Goal: Task Accomplishment & Management: Manage account settings

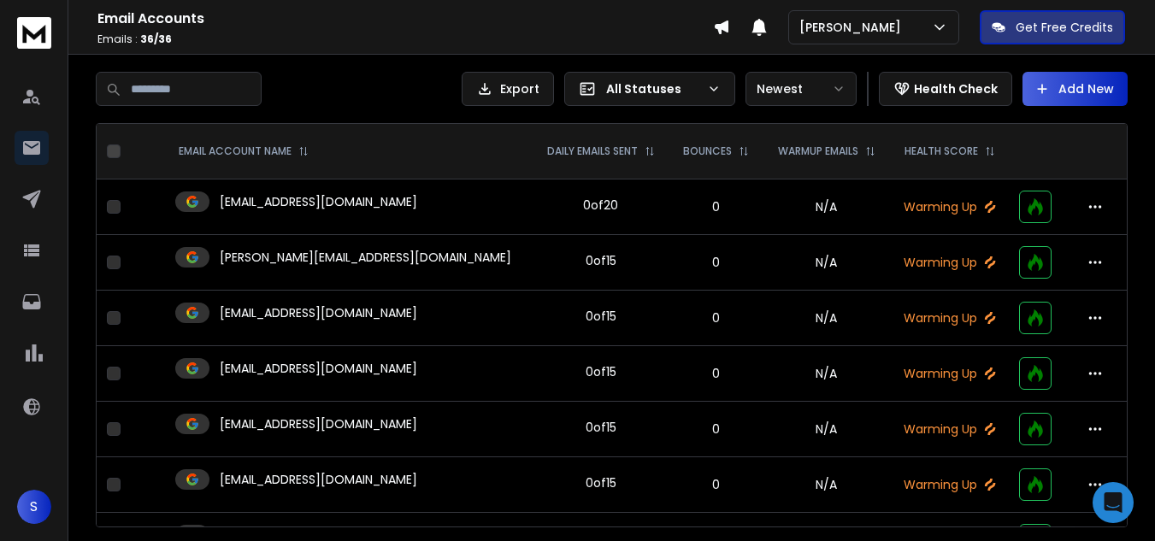
click at [117, 206] on button "button" at bounding box center [114, 207] width 14 height 14
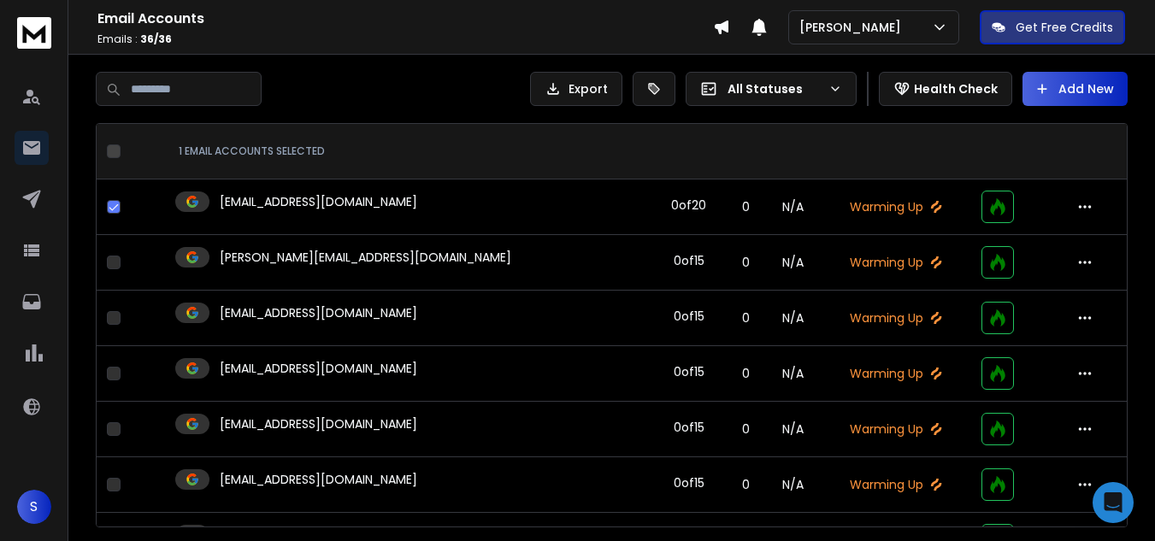
click at [112, 264] on button "button" at bounding box center [114, 263] width 14 height 14
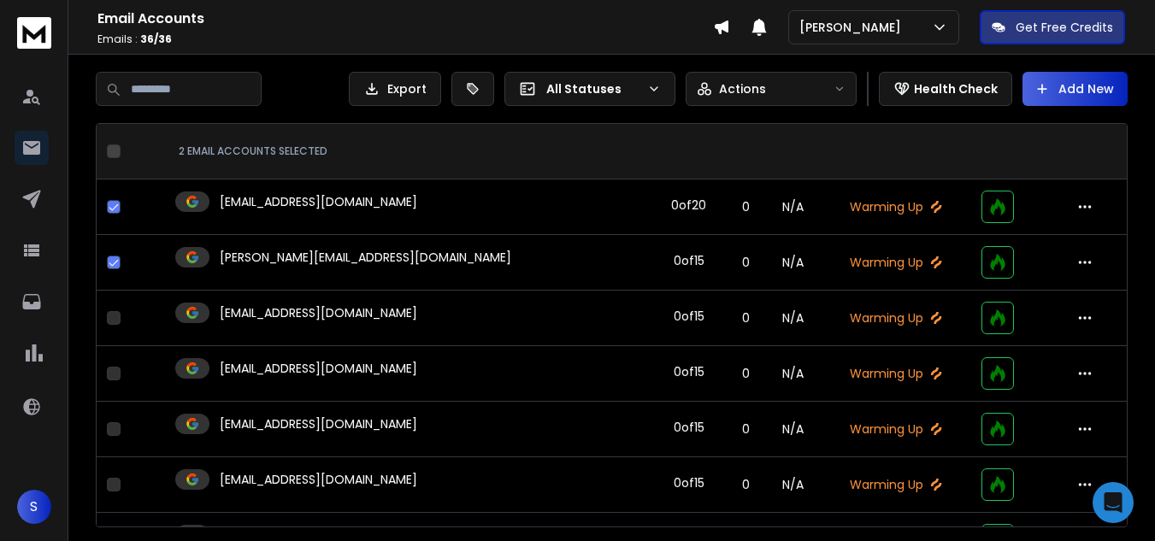
click at [111, 318] on button "button" at bounding box center [114, 318] width 14 height 14
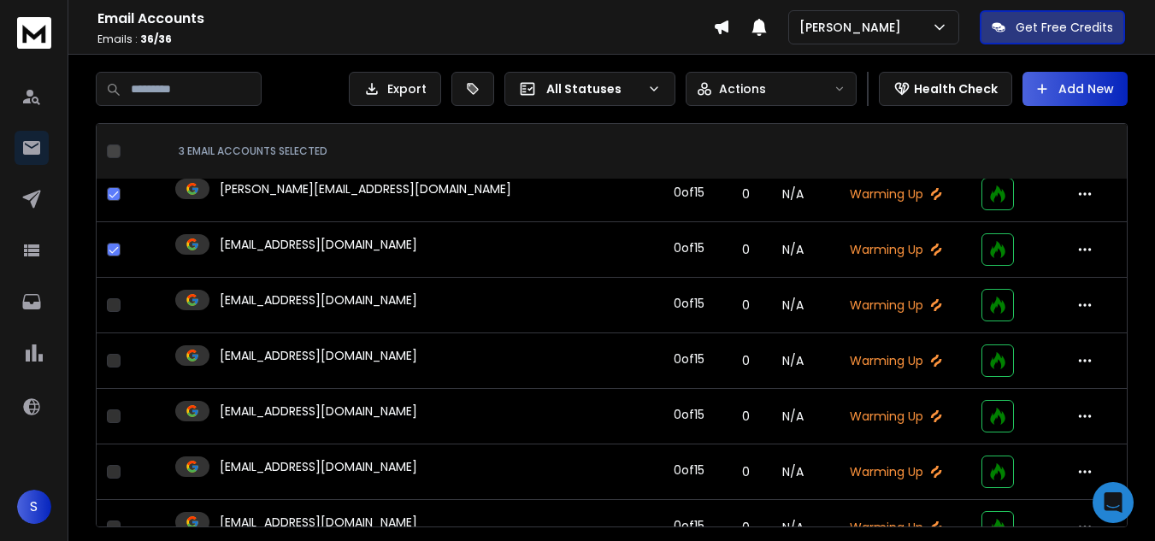
scroll to position [171, 0]
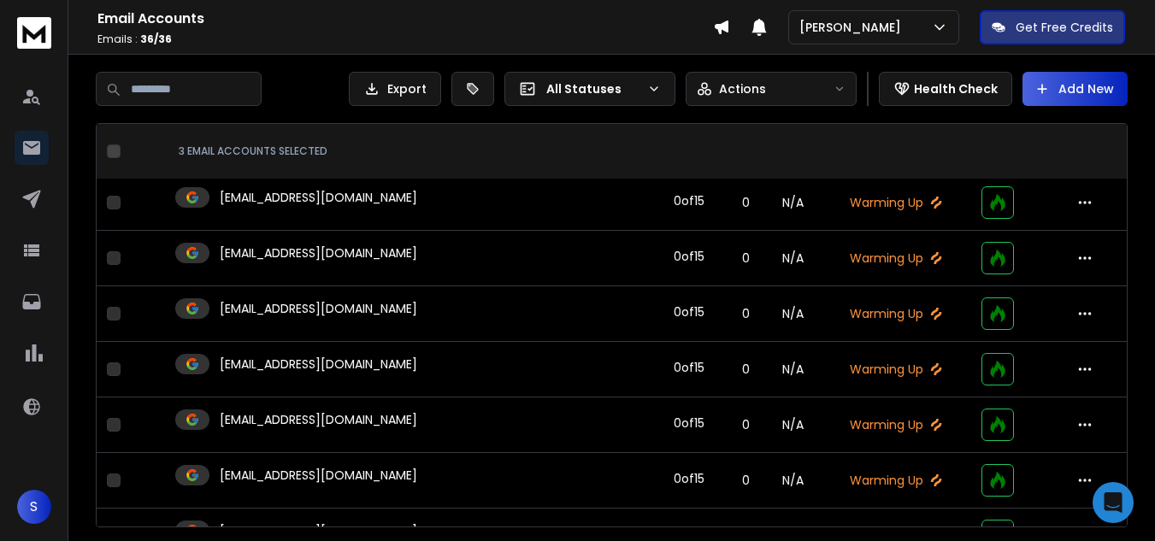
click at [110, 201] on button "button" at bounding box center [114, 203] width 14 height 14
click at [113, 254] on button "button" at bounding box center [114, 258] width 14 height 14
click at [114, 310] on button "button" at bounding box center [114, 314] width 14 height 14
click at [113, 364] on button "button" at bounding box center [114, 369] width 14 height 14
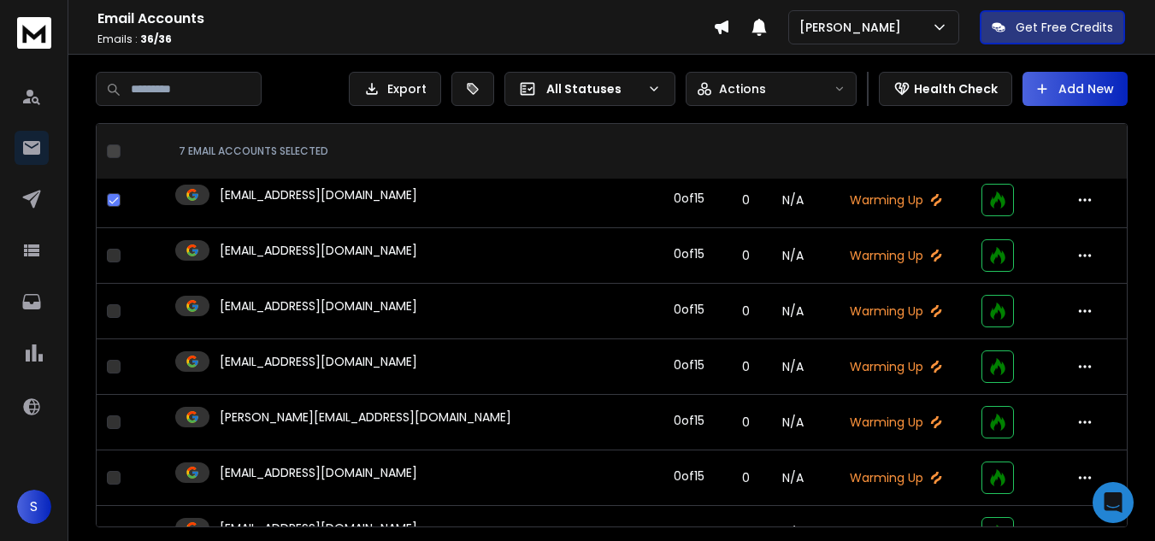
scroll to position [342, 0]
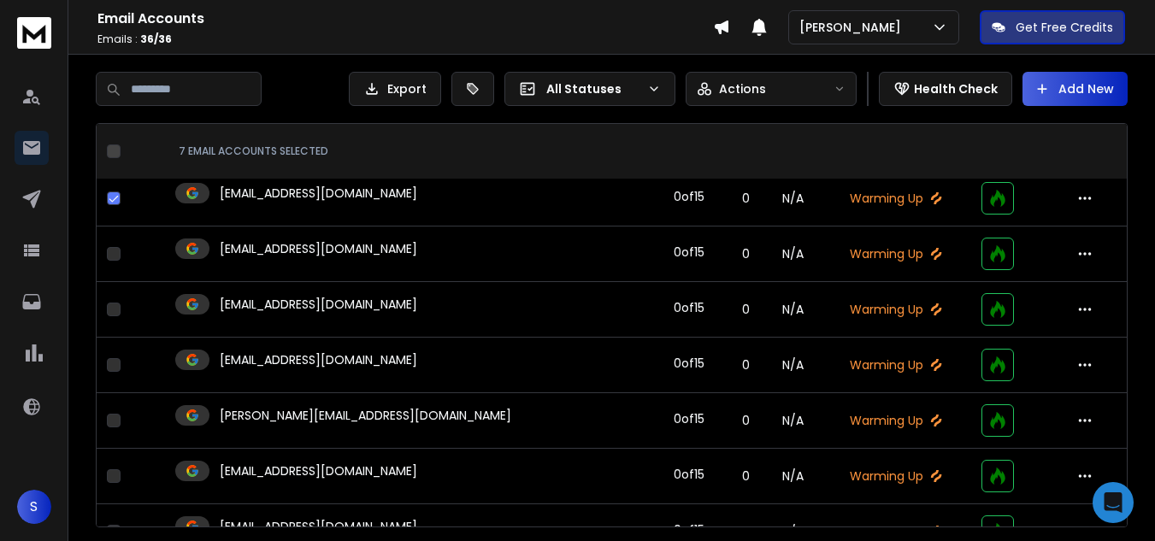
click at [113, 256] on button "button" at bounding box center [114, 254] width 14 height 14
click at [116, 304] on button "button" at bounding box center [114, 310] width 14 height 14
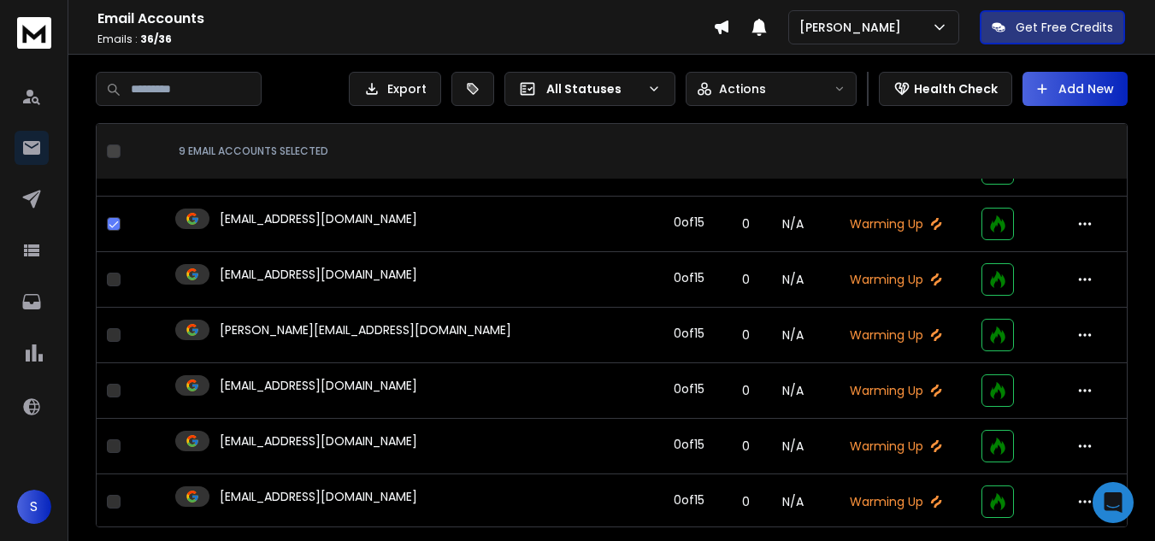
click at [109, 288] on td at bounding box center [131, 280] width 68 height 56
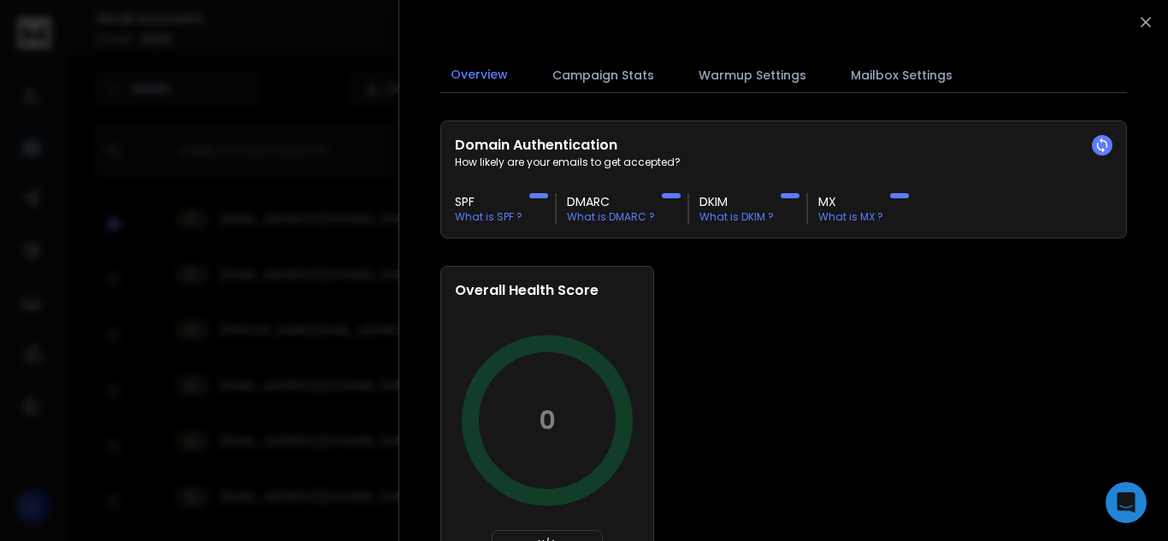
click at [127, 269] on div at bounding box center [584, 270] width 1168 height 541
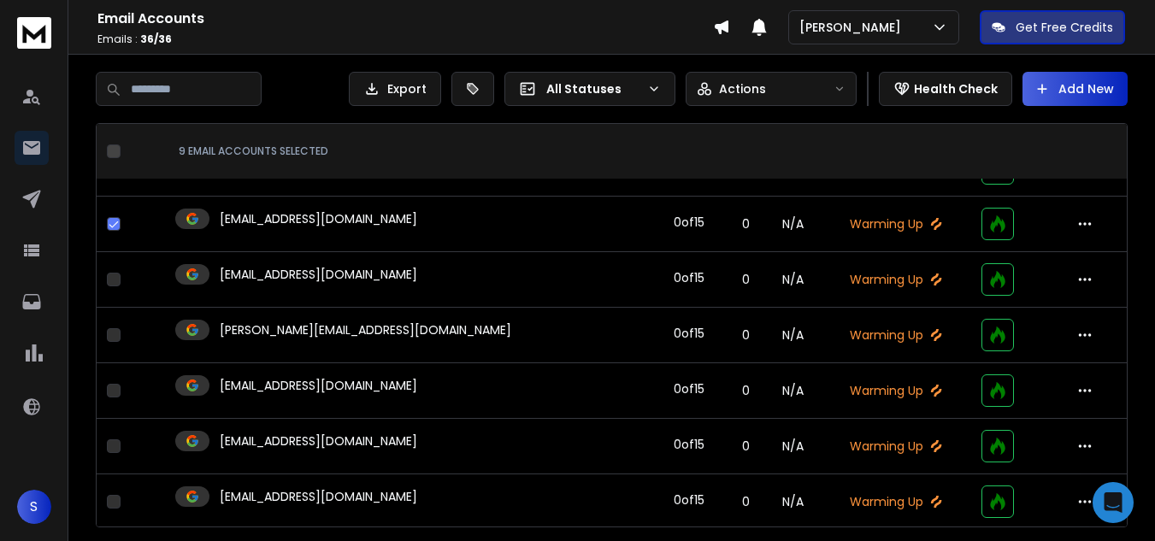
click at [112, 280] on button "button" at bounding box center [114, 280] width 14 height 14
click at [117, 330] on button "button" at bounding box center [114, 335] width 14 height 14
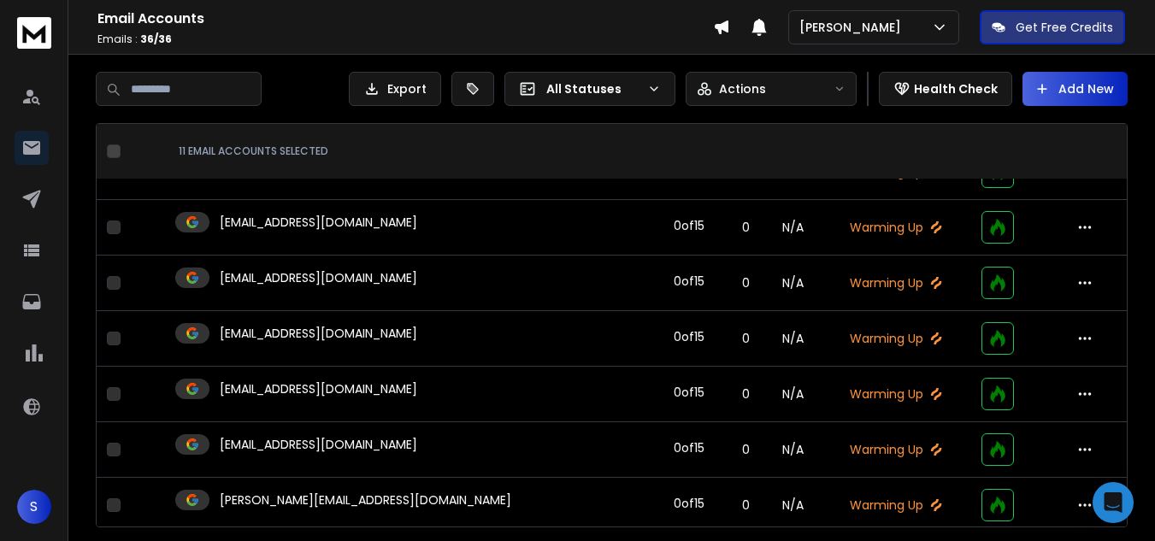
scroll to position [598, 0]
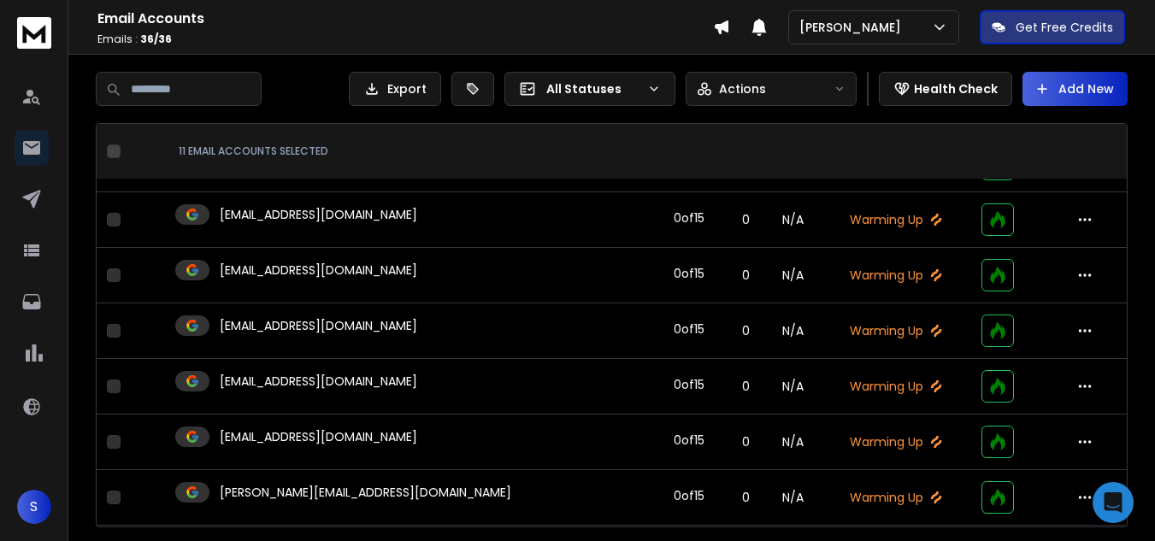
drag, startPoint x: 116, startPoint y: 223, endPoint x: 112, endPoint y: 249, distance: 26.0
click at [115, 223] on button "button" at bounding box center [114, 220] width 14 height 14
click at [112, 275] on button "button" at bounding box center [114, 275] width 14 height 14
click at [116, 324] on button "button" at bounding box center [114, 331] width 14 height 14
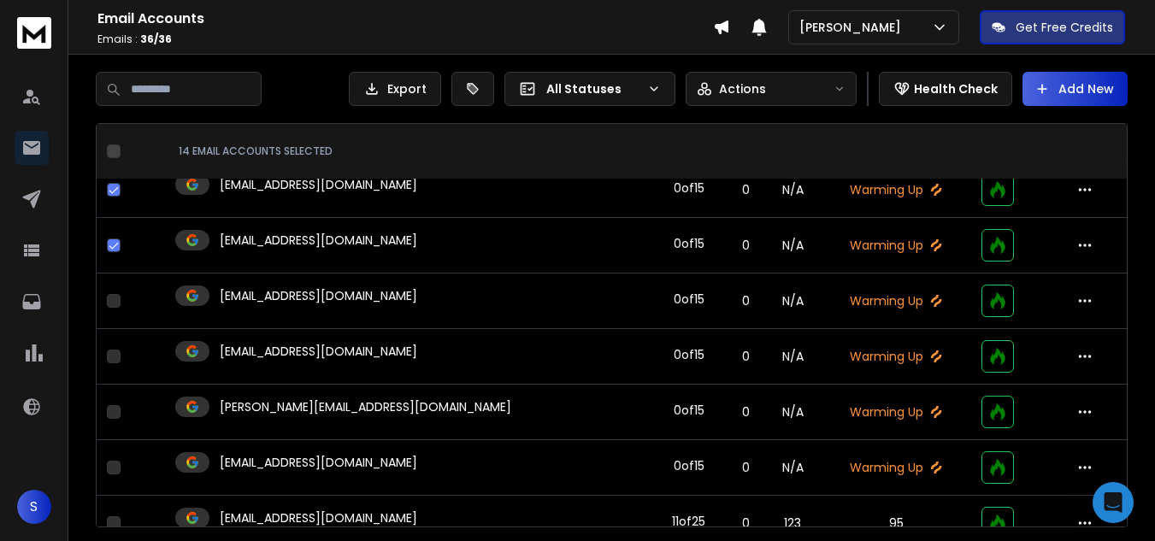
click at [114, 299] on button "button" at bounding box center [114, 301] width 14 height 14
click at [113, 358] on button "button" at bounding box center [114, 357] width 14 height 14
click at [118, 408] on button "button" at bounding box center [114, 412] width 14 height 14
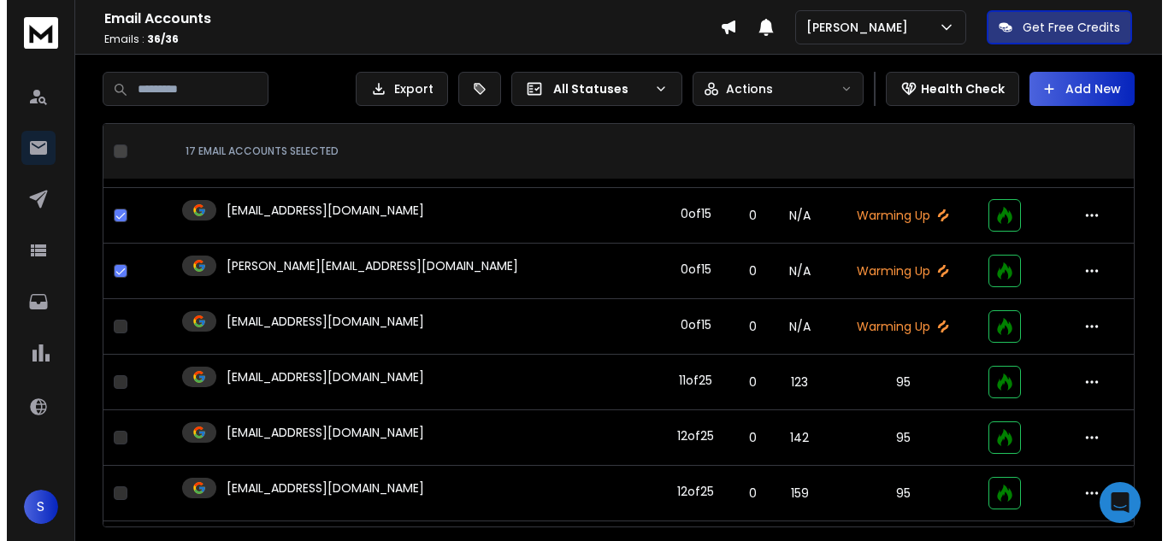
scroll to position [855, 0]
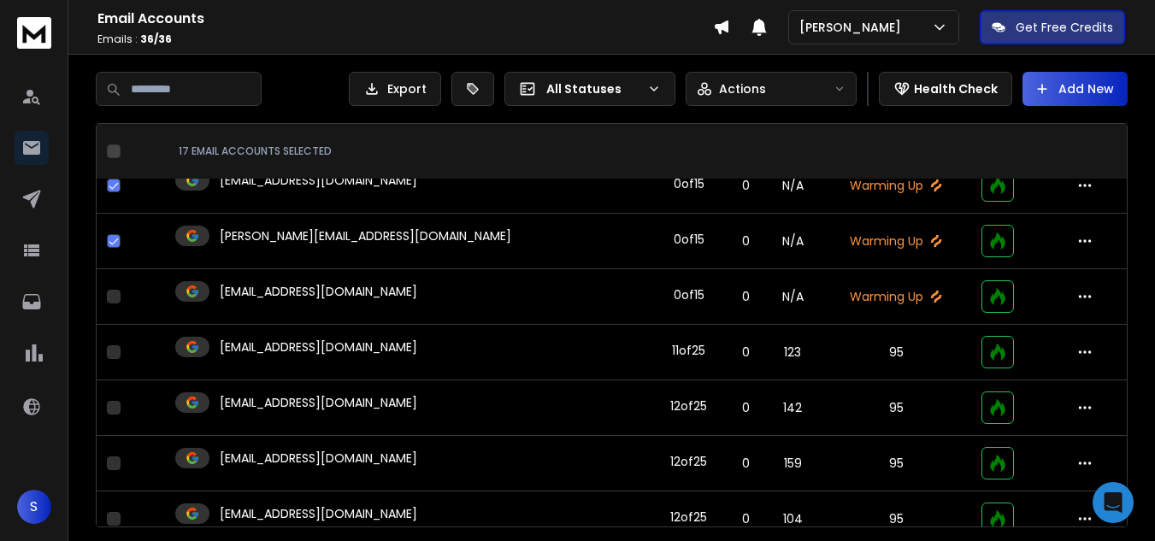
click at [109, 303] on button "button" at bounding box center [114, 297] width 14 height 14
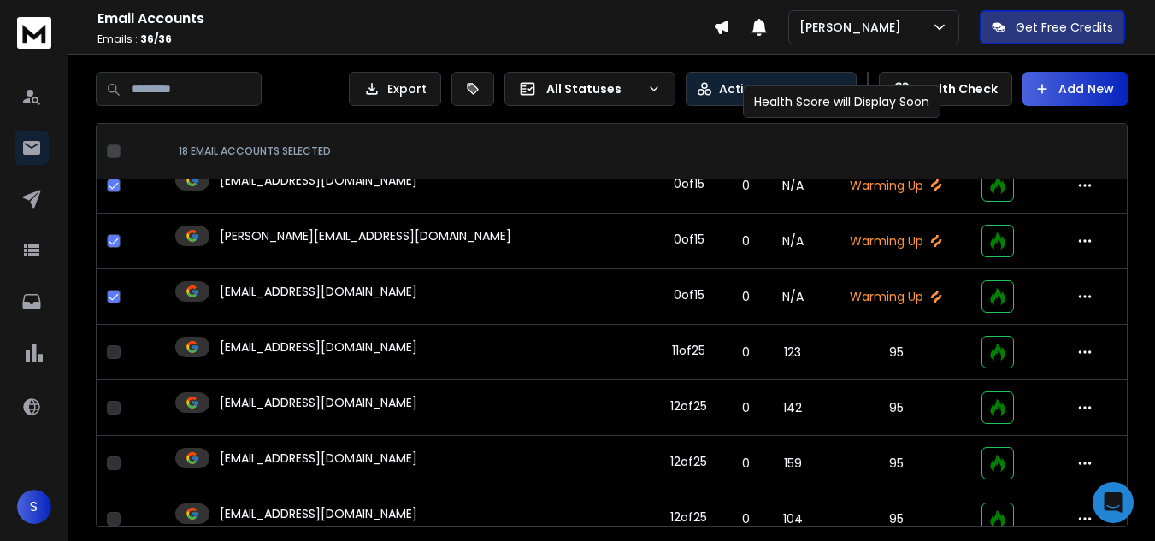
click at [728, 88] on p "Actions" at bounding box center [742, 88] width 47 height 17
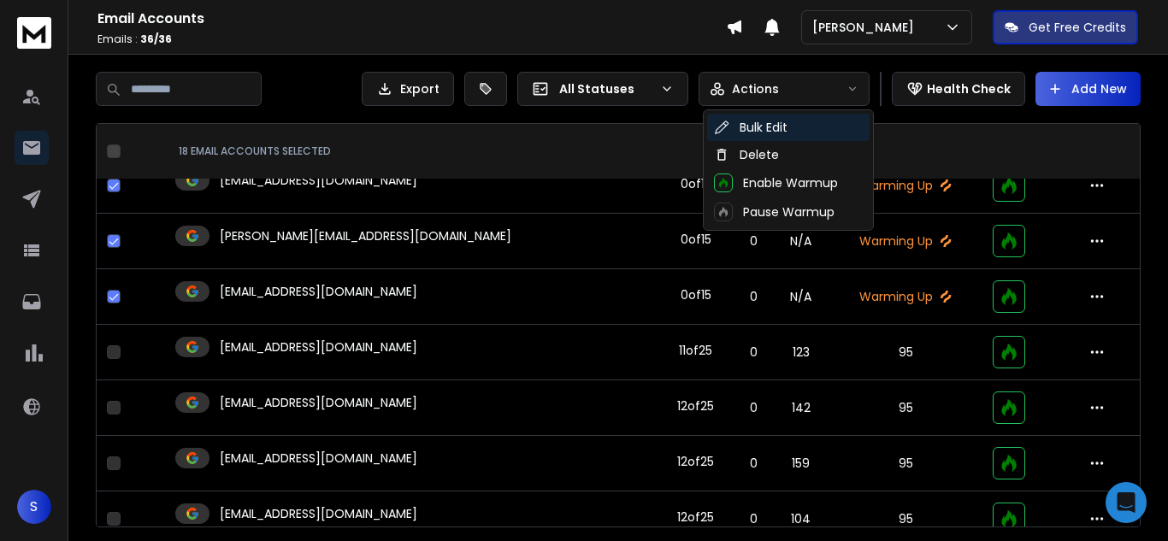
click at [791, 128] on div "Bulk Edit" at bounding box center [788, 127] width 162 height 27
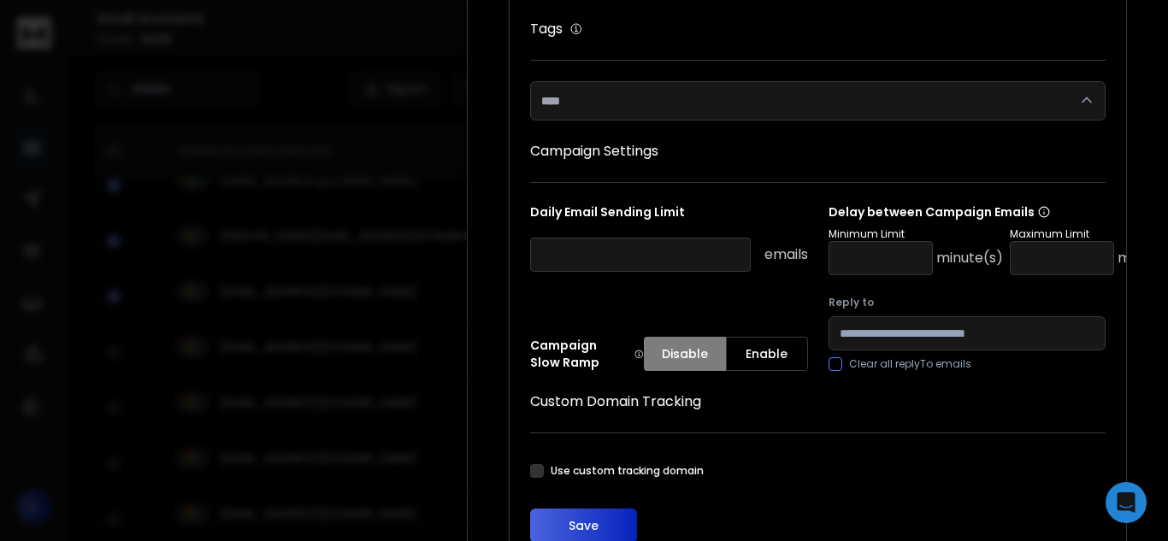
scroll to position [427, 0]
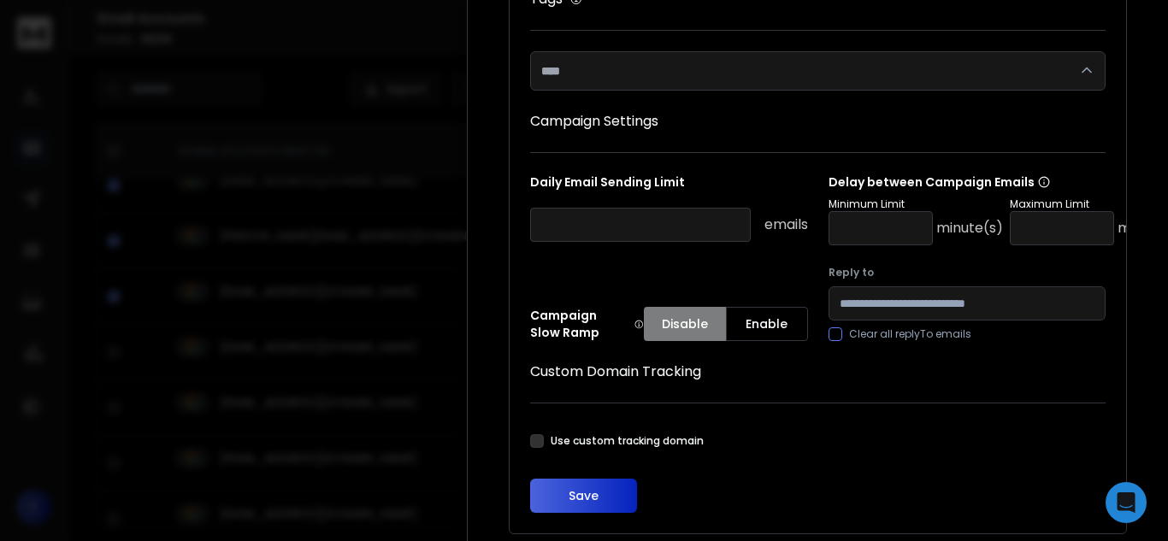
click at [629, 227] on input "number" at bounding box center [640, 225] width 220 height 34
type input "**"
click at [857, 227] on input "number" at bounding box center [880, 228] width 104 height 34
click at [1033, 221] on input "number" at bounding box center [1061, 228] width 104 height 34
type input "*"
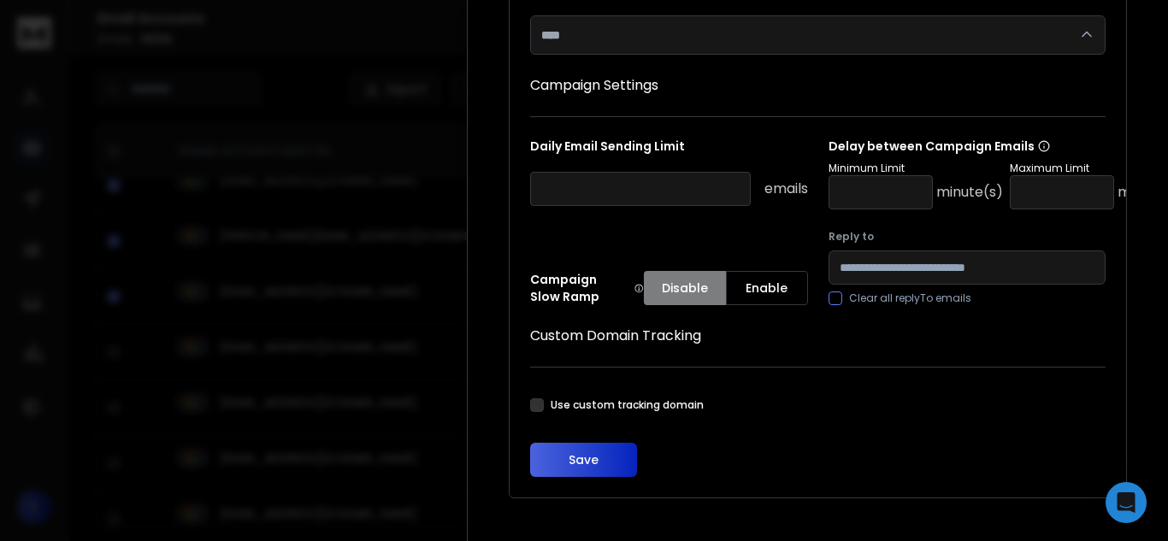
scroll to position [481, 0]
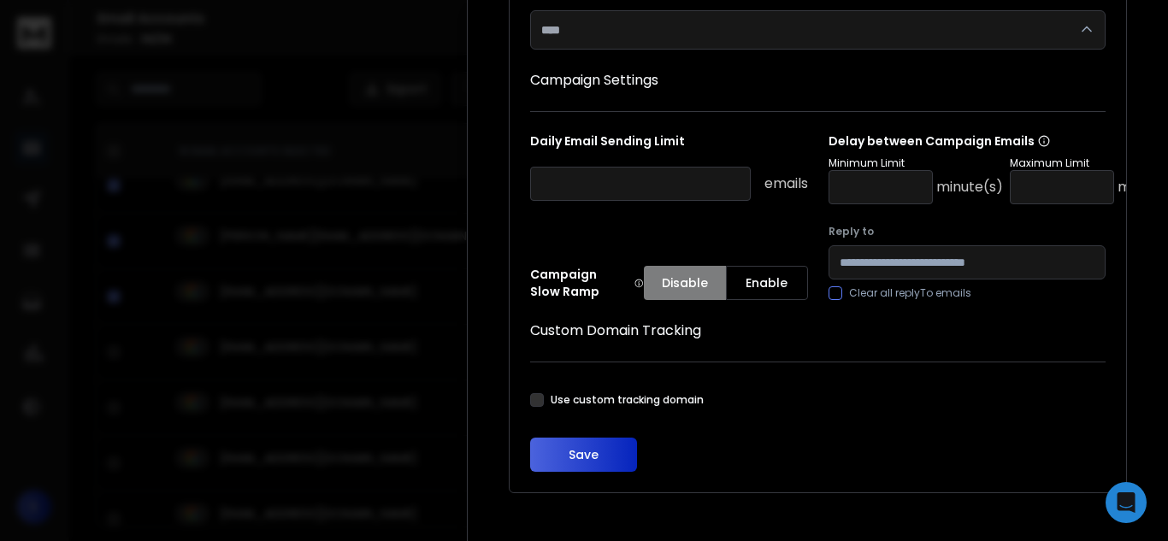
type input "**"
click at [597, 439] on button "Save" at bounding box center [583, 455] width 107 height 34
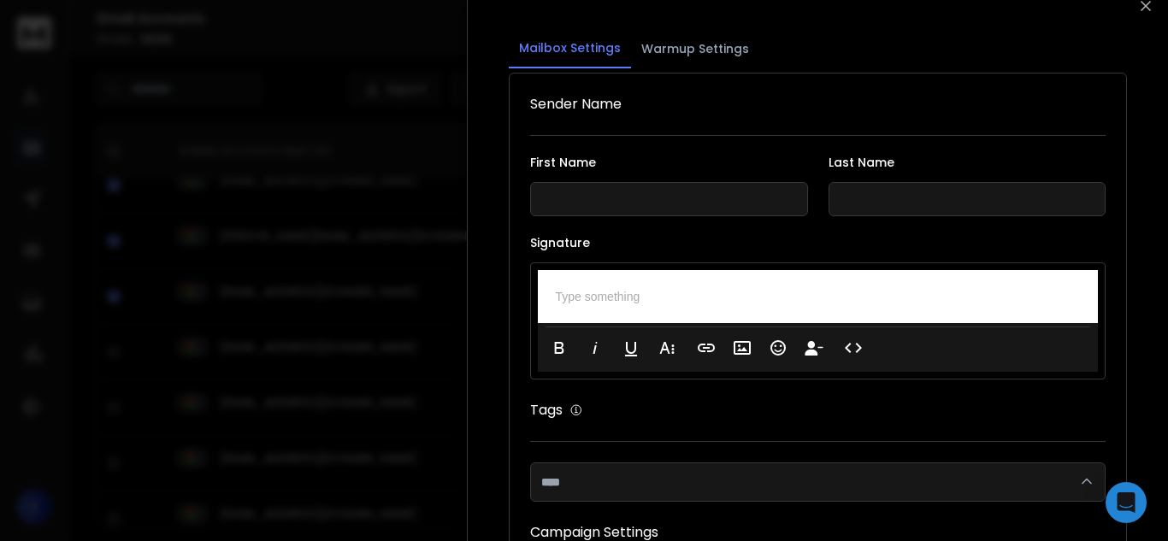
scroll to position [0, 0]
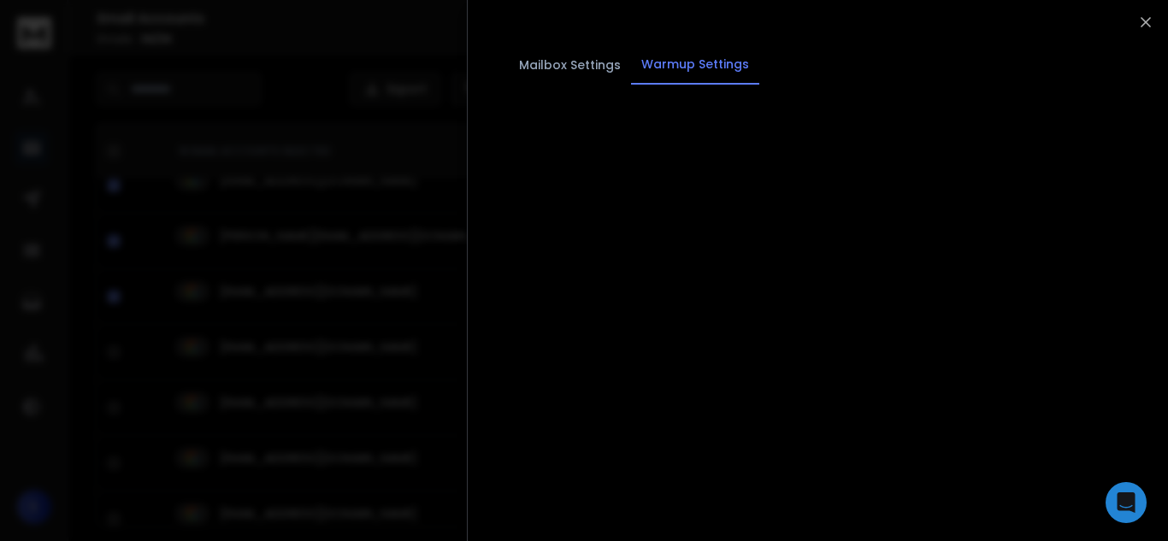
click at [682, 66] on button "Warmup Settings" at bounding box center [695, 64] width 128 height 39
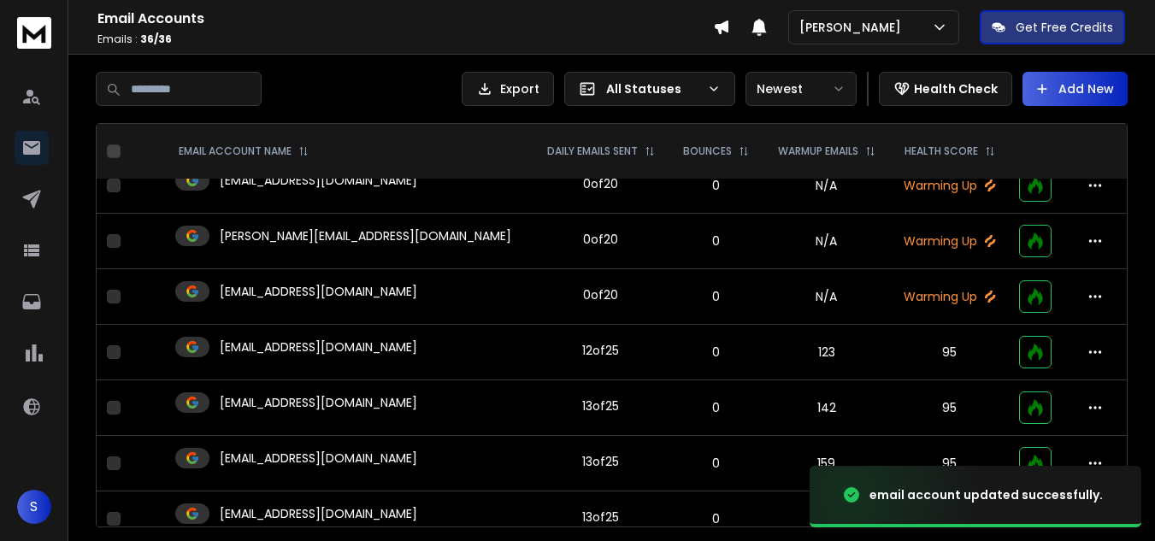
scroll to position [769, 0]
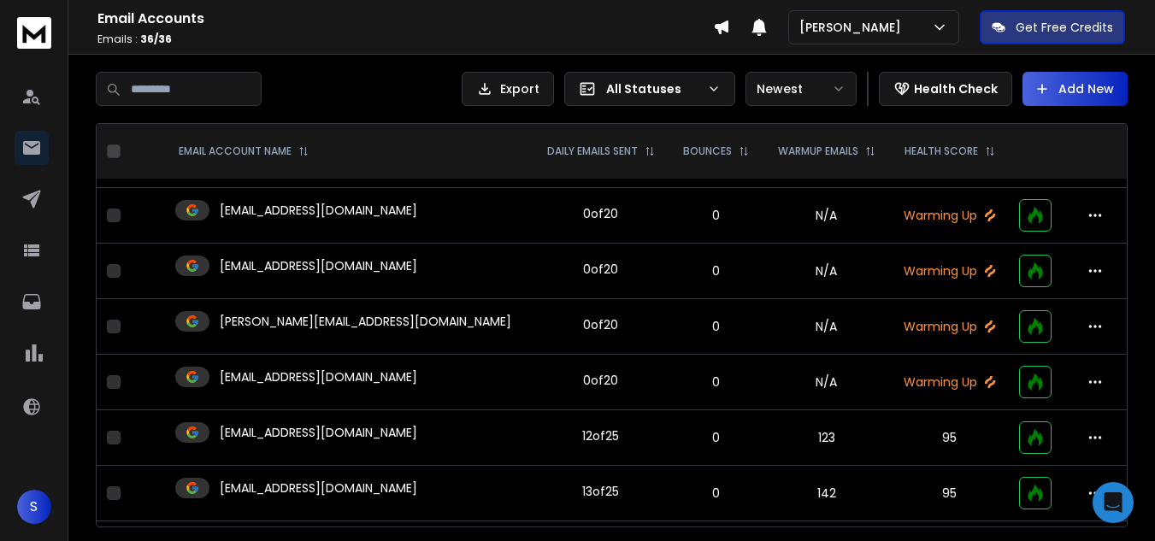
click at [112, 375] on button "button" at bounding box center [114, 382] width 14 height 14
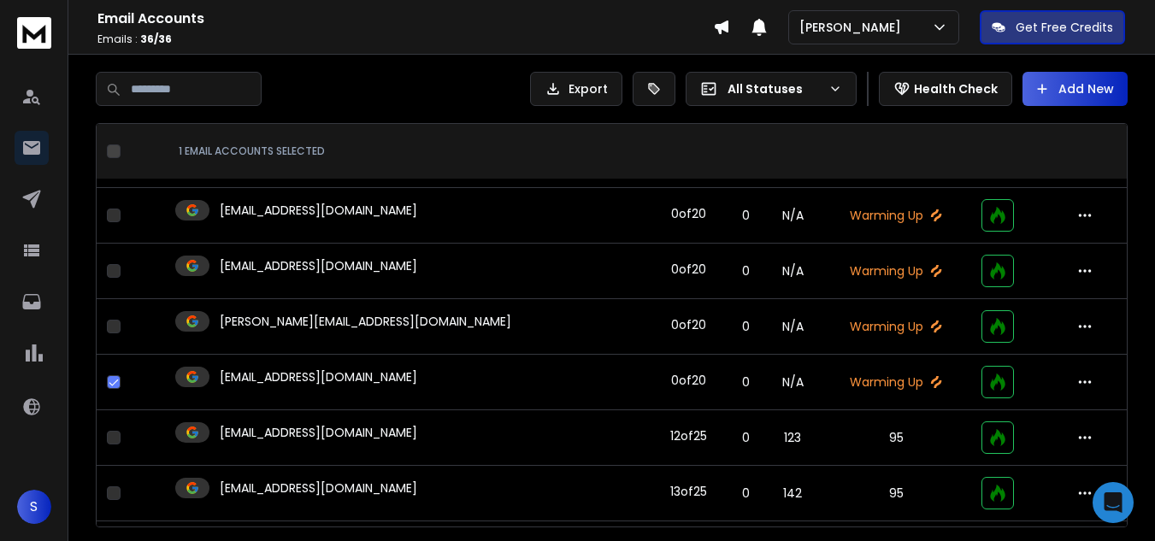
click at [112, 324] on button "button" at bounding box center [114, 327] width 14 height 14
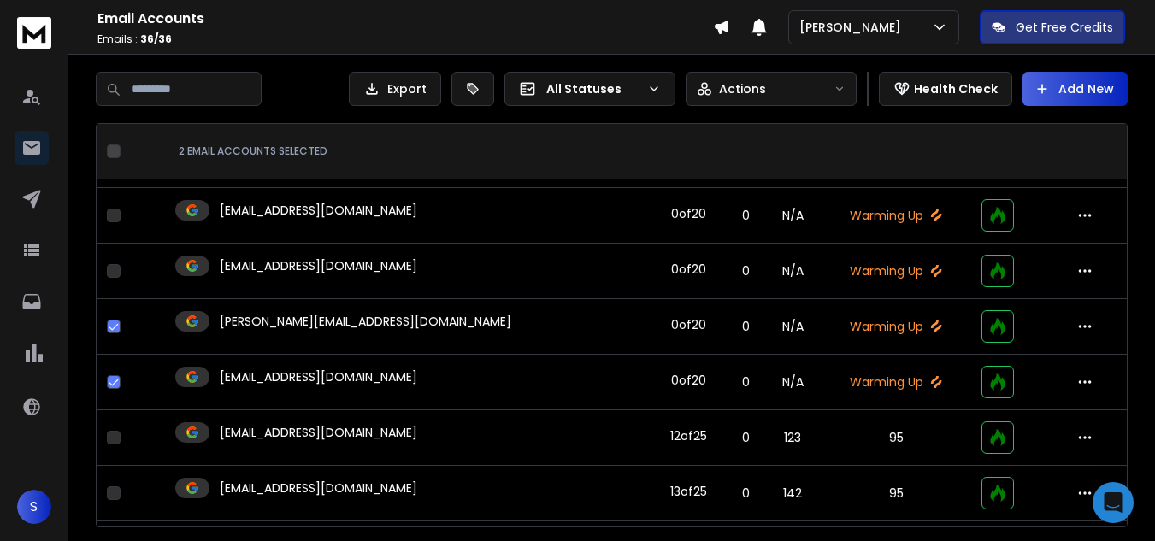
click at [111, 276] on button "button" at bounding box center [114, 271] width 14 height 14
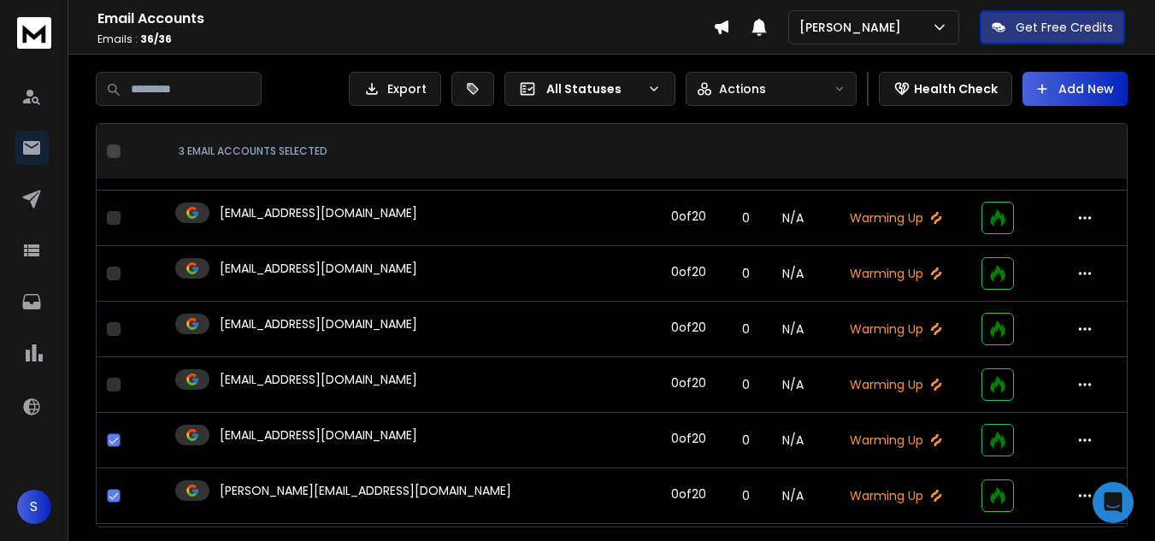
scroll to position [598, 0]
click at [108, 383] on button "button" at bounding box center [114, 387] width 14 height 14
click at [106, 333] on td at bounding box center [131, 331] width 68 height 56
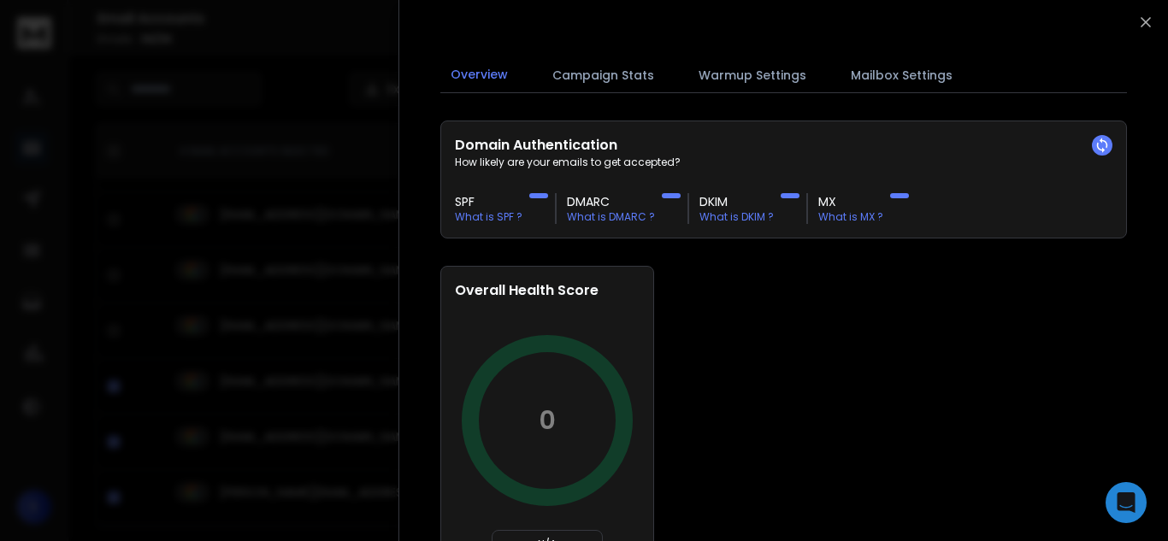
click at [115, 280] on div at bounding box center [584, 270] width 1168 height 541
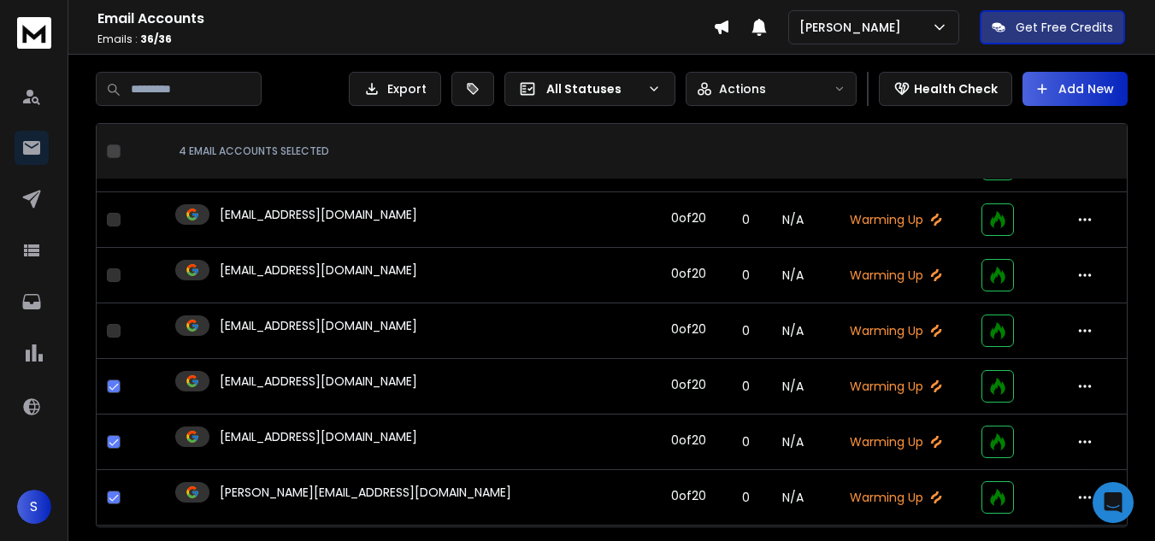
click at [111, 326] on button "button" at bounding box center [114, 331] width 14 height 14
click at [109, 275] on button "button" at bounding box center [114, 275] width 14 height 14
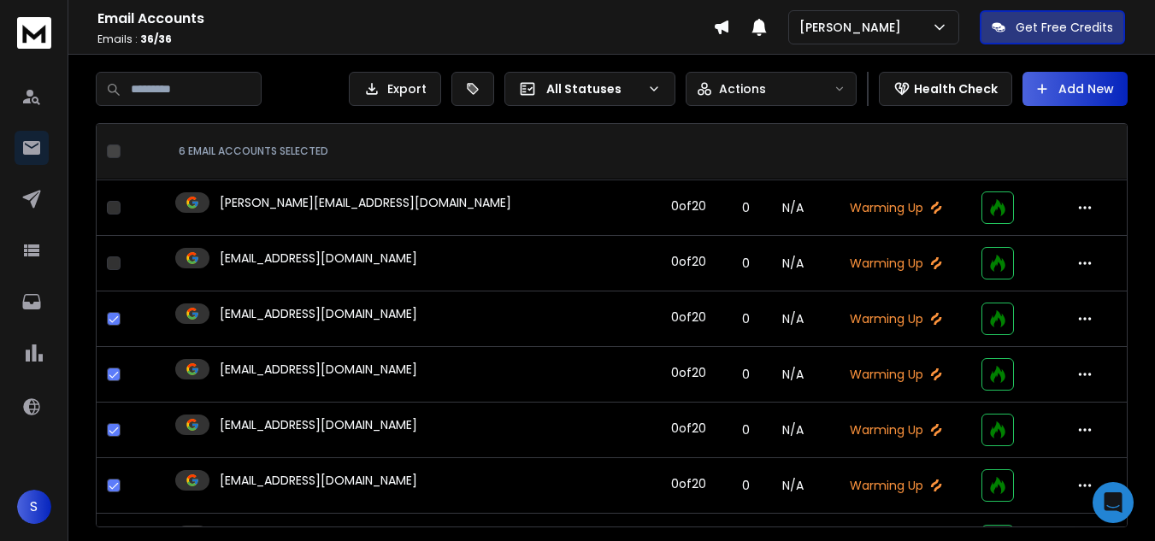
scroll to position [513, 0]
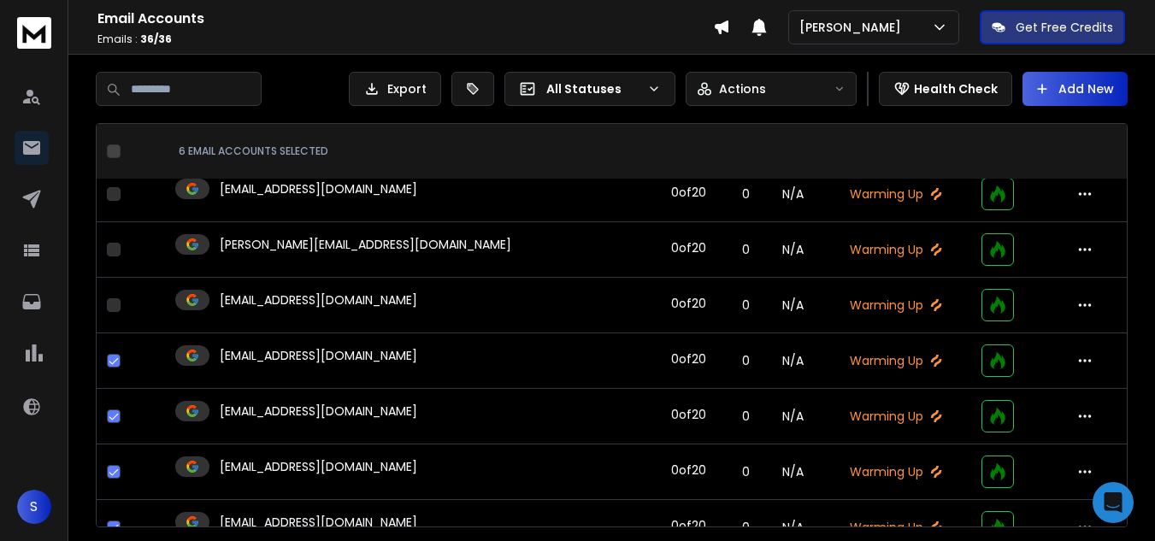
click at [109, 307] on button "button" at bounding box center [114, 305] width 14 height 14
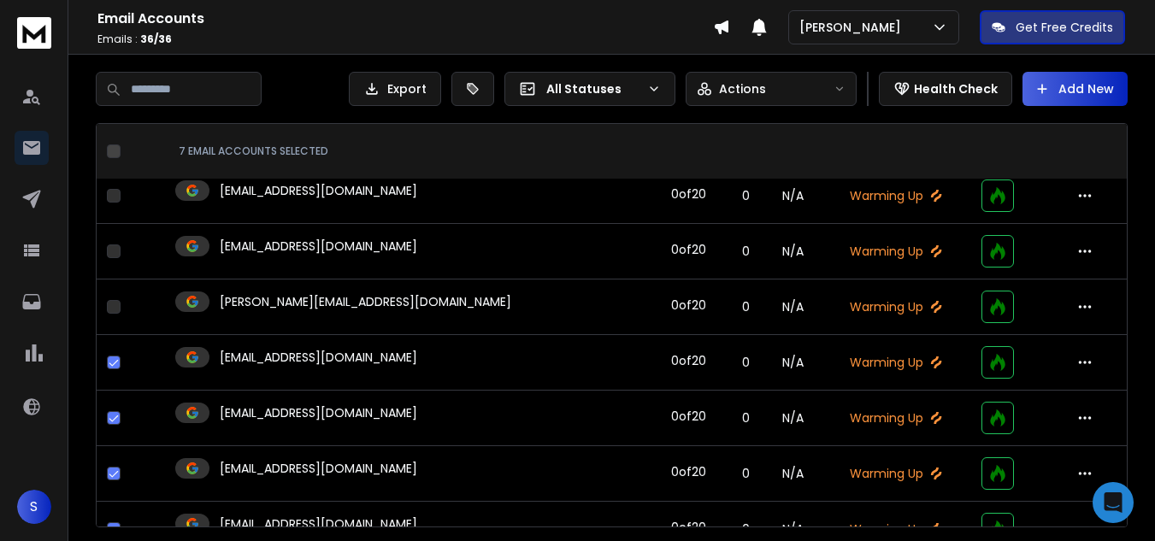
scroll to position [427, 0]
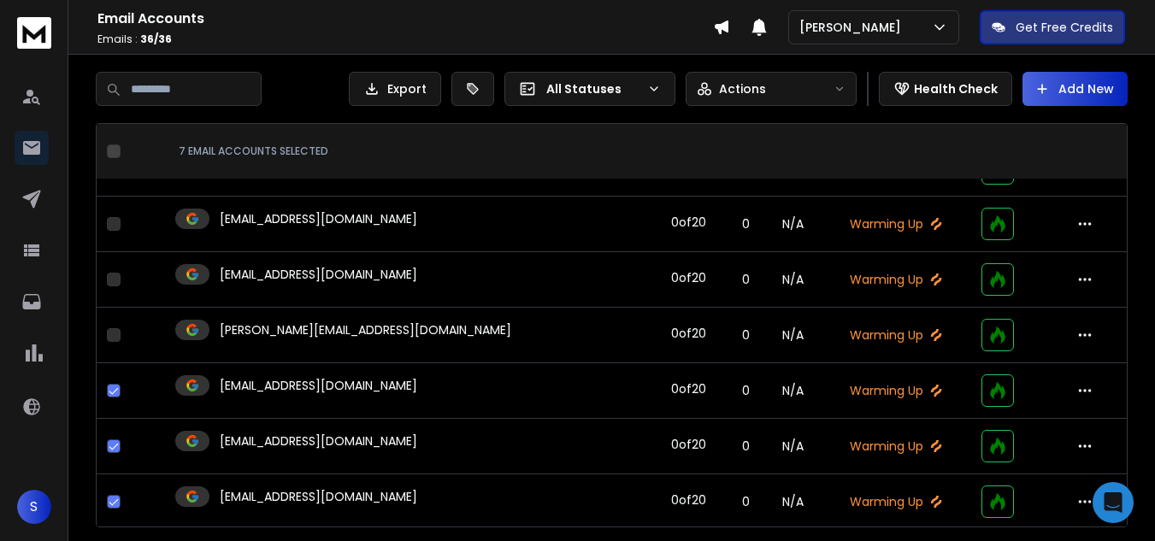
click at [112, 334] on button "button" at bounding box center [114, 335] width 14 height 14
click at [110, 281] on button "button" at bounding box center [114, 280] width 14 height 14
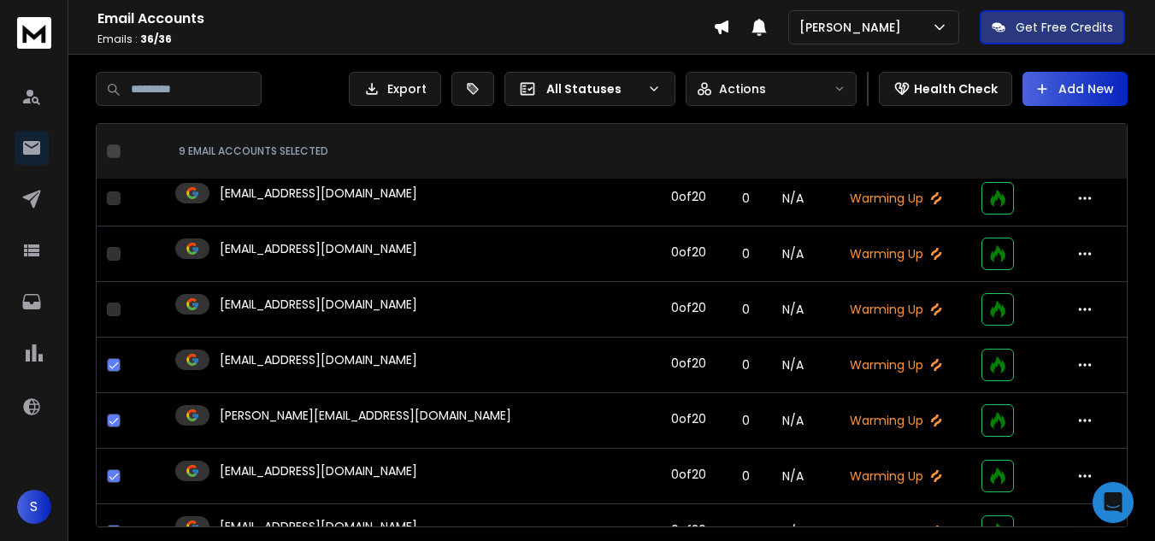
click at [109, 308] on button "button" at bounding box center [114, 310] width 14 height 14
click at [115, 255] on button "button" at bounding box center [114, 254] width 14 height 14
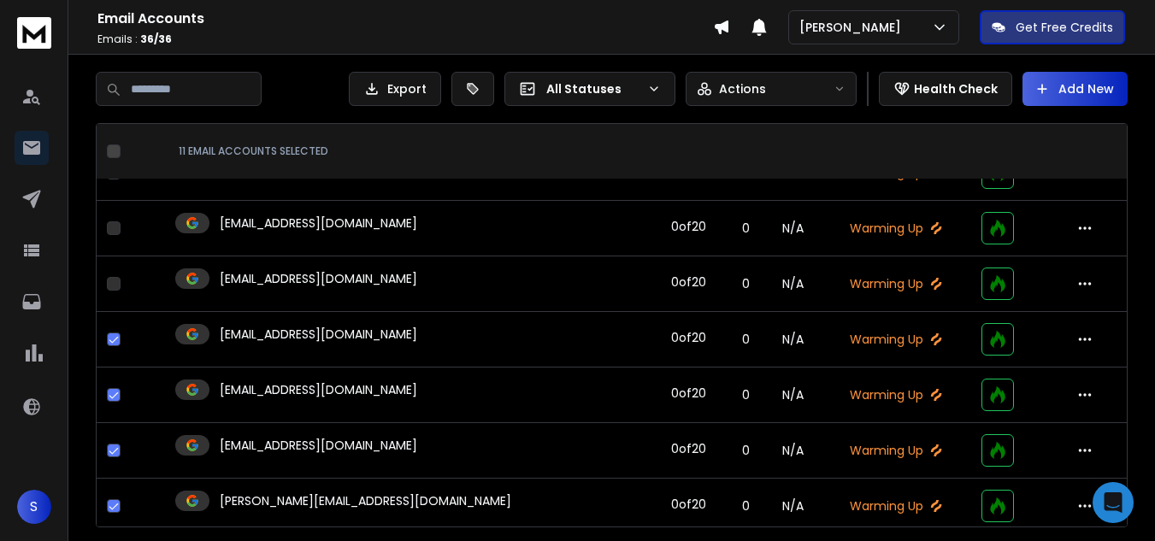
click at [113, 285] on button "button" at bounding box center [114, 284] width 14 height 14
click at [110, 227] on button "button" at bounding box center [114, 228] width 14 height 14
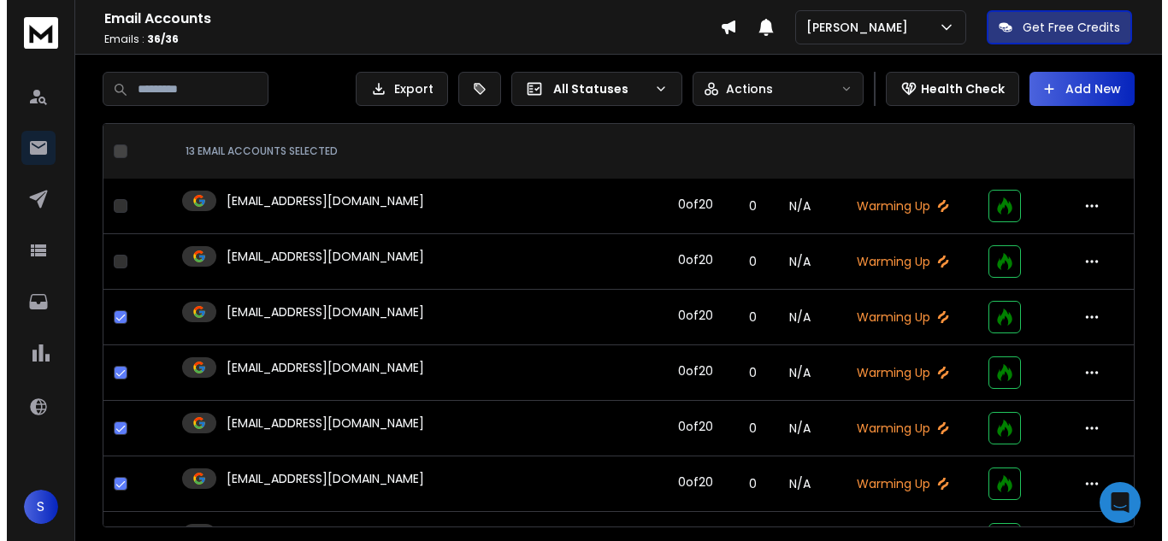
scroll to position [0, 0]
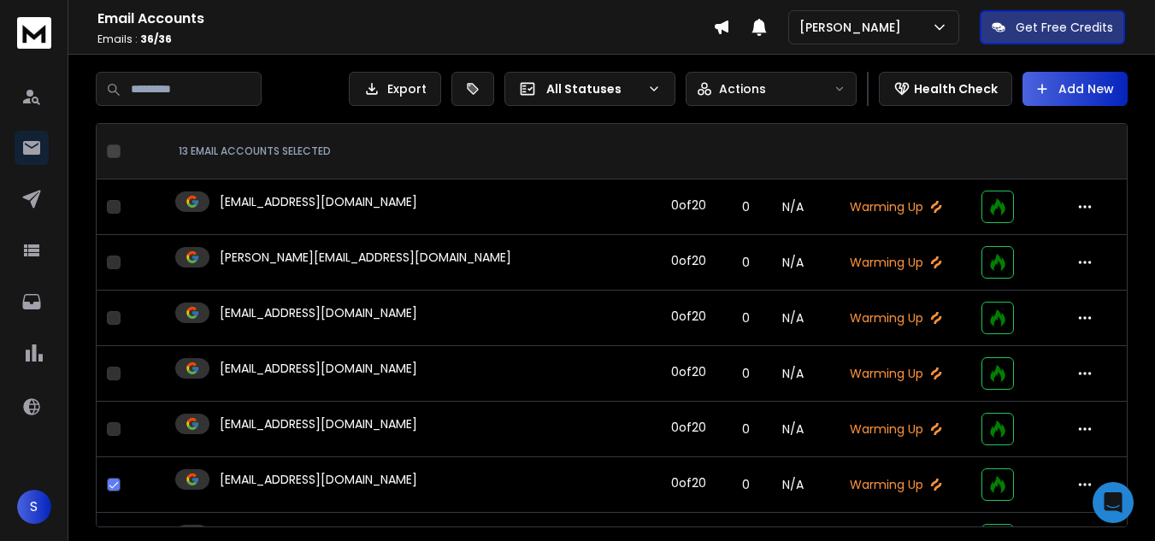
click at [112, 424] on button "button" at bounding box center [114, 429] width 14 height 14
click at [112, 364] on td at bounding box center [131, 374] width 68 height 56
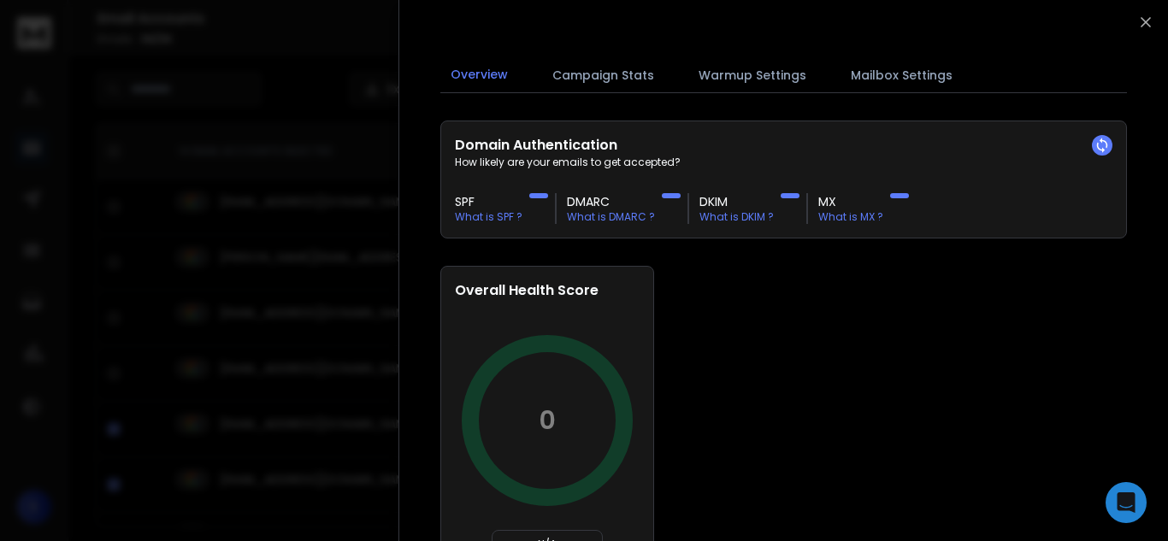
drag, startPoint x: 118, startPoint y: 345, endPoint x: 120, endPoint y: 368, distance: 23.1
click at [118, 347] on div at bounding box center [584, 270] width 1168 height 541
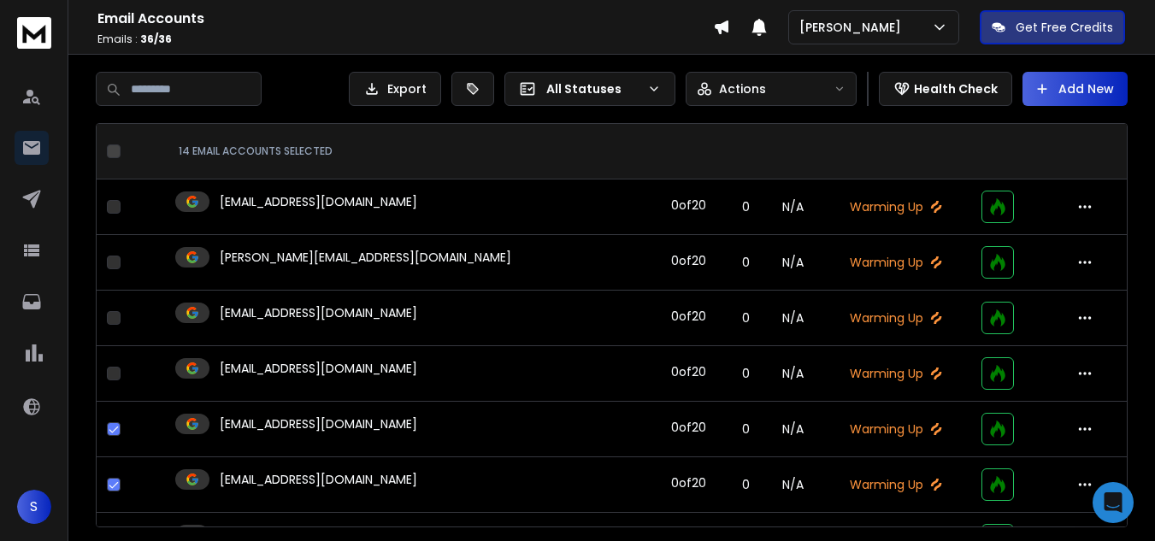
click at [110, 375] on button "button" at bounding box center [114, 374] width 14 height 14
click at [113, 317] on button "button" at bounding box center [114, 318] width 14 height 14
click at [111, 263] on button "button" at bounding box center [114, 263] width 14 height 14
click at [114, 207] on button "button" at bounding box center [114, 207] width 14 height 14
click at [745, 87] on p "Actions" at bounding box center [742, 88] width 47 height 17
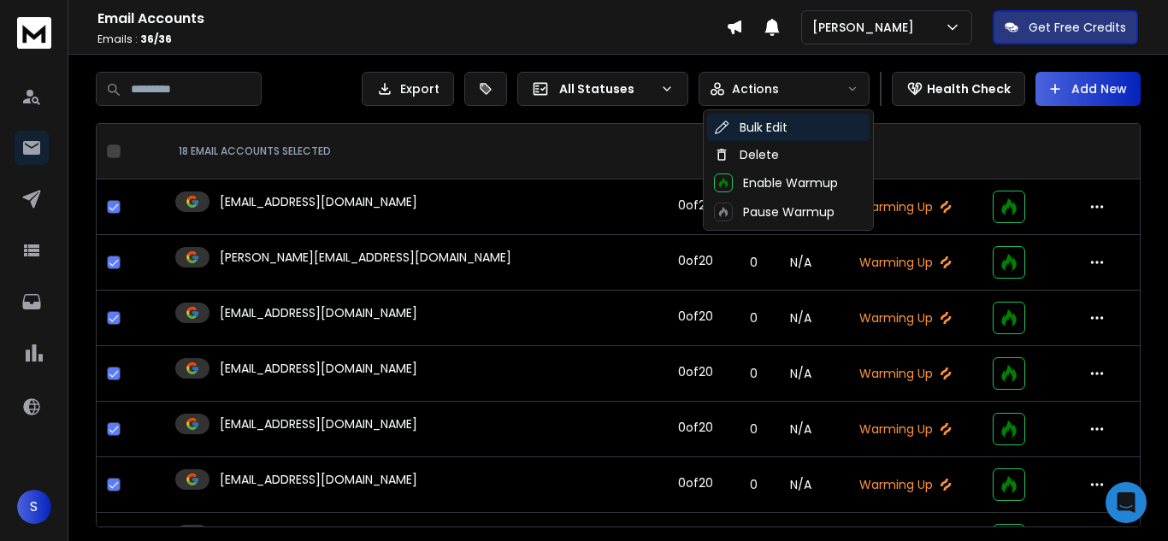
click at [753, 121] on div "Bulk Edit" at bounding box center [751, 127] width 74 height 17
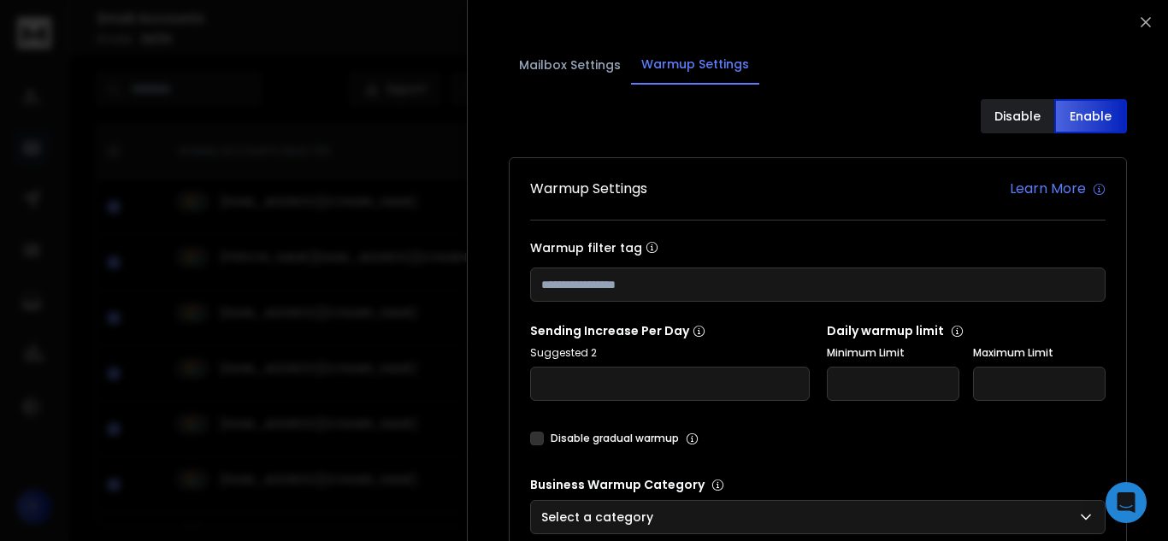
click at [699, 62] on button "Warmup Settings" at bounding box center [695, 64] width 128 height 39
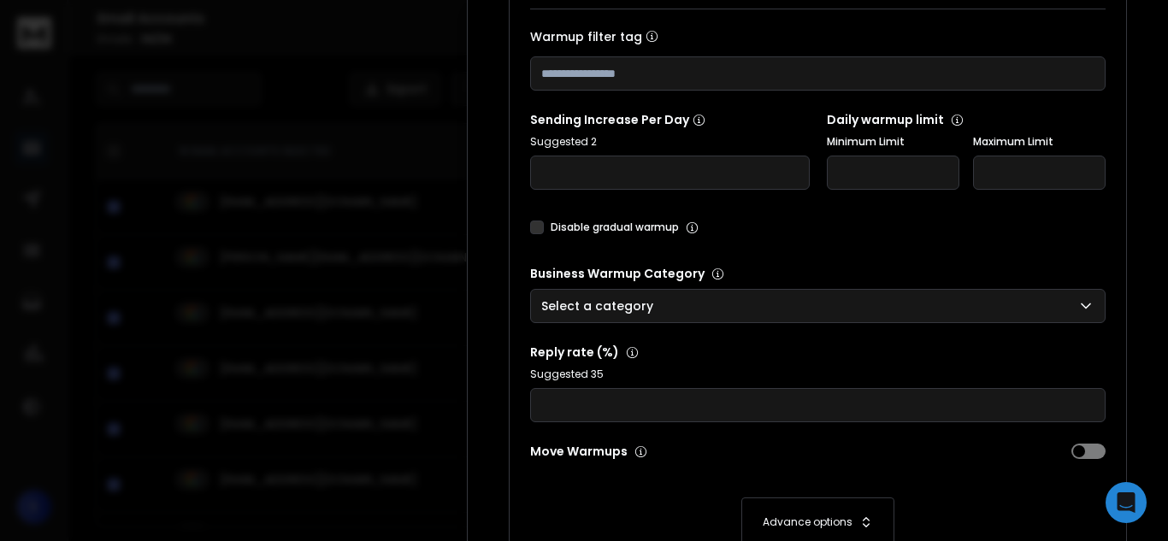
scroll to position [171, 0]
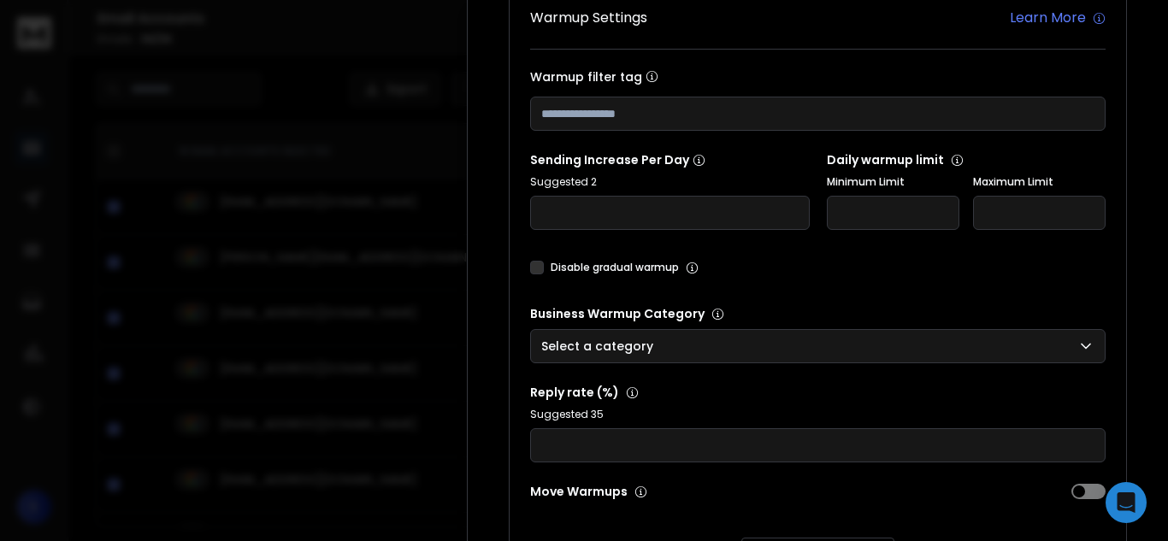
click at [627, 220] on input "number" at bounding box center [669, 213] width 279 height 34
type input "*"
click at [868, 220] on input "number" at bounding box center [893, 213] width 132 height 34
type input "**"
click at [994, 216] on input "number" at bounding box center [1039, 213] width 132 height 34
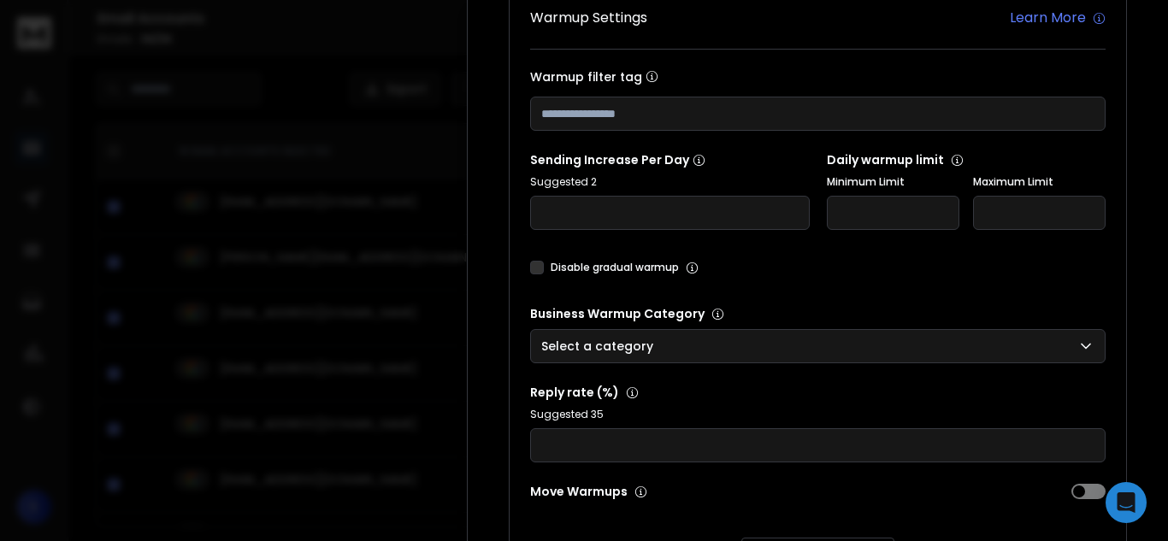
type input "**"
click at [952, 267] on div "Disable gradual warmup" at bounding box center [817, 267] width 575 height 34
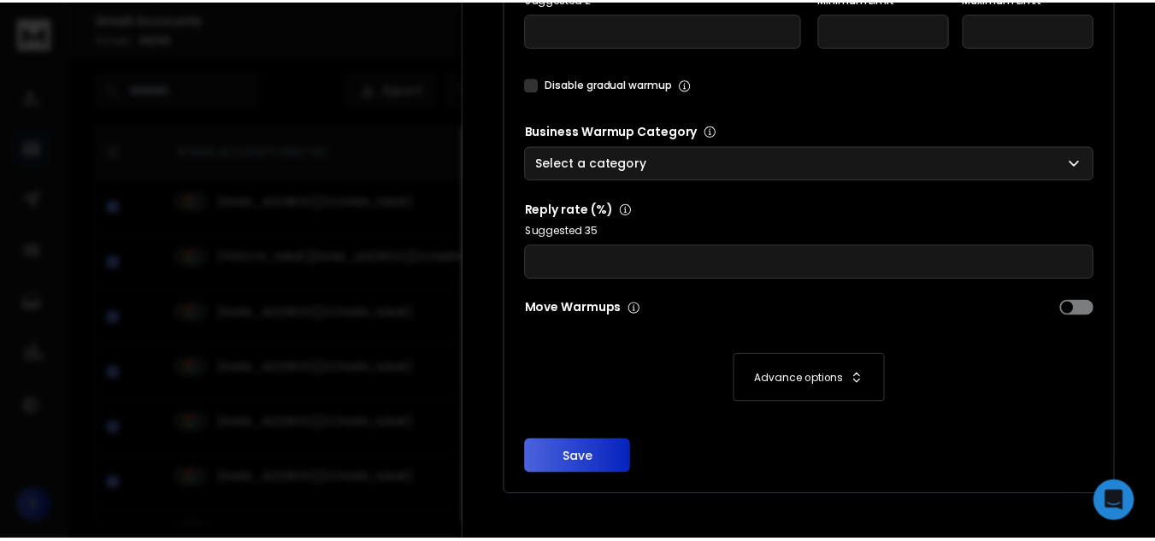
scroll to position [357, 0]
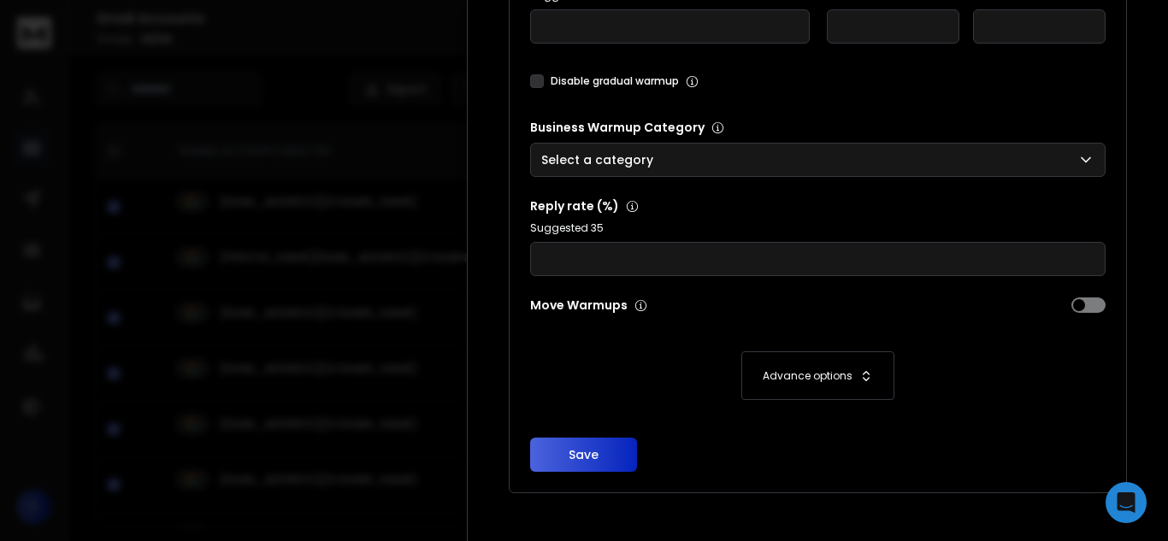
click at [595, 456] on button "Save" at bounding box center [583, 455] width 107 height 34
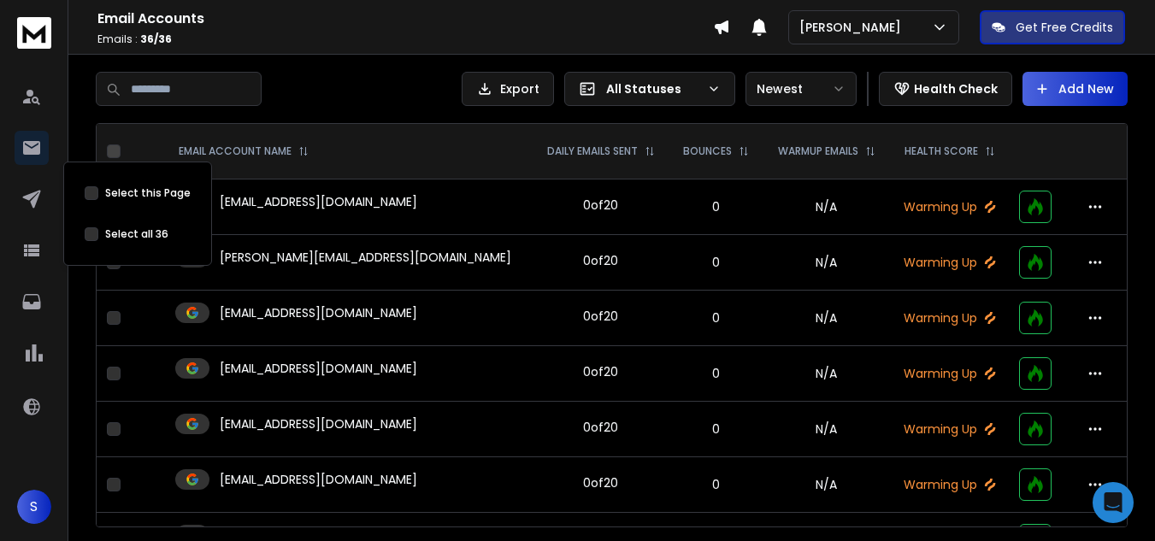
click at [115, 152] on button "Select this Page" at bounding box center [114, 151] width 14 height 14
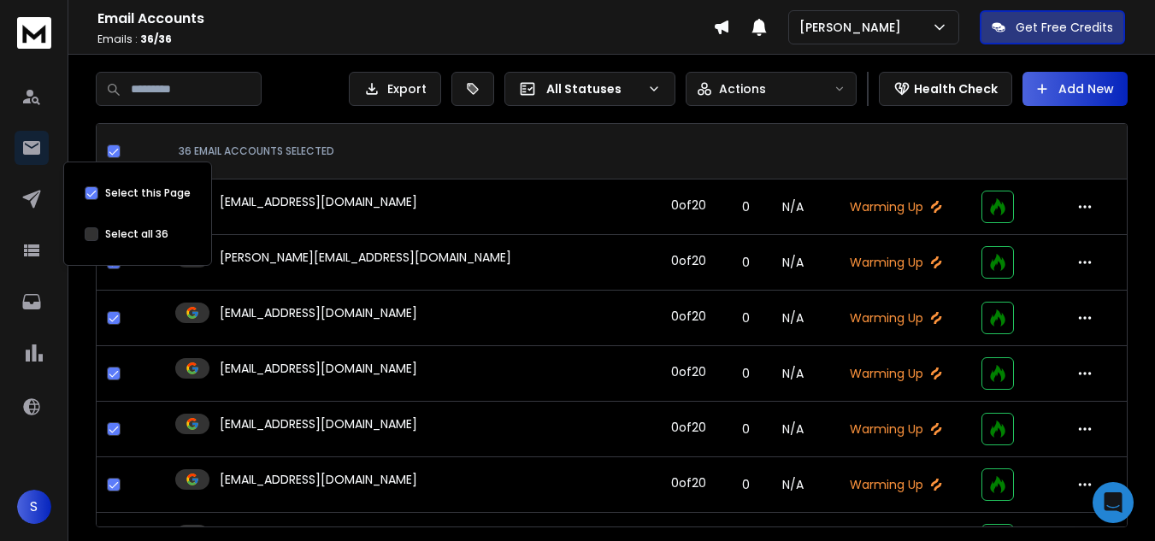
click at [91, 236] on button "Select this Page" at bounding box center [92, 234] width 14 height 14
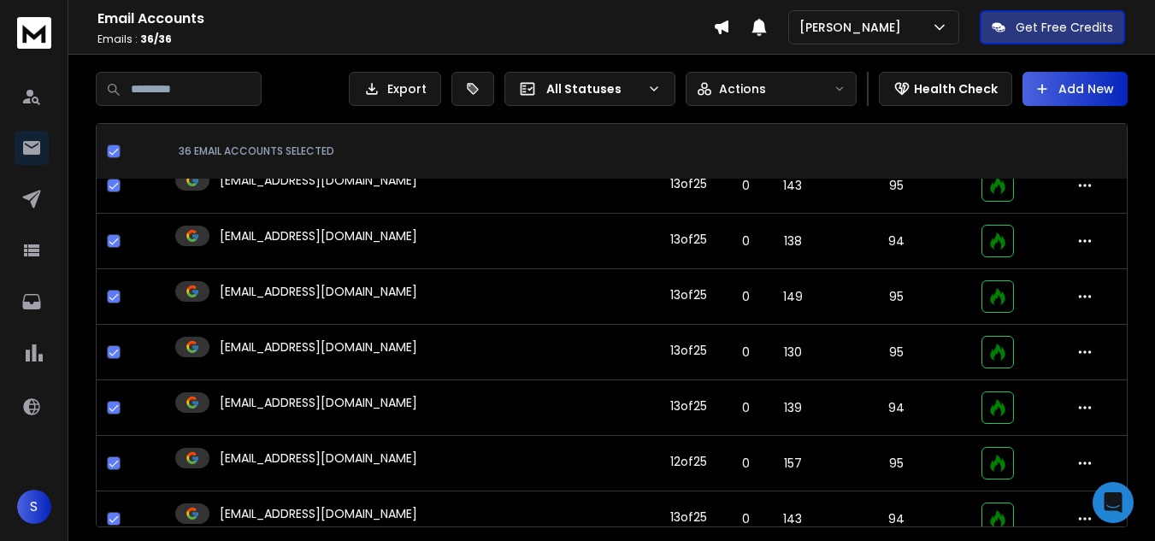
scroll to position [1666, 0]
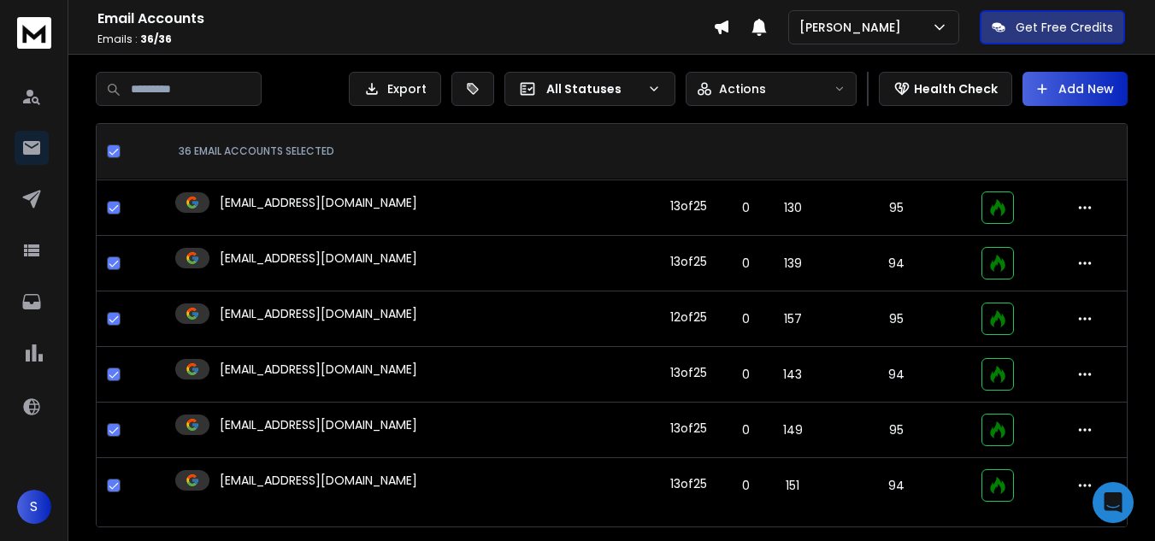
click at [111, 483] on button "button" at bounding box center [114, 486] width 14 height 14
click at [115, 430] on button "button" at bounding box center [114, 430] width 14 height 14
click at [111, 379] on button "button" at bounding box center [114, 375] width 14 height 14
click at [114, 324] on td at bounding box center [131, 319] width 68 height 56
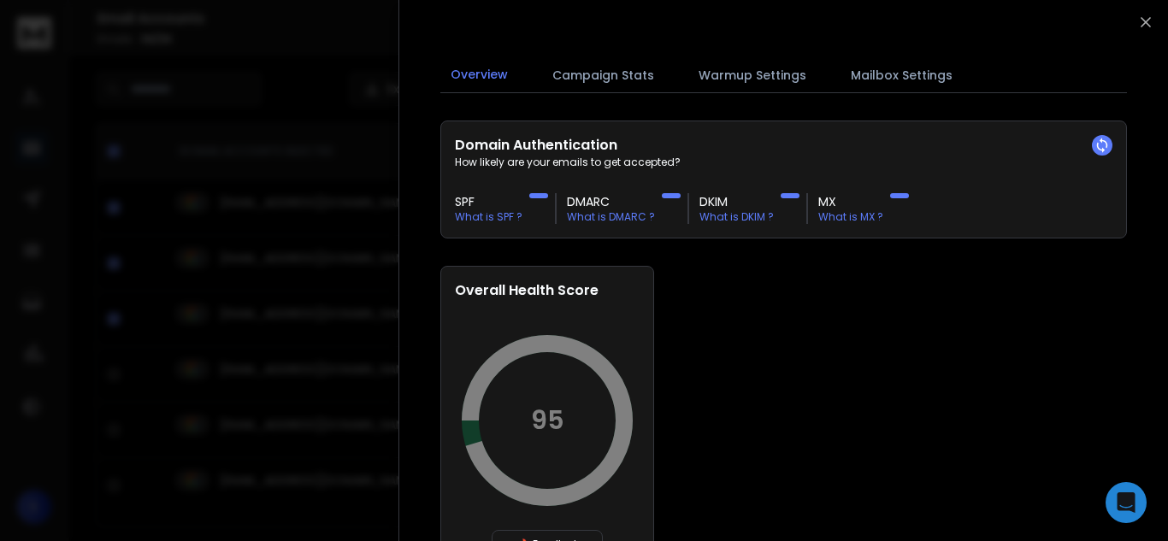
click at [113, 268] on div at bounding box center [584, 270] width 1168 height 541
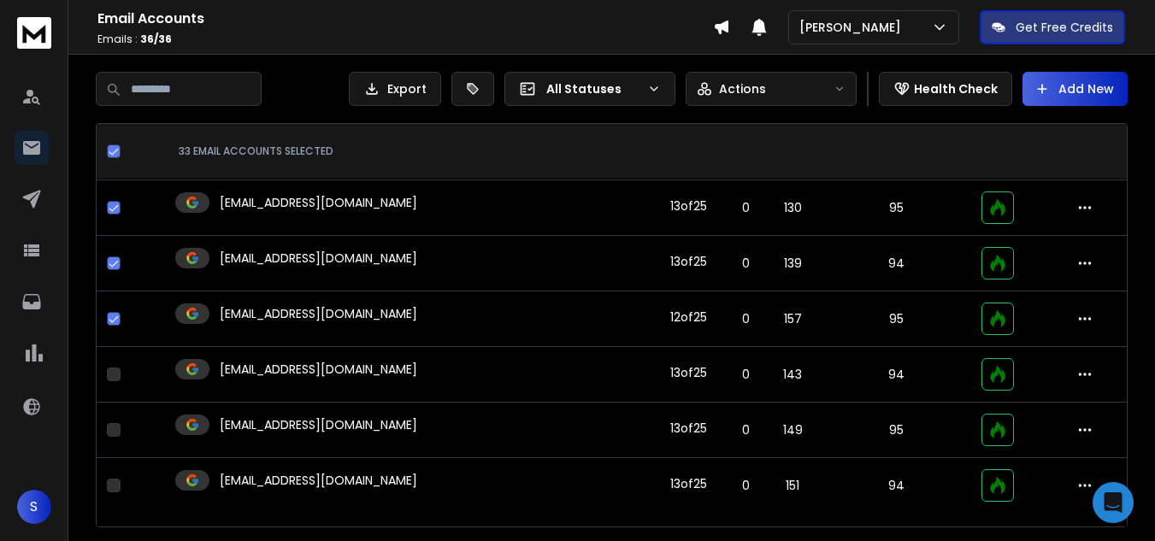
click at [110, 314] on button "button" at bounding box center [114, 319] width 14 height 14
click at [115, 269] on button "button" at bounding box center [114, 263] width 14 height 14
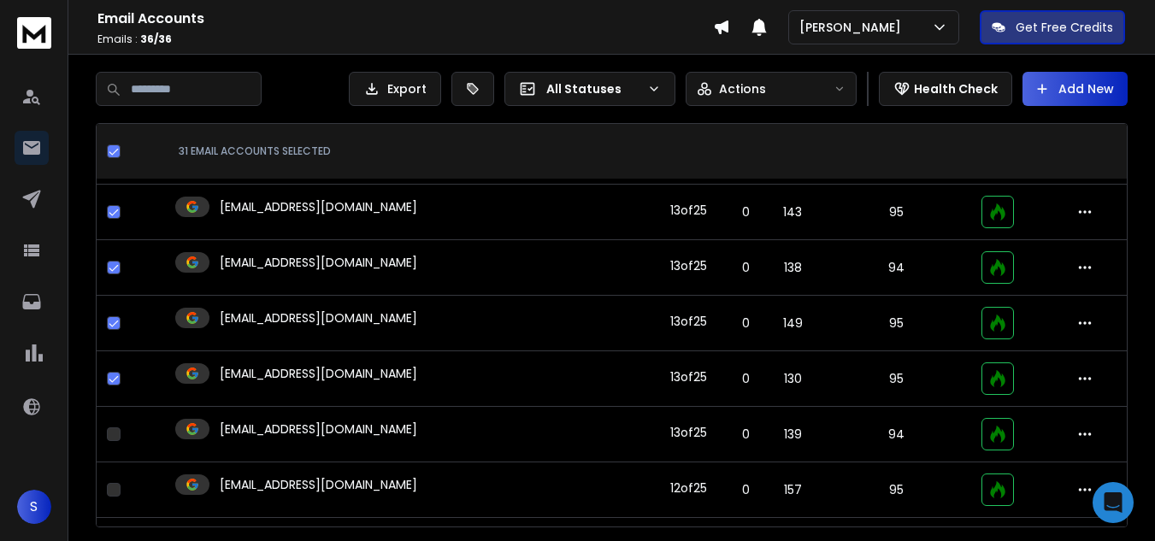
scroll to position [1410, 0]
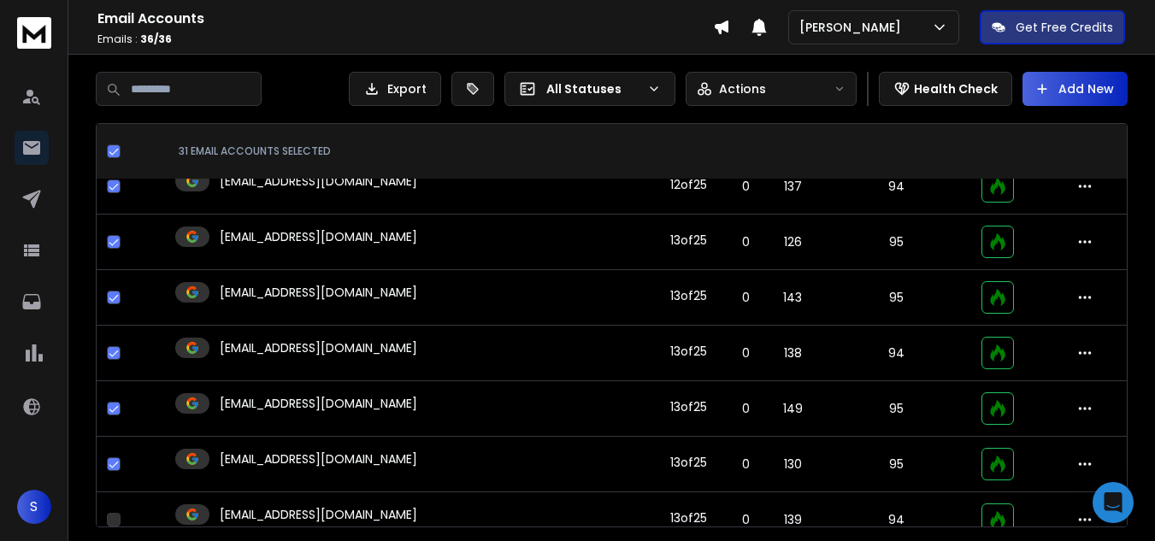
click at [111, 462] on button "button" at bounding box center [114, 464] width 14 height 14
click at [116, 406] on button "button" at bounding box center [114, 409] width 14 height 14
click at [115, 354] on button "button" at bounding box center [114, 353] width 14 height 14
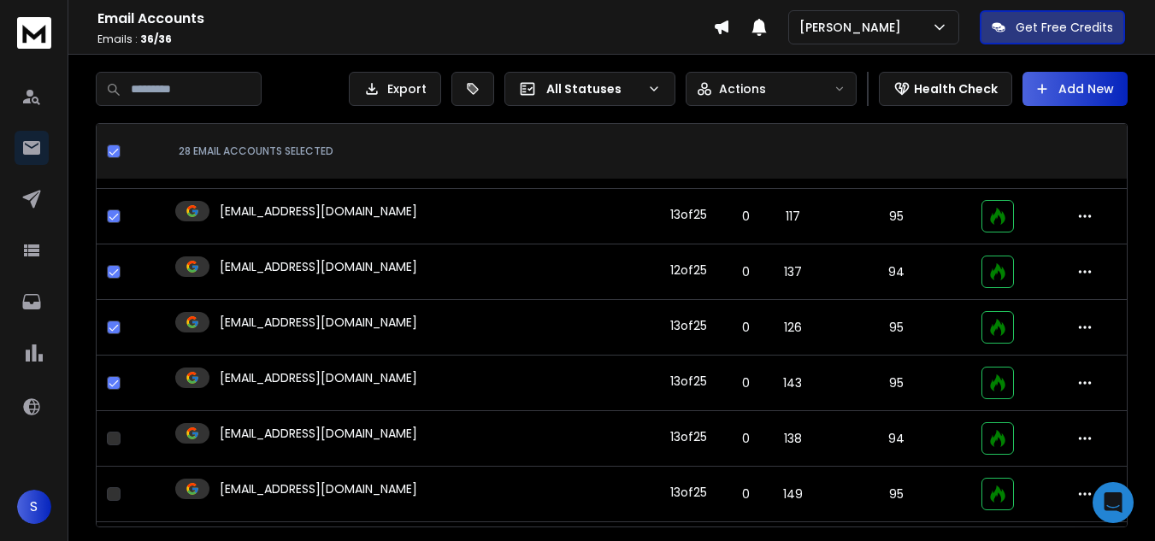
click at [109, 381] on button "button" at bounding box center [114, 383] width 14 height 14
click at [115, 332] on button "button" at bounding box center [114, 328] width 14 height 14
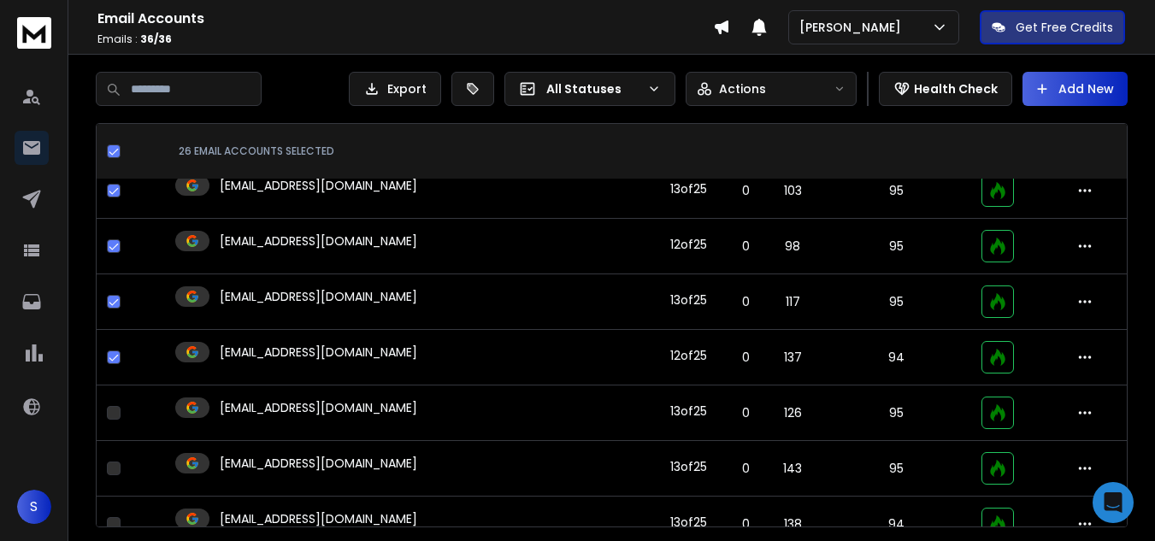
click at [113, 355] on button "button" at bounding box center [114, 357] width 14 height 14
click at [111, 308] on button "button" at bounding box center [114, 302] width 14 height 14
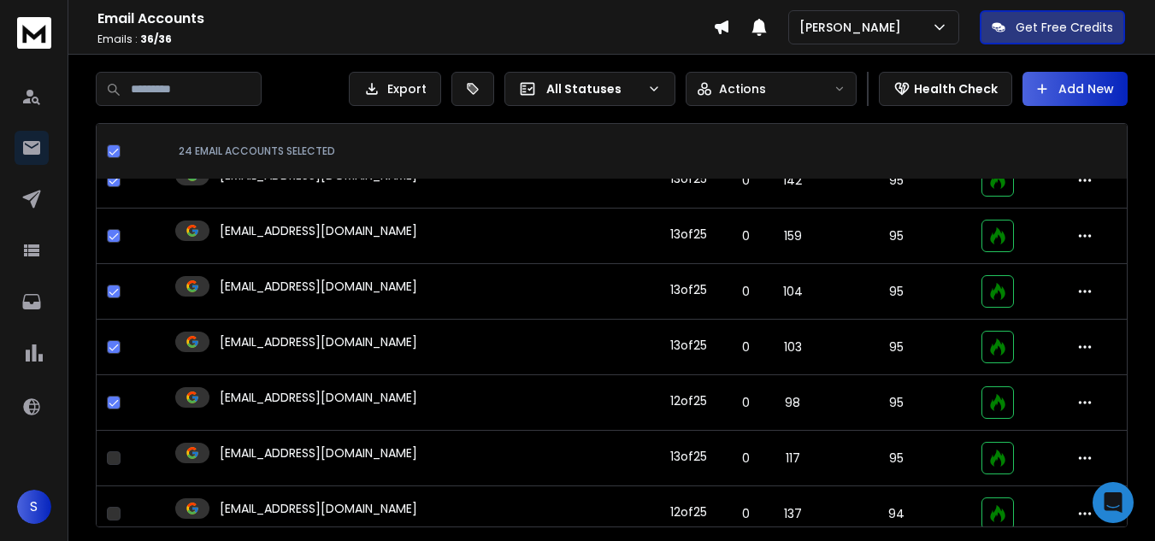
scroll to position [1068, 0]
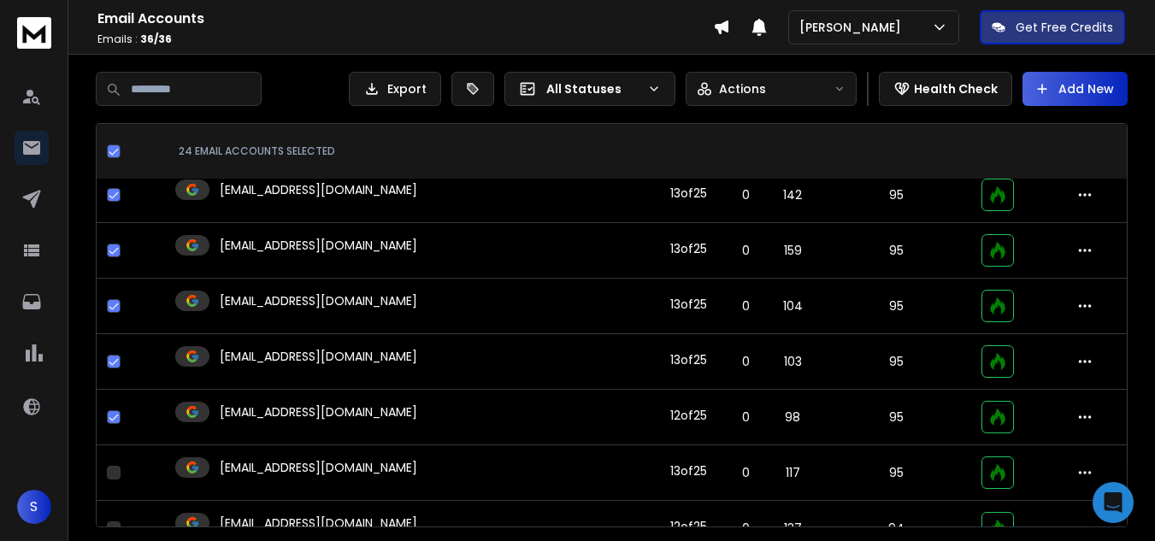
click at [113, 416] on button "button" at bounding box center [114, 417] width 14 height 14
click at [111, 364] on button "button" at bounding box center [114, 362] width 14 height 14
click at [113, 303] on button "button" at bounding box center [114, 306] width 14 height 14
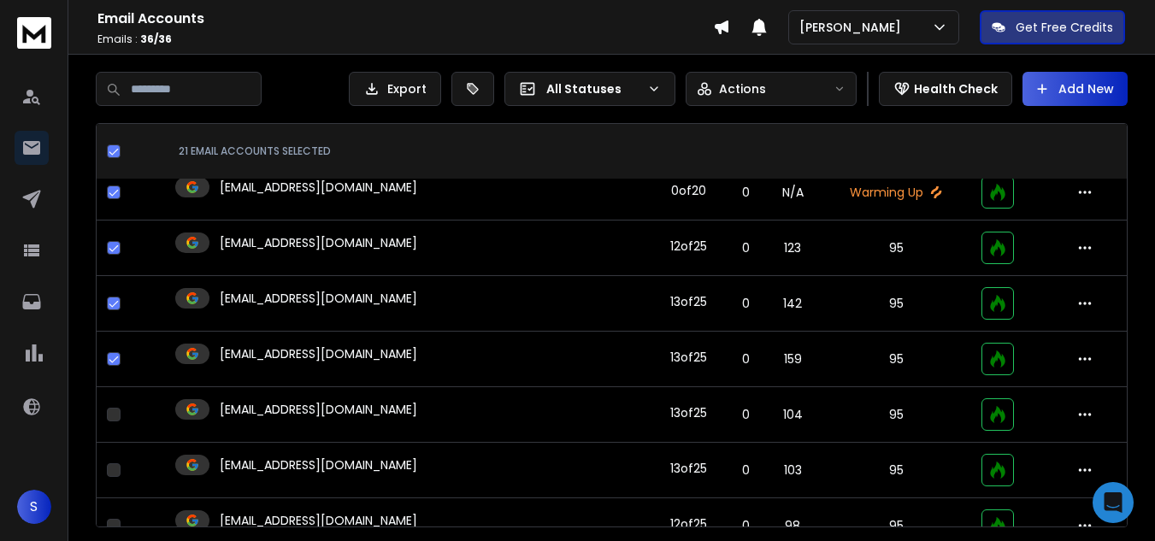
scroll to position [897, 0]
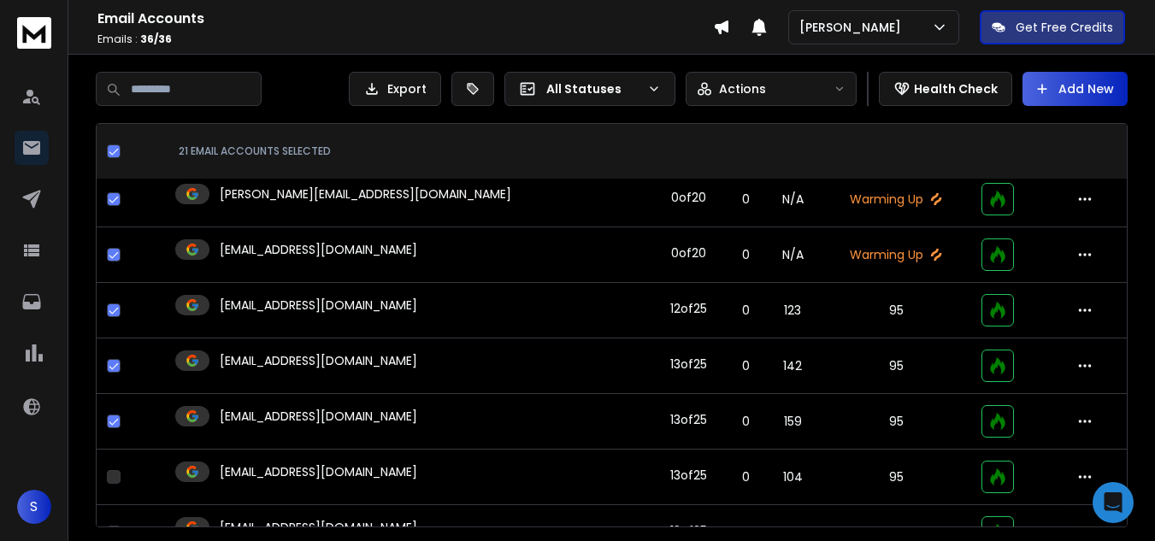
click at [110, 414] on td at bounding box center [131, 422] width 68 height 56
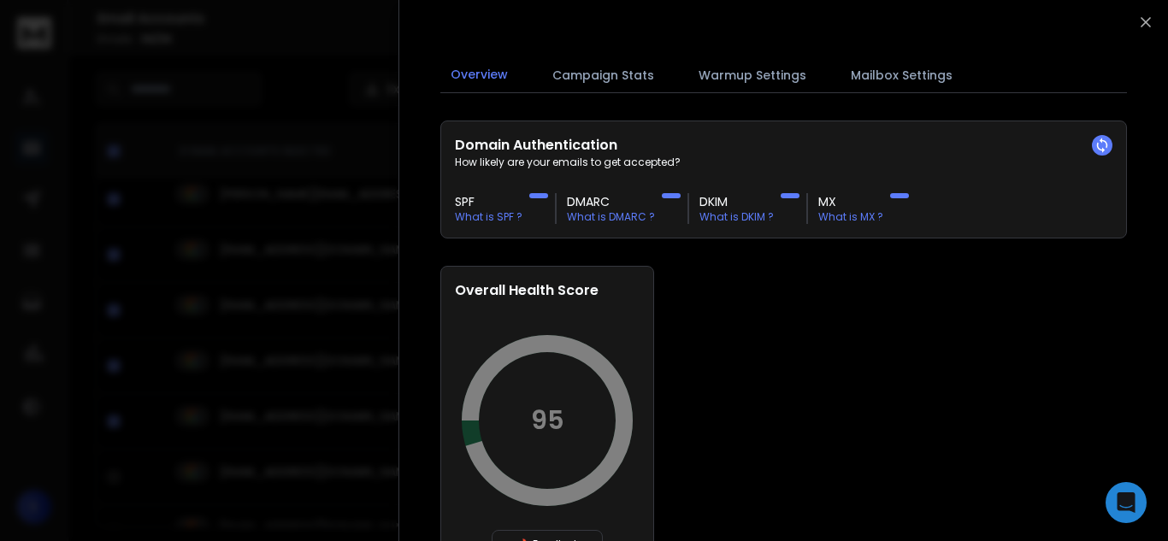
drag, startPoint x: 109, startPoint y: 388, endPoint x: 108, endPoint y: 415, distance: 26.6
click at [109, 389] on div at bounding box center [584, 270] width 1168 height 541
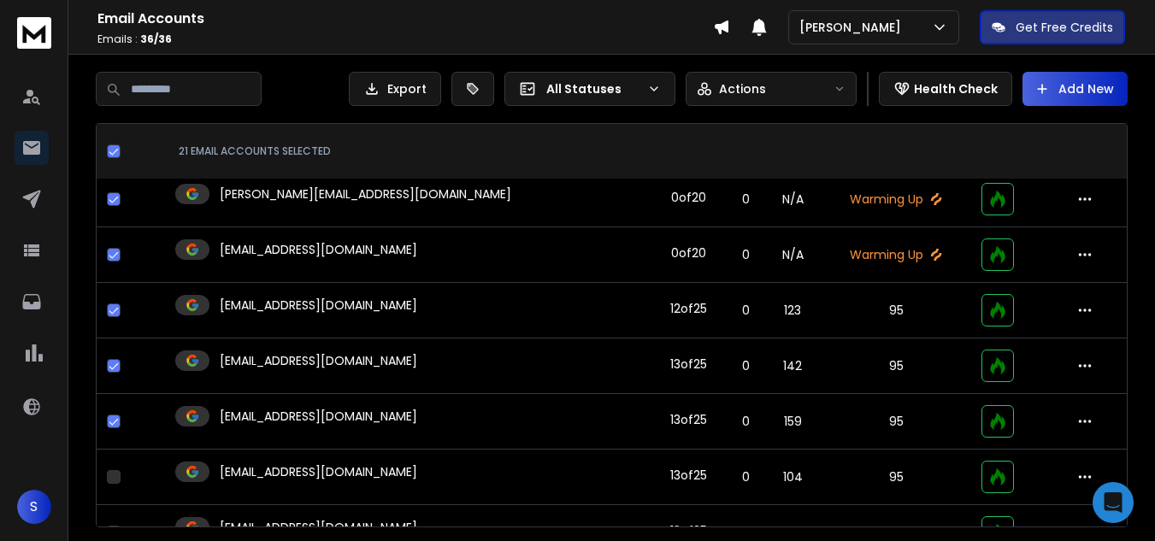
click at [110, 418] on button "button" at bounding box center [114, 422] width 14 height 14
click at [113, 365] on button "button" at bounding box center [114, 366] width 14 height 14
click at [115, 308] on button "button" at bounding box center [114, 310] width 14 height 14
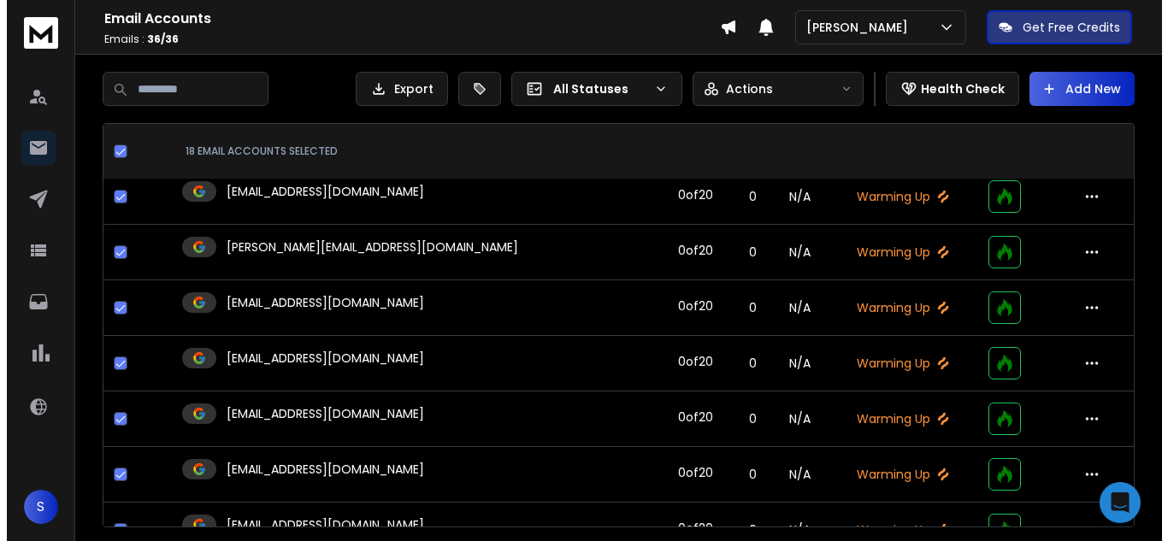
scroll to position [0, 0]
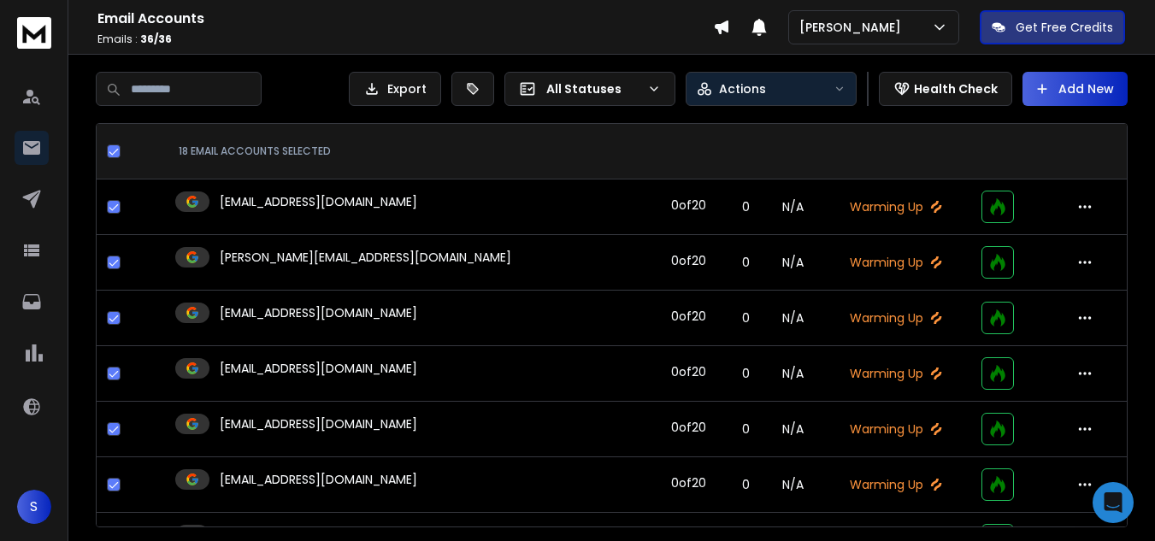
click at [762, 91] on p "Actions" at bounding box center [742, 88] width 47 height 17
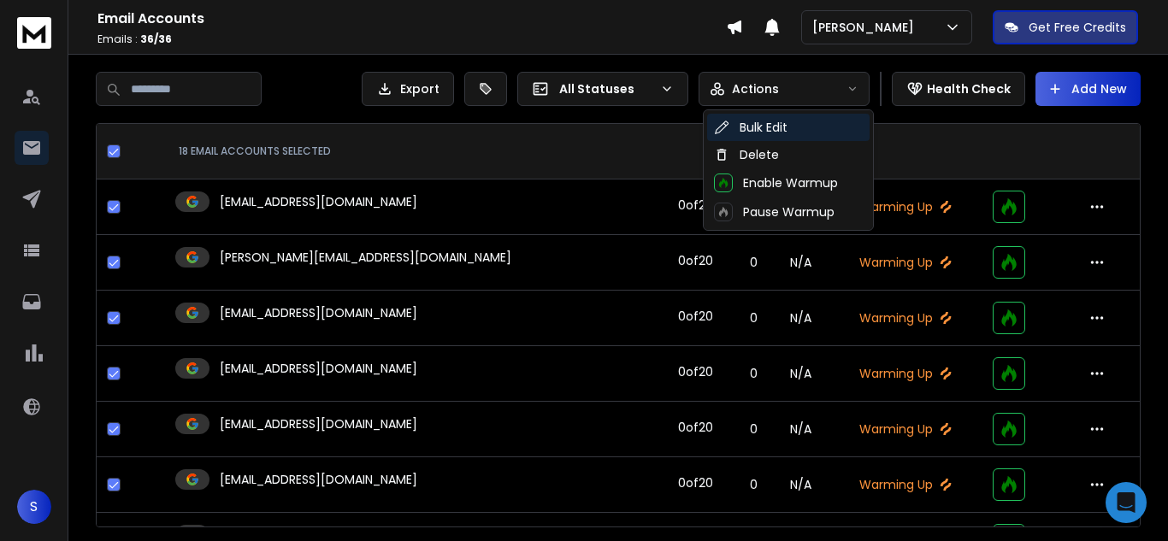
click at [761, 124] on div "Bulk Edit" at bounding box center [751, 127] width 74 height 17
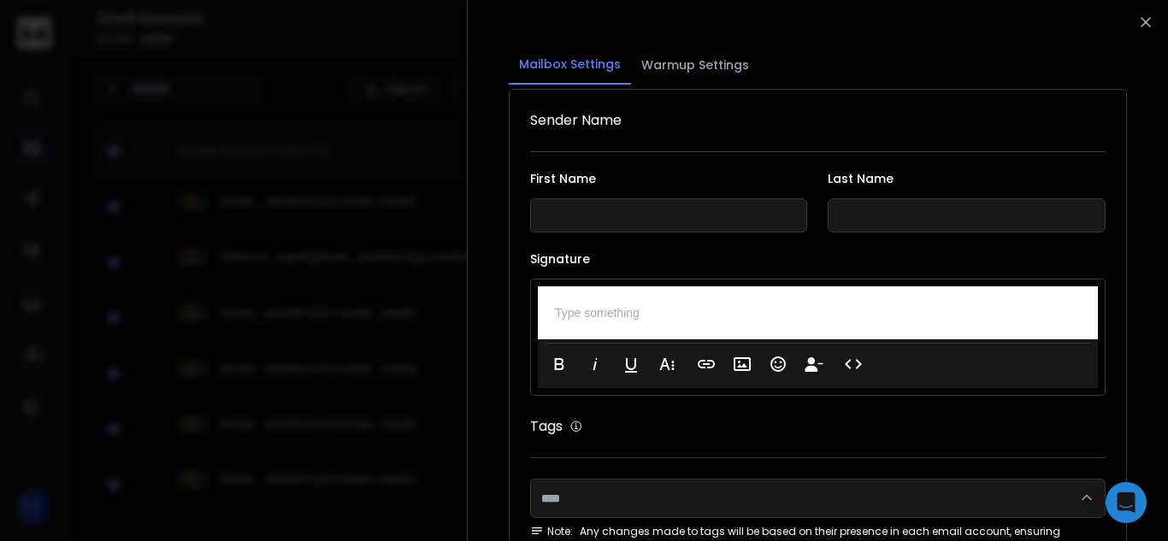
click at [697, 64] on button "Warmup Settings" at bounding box center [695, 65] width 128 height 38
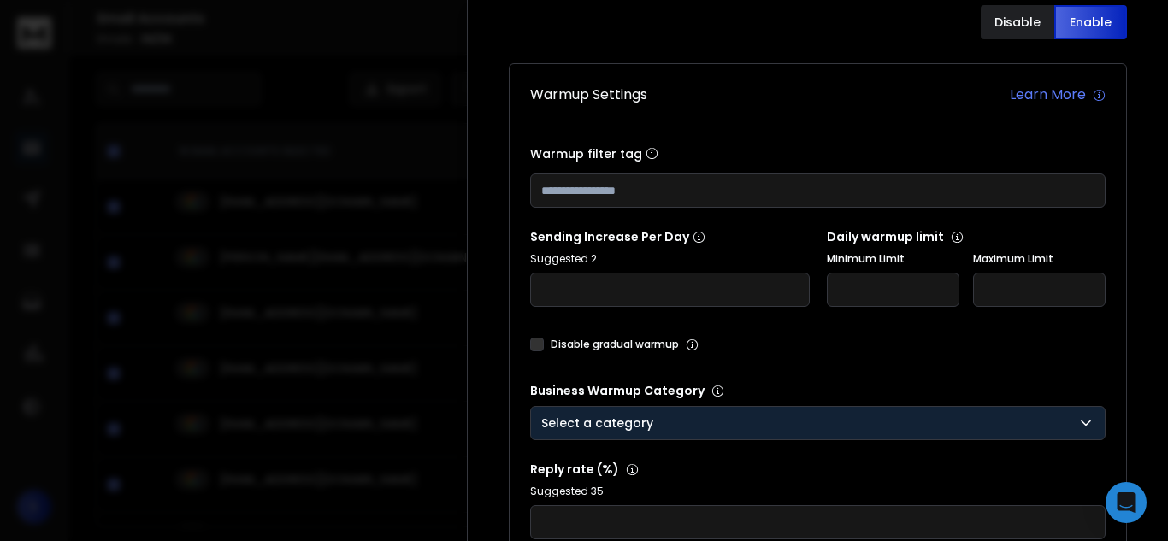
scroll to position [171, 0]
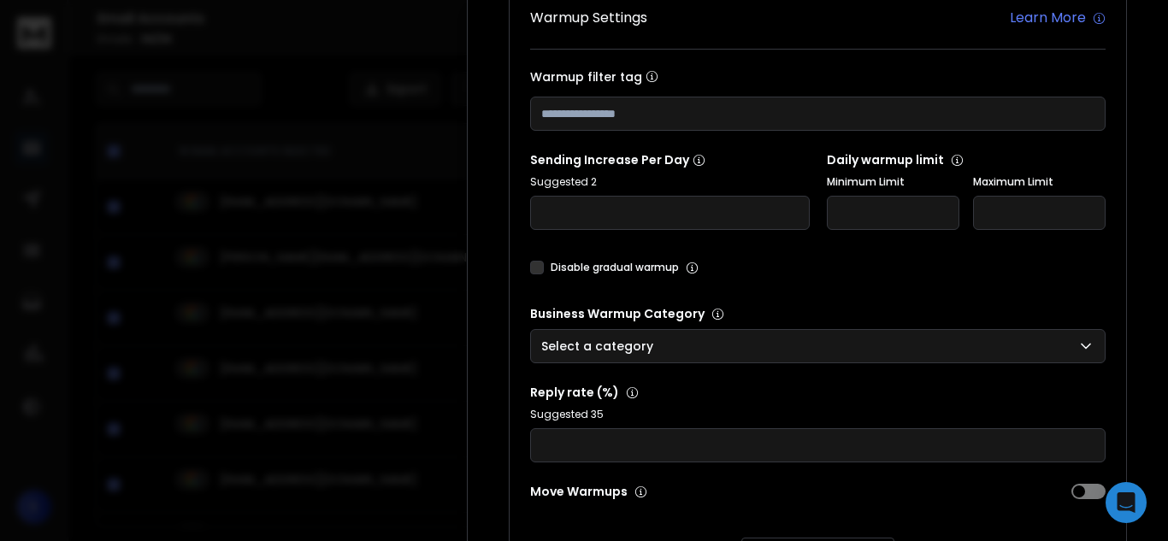
click at [601, 211] on input "number" at bounding box center [669, 213] width 279 height 34
type input "*"
click at [660, 450] on input "number" at bounding box center [817, 445] width 575 height 34
type input "**"
click at [864, 215] on input "number" at bounding box center [893, 213] width 132 height 34
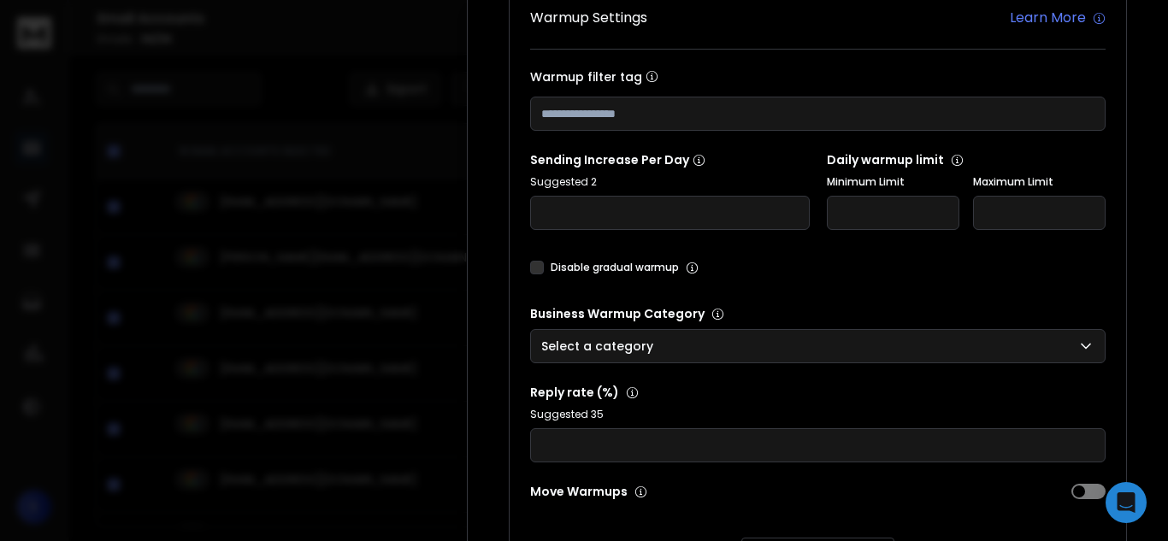
type input "**"
click at [1022, 209] on input "number" at bounding box center [1039, 213] width 132 height 34
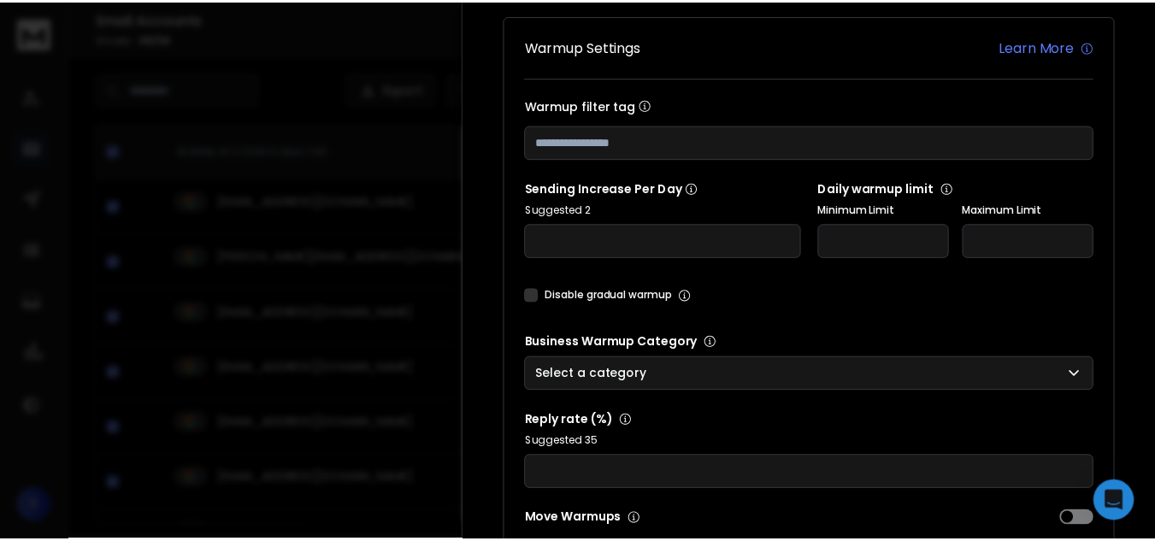
scroll to position [357, 0]
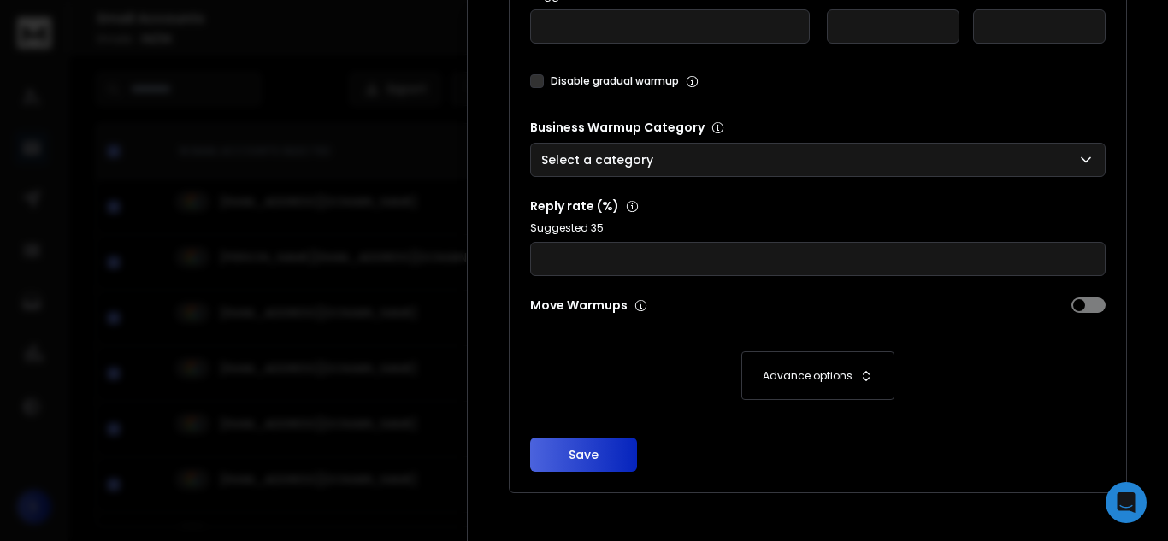
type input "**"
click at [608, 448] on button "Save" at bounding box center [583, 455] width 107 height 34
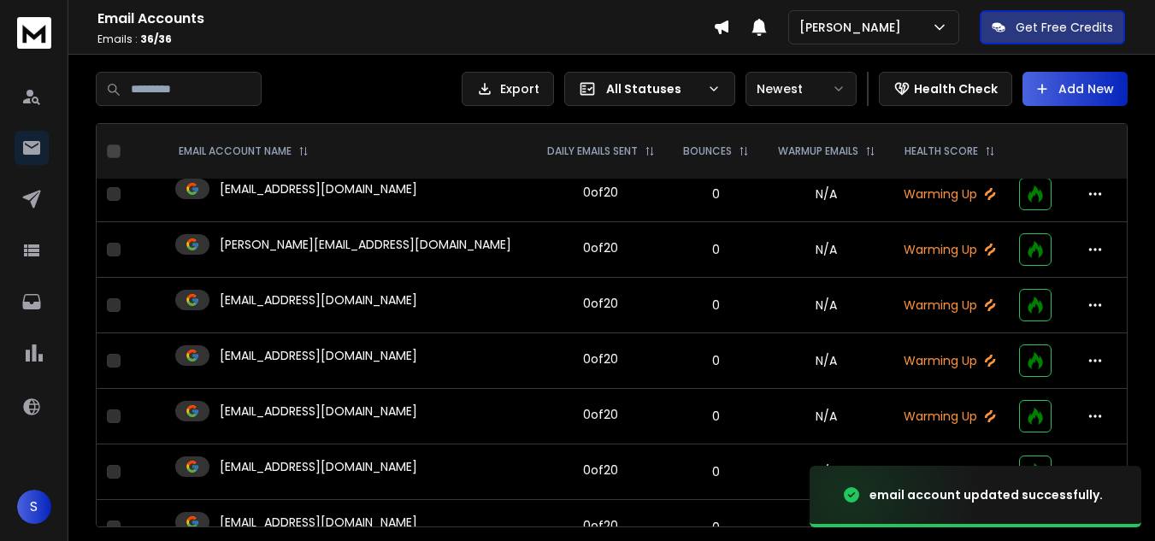
scroll to position [598, 0]
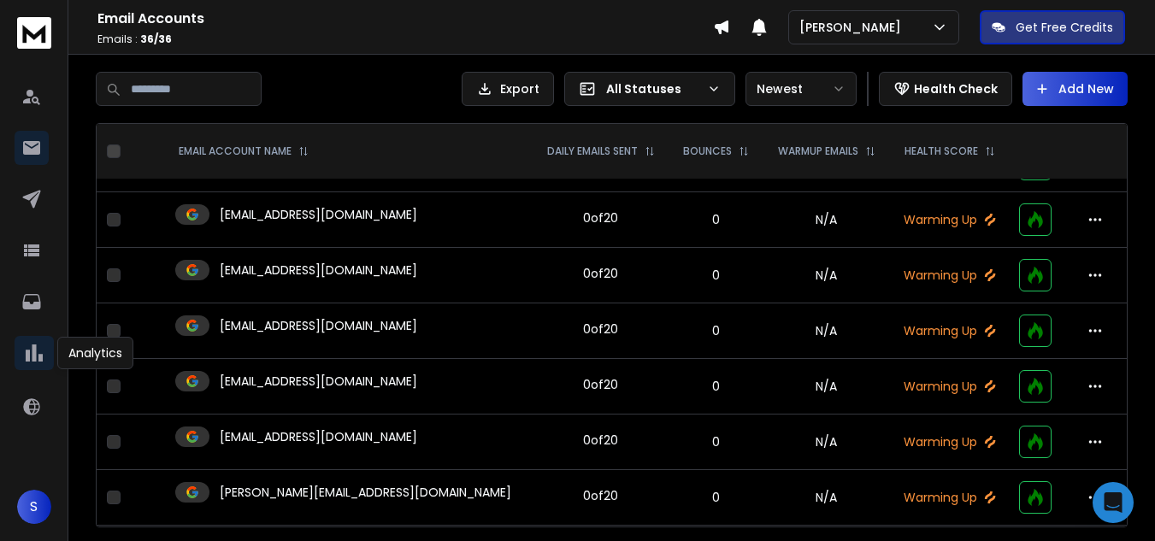
click at [28, 350] on icon at bounding box center [34, 353] width 26 height 26
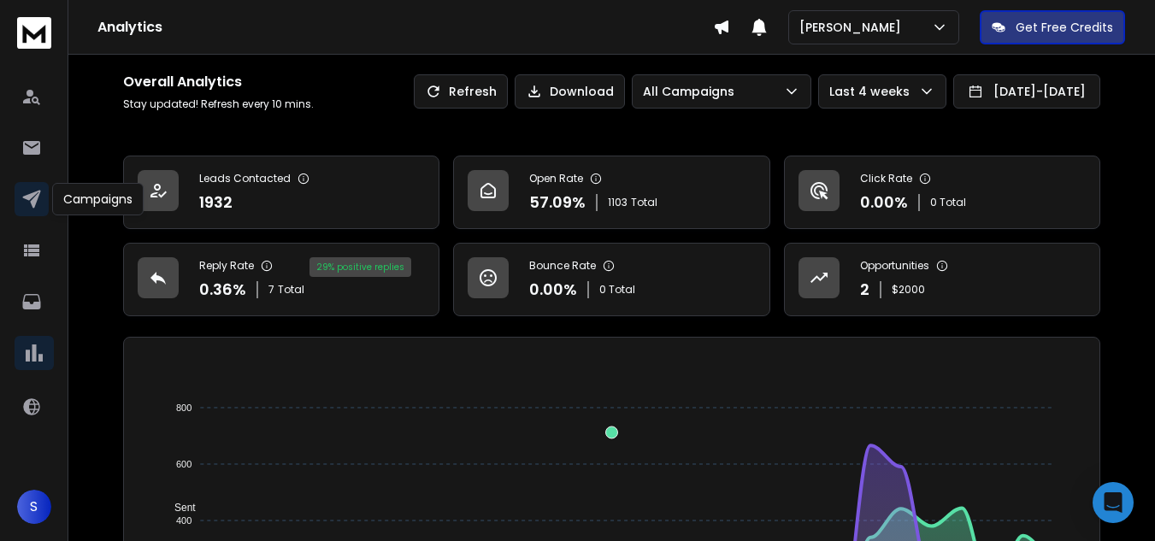
click at [36, 198] on icon at bounding box center [31, 199] width 18 height 18
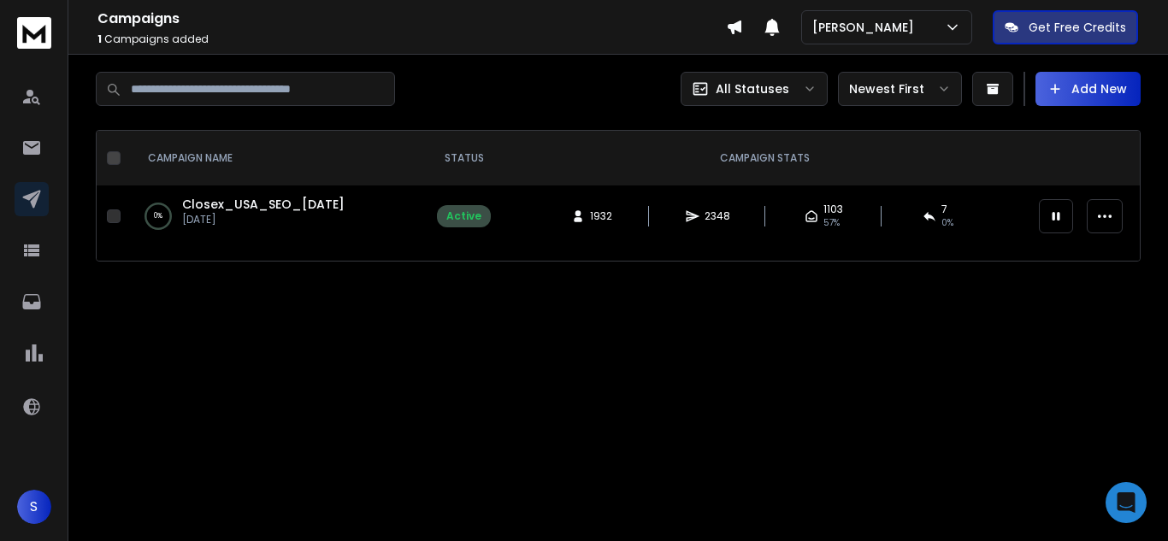
click at [597, 228] on div "1932 2348 1103 57 % 7 0 %" at bounding box center [764, 216] width 427 height 27
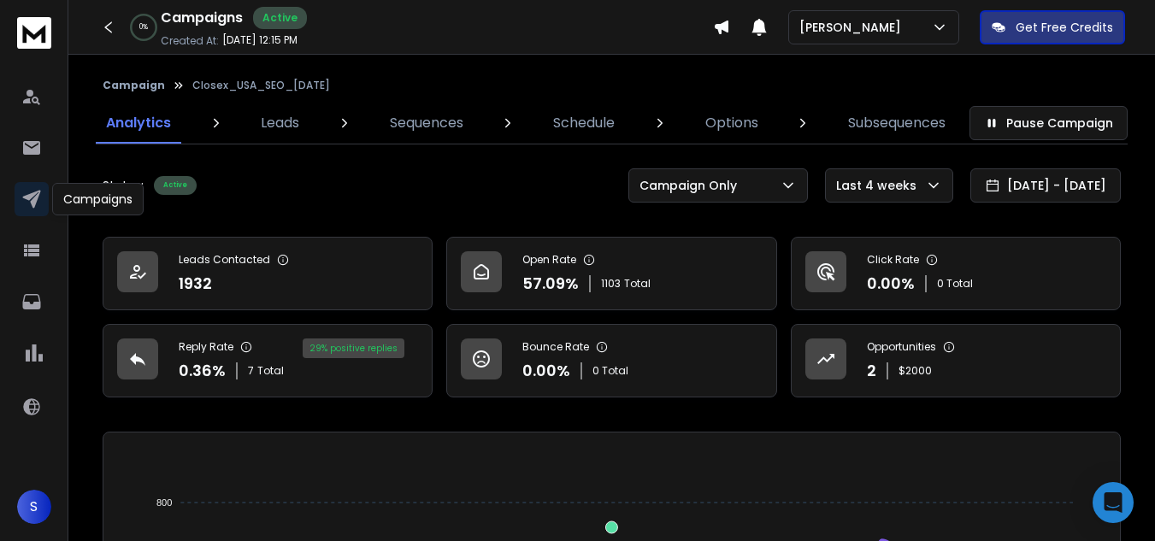
click at [35, 200] on icon at bounding box center [31, 199] width 18 height 18
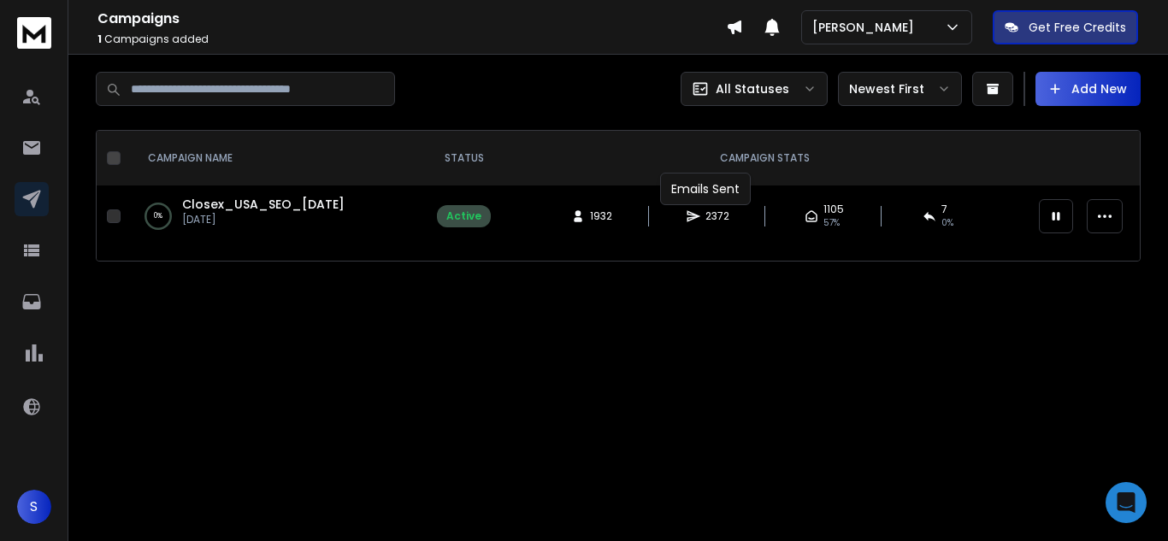
click at [705, 216] on span "2372" at bounding box center [717, 216] width 24 height 14
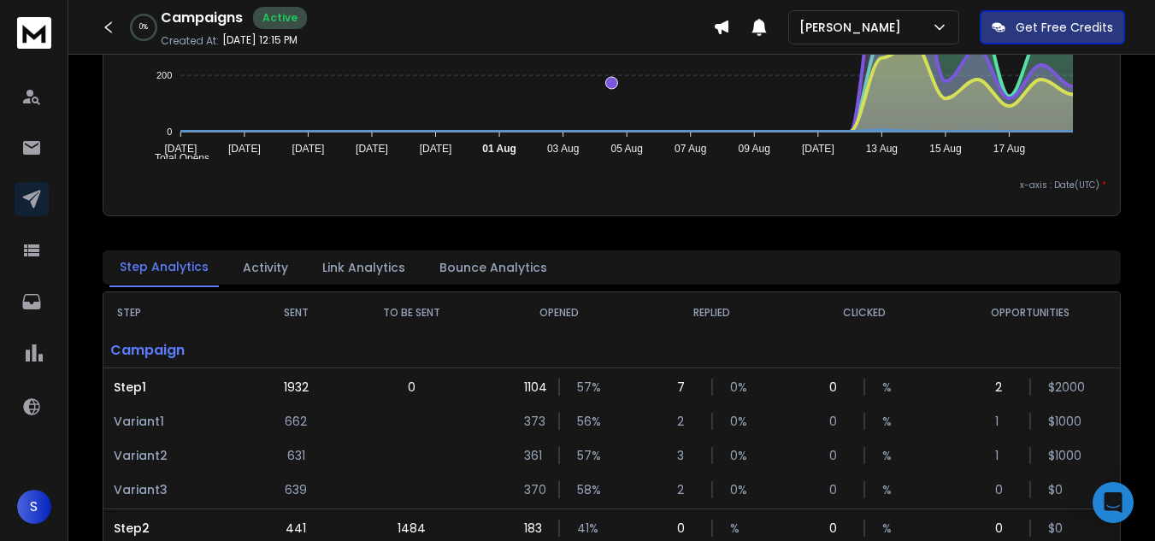
scroll to position [703, 0]
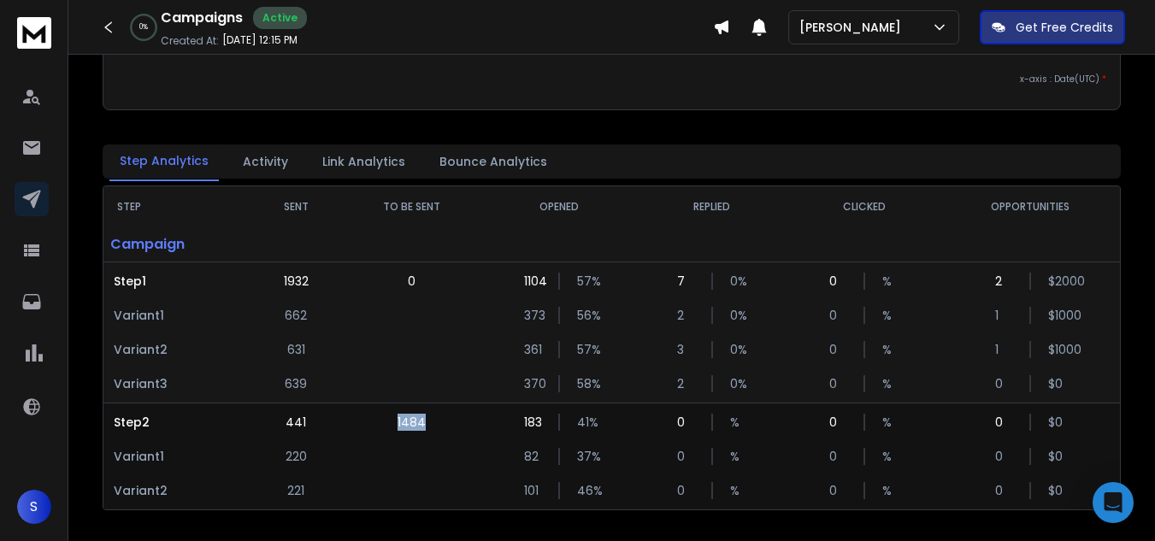
drag, startPoint x: 432, startPoint y: 425, endPoint x: 365, endPoint y: 422, distance: 66.7
click at [382, 422] on div "1484" at bounding box center [411, 422] width 122 height 17
drag, startPoint x: 304, startPoint y: 422, endPoint x: 272, endPoint y: 422, distance: 32.5
click at [272, 422] on div "441 220 221" at bounding box center [296, 456] width 68 height 85
click at [309, 422] on div "441 220 221" at bounding box center [296, 456] width 68 height 85
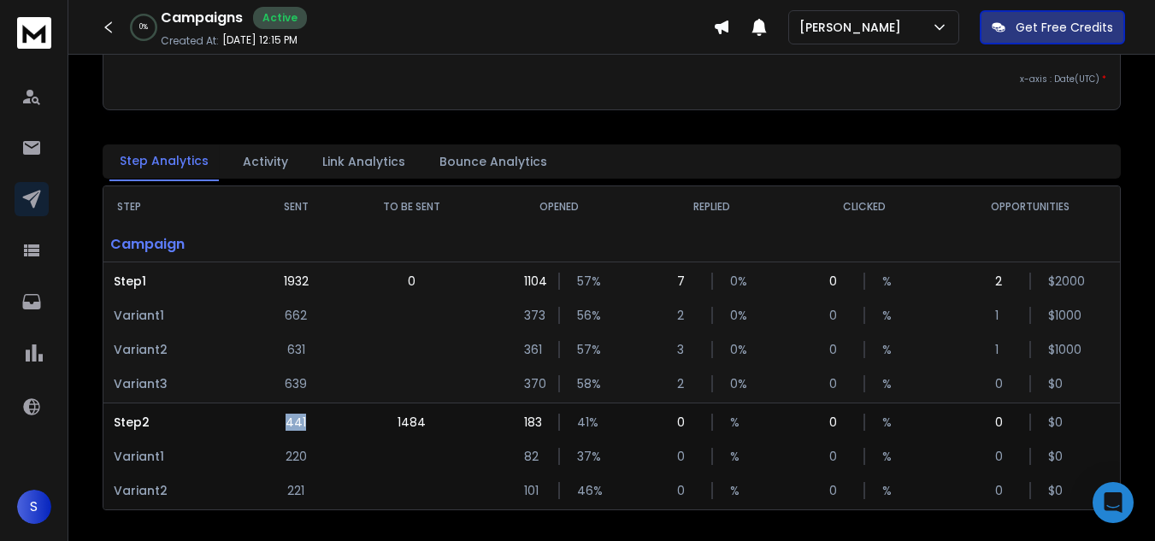
drag, startPoint x: 318, startPoint y: 421, endPoint x: 272, endPoint y: 421, distance: 46.2
click at [274, 421] on div "441 220 221" at bounding box center [296, 456] width 68 height 85
click at [271, 421] on div "441 220 221" at bounding box center [296, 456] width 68 height 85
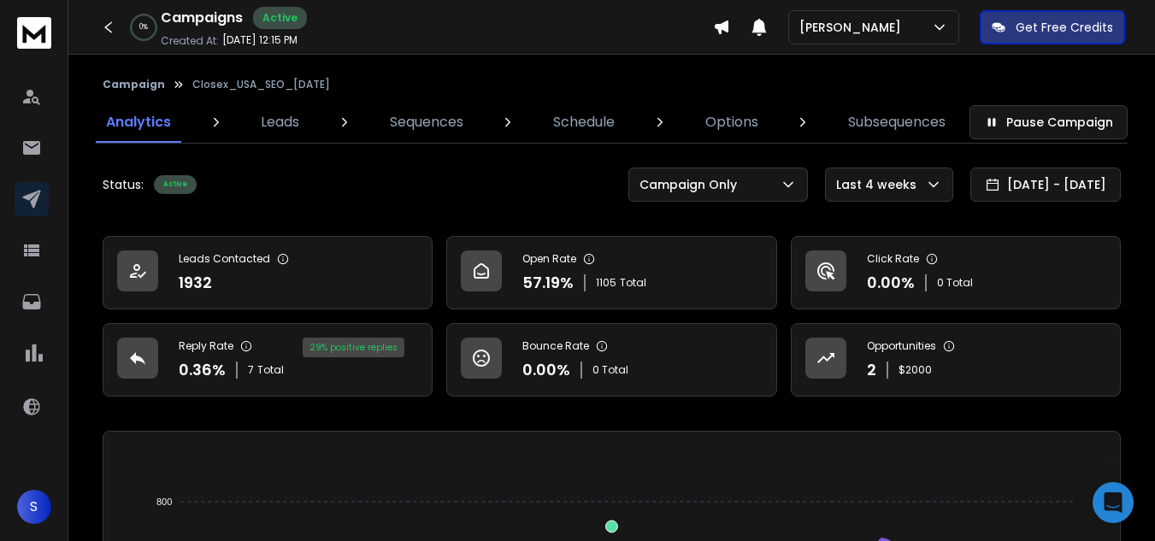
scroll to position [0, 0]
click at [464, 126] on link "Sequences" at bounding box center [427, 123] width 94 height 41
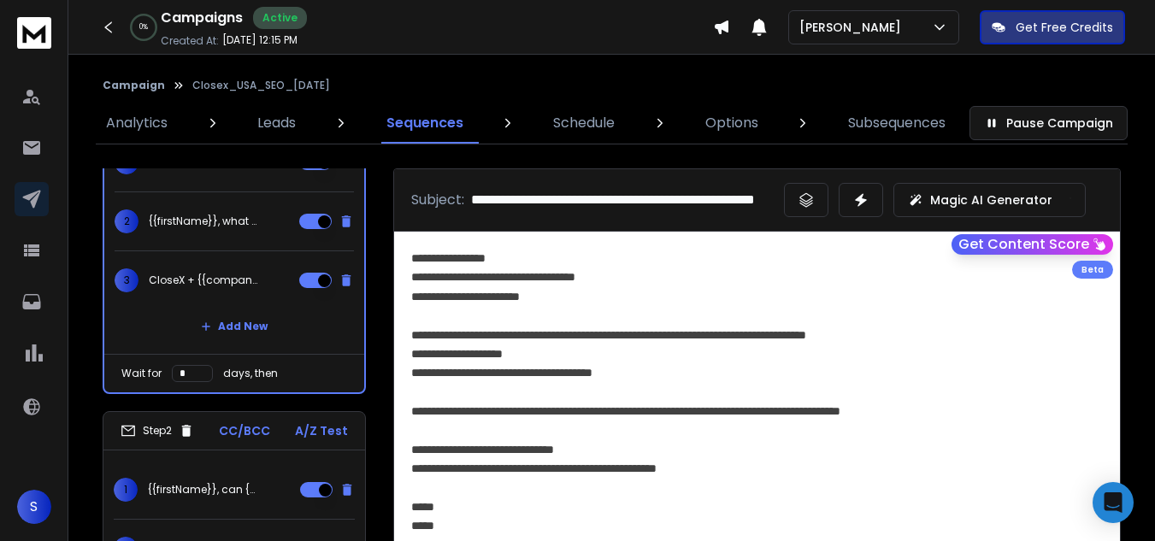
scroll to position [171, 0]
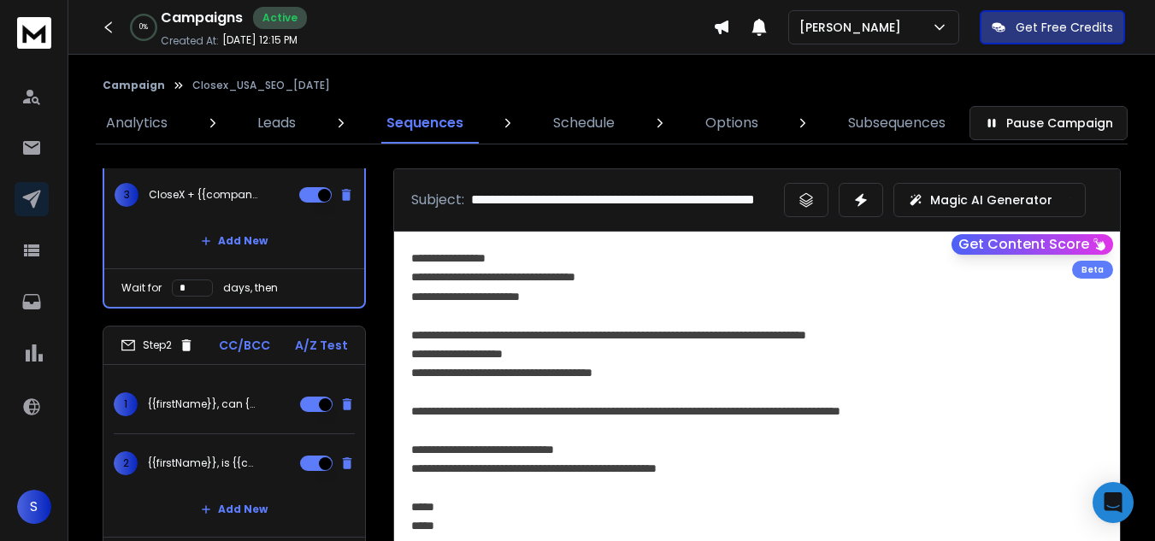
click at [188, 407] on p "{{firstName}}, can {{companyName}} handle 5–10 more clients?" at bounding box center [202, 404] width 109 height 14
type input "**********"
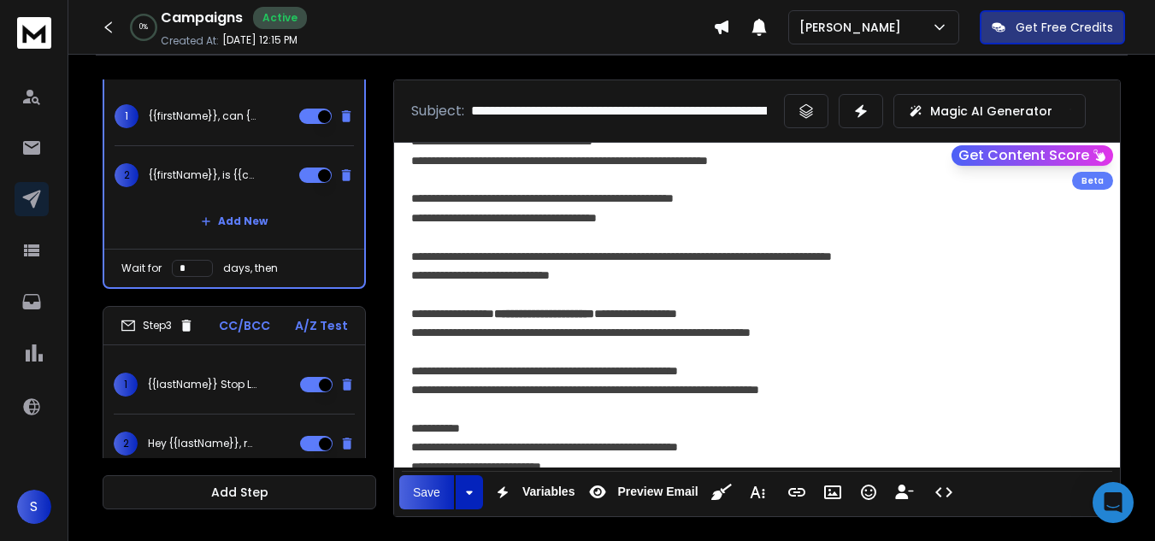
scroll to position [344, 0]
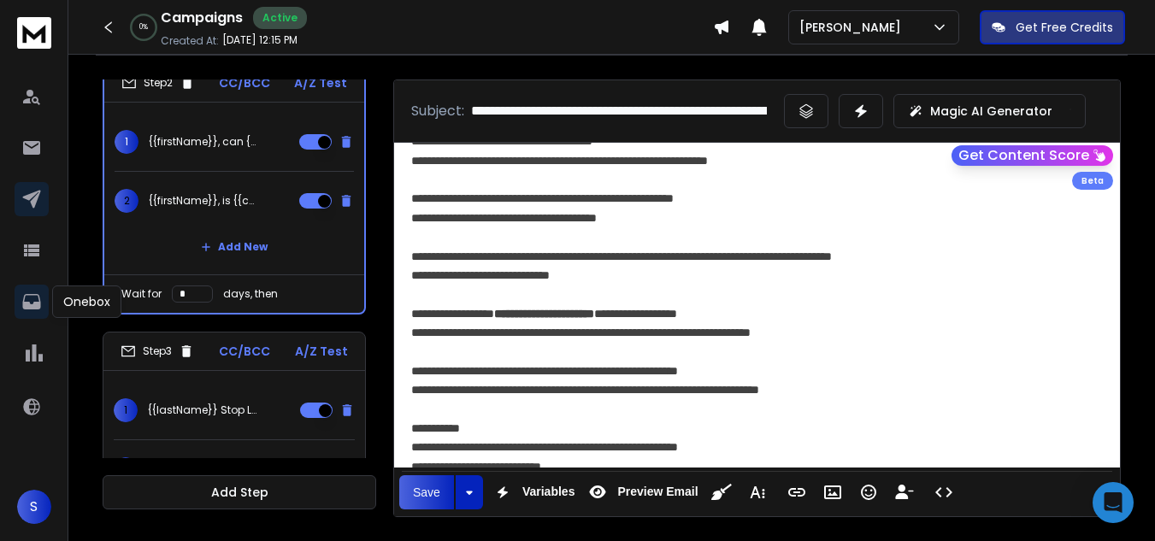
click at [24, 303] on icon at bounding box center [31, 301] width 18 height 15
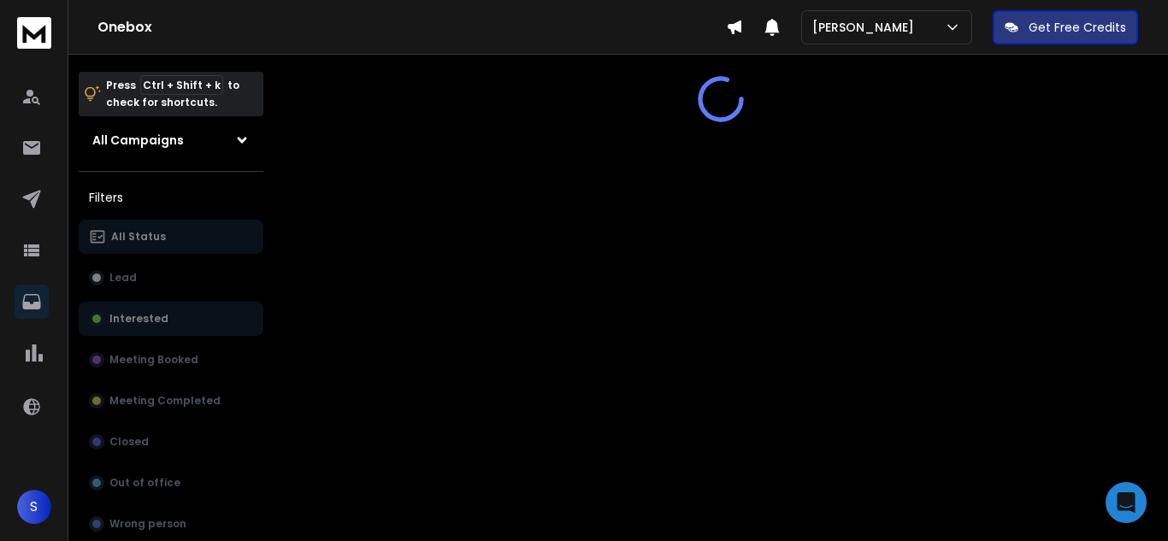
click at [146, 315] on div "All Status Lead Interested Meeting Booked Meeting Completed Closed Out of offic…" at bounding box center [171, 401] width 185 height 362
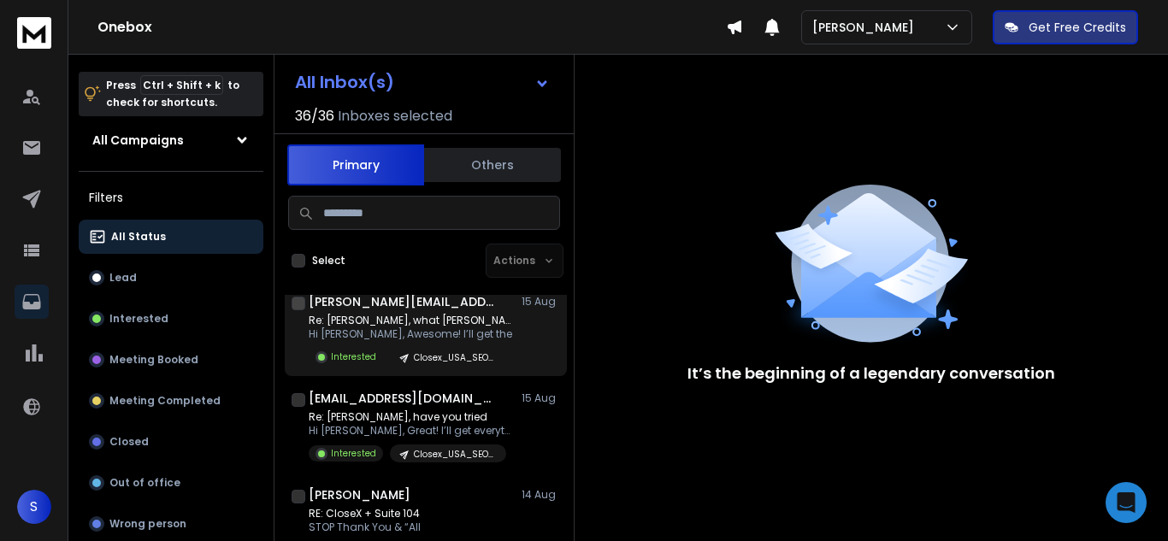
scroll to position [85, 0]
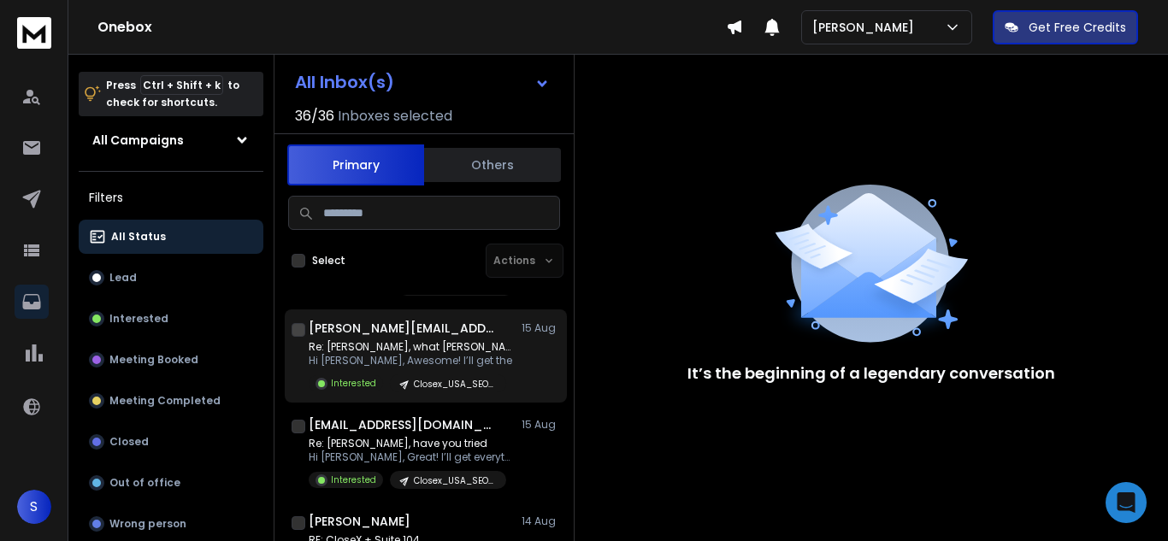
click at [413, 344] on p "Re: [PERSON_NAME], what [PERSON_NAME] might" at bounding box center [411, 347] width 205 height 14
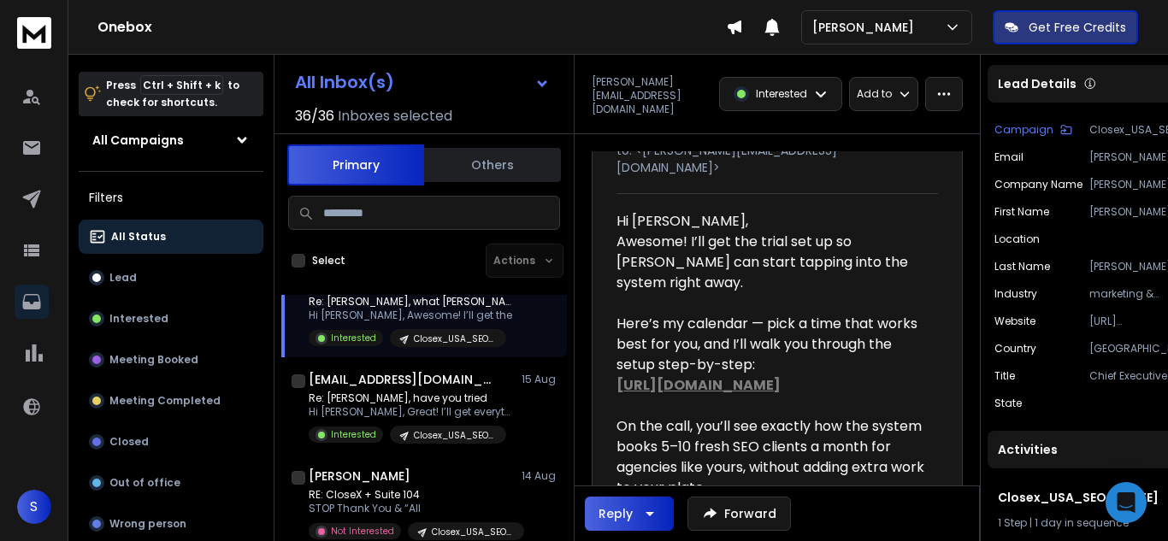
scroll to position [171, 0]
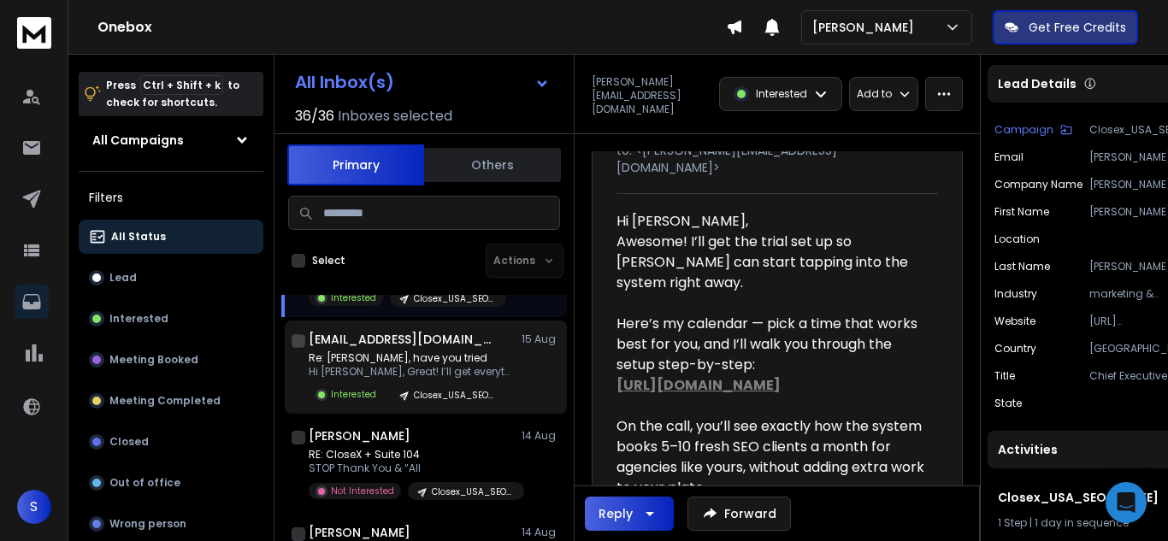
click at [421, 350] on div "[EMAIL_ADDRESS][DOMAIN_NAME] [DATE] Re: [PERSON_NAME], have you tried Hi [PERSO…" at bounding box center [434, 367] width 251 height 73
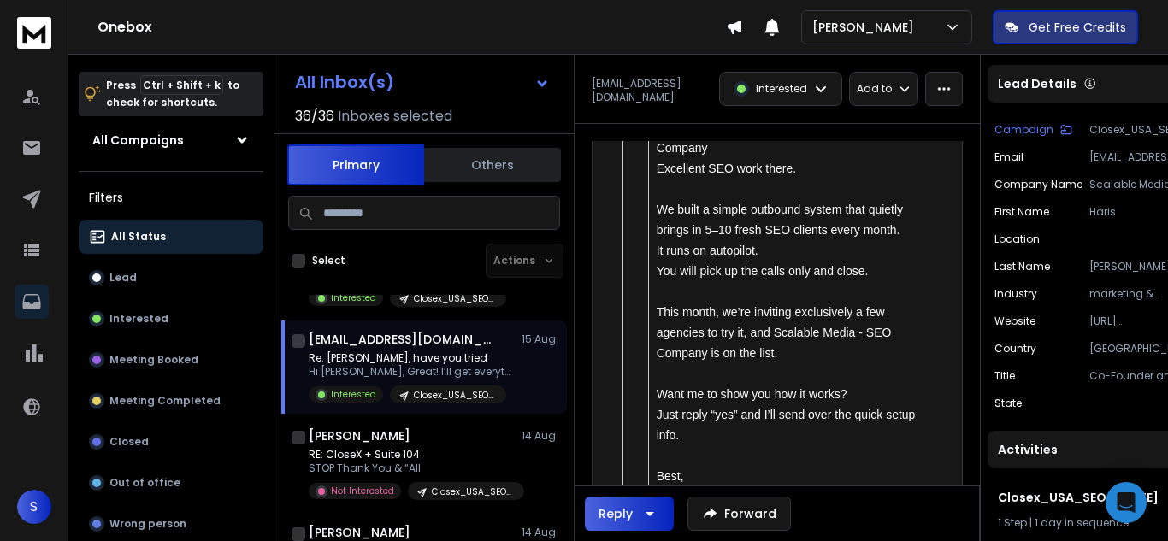
scroll to position [855, 0]
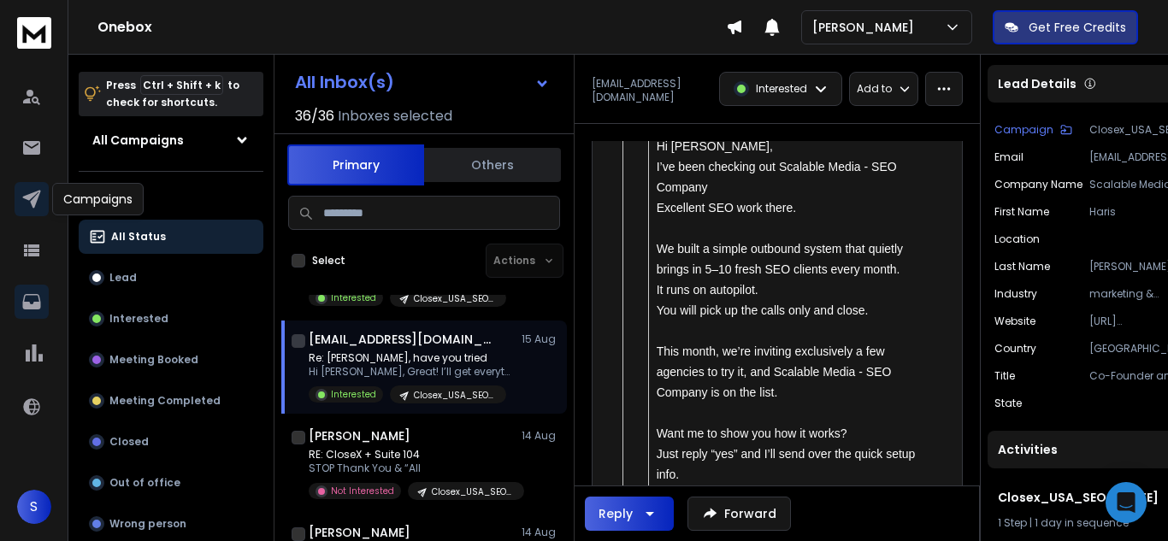
click at [28, 200] on icon at bounding box center [31, 199] width 18 height 18
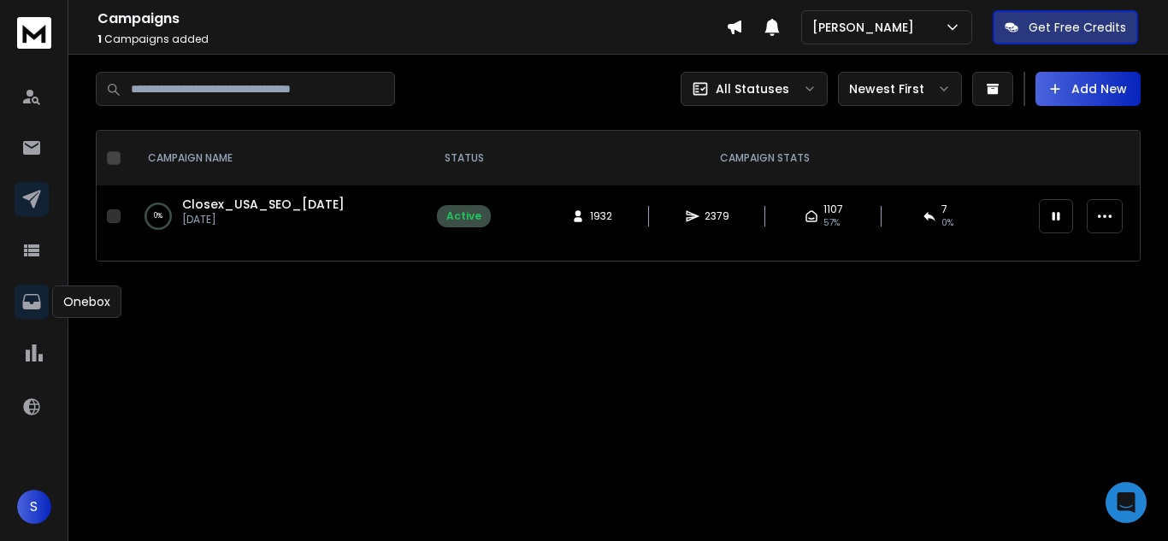
click at [26, 297] on icon at bounding box center [31, 301] width 21 height 21
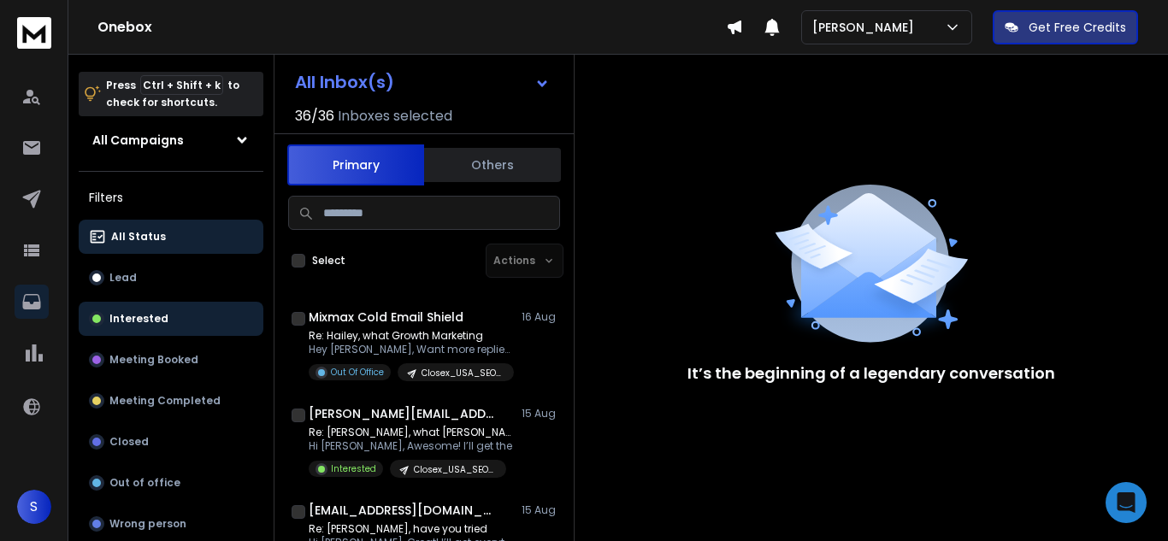
click at [137, 321] on p "Interested" at bounding box center [138, 319] width 59 height 14
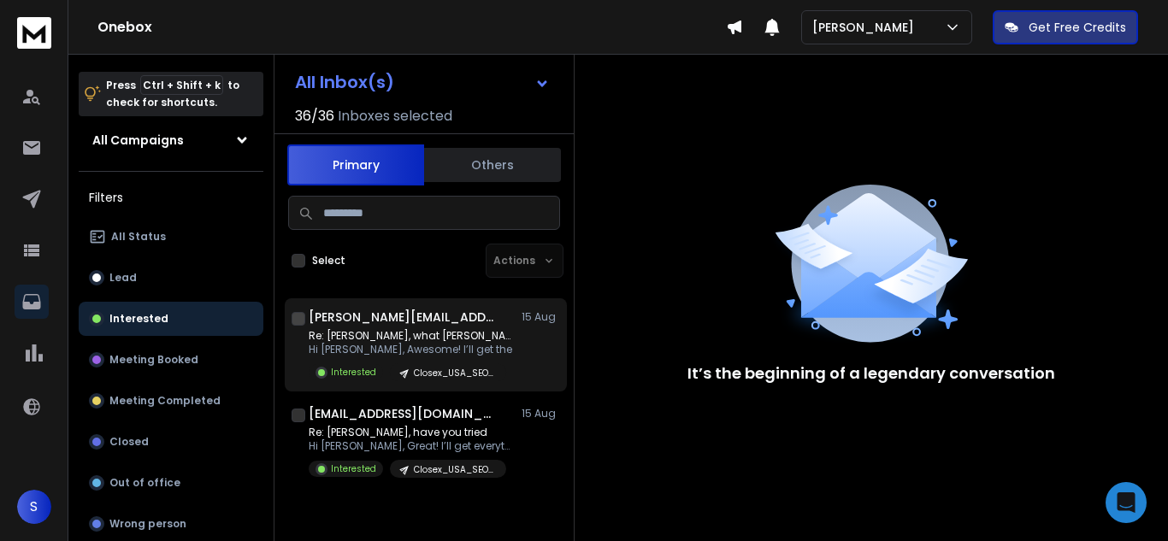
click at [406, 333] on p "Re: [PERSON_NAME], what [PERSON_NAME] might" at bounding box center [411, 336] width 205 height 14
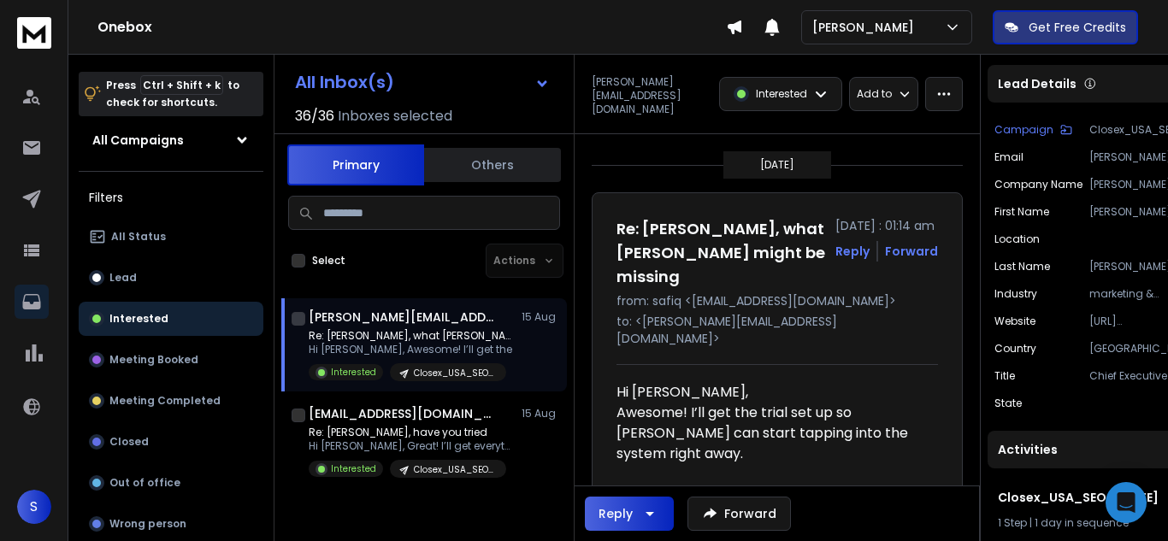
click at [663, 221] on h1 "Re: [PERSON_NAME], what [PERSON_NAME] might be missing" at bounding box center [720, 253] width 209 height 72
copy h1 "[PERSON_NAME]"
click at [28, 203] on icon at bounding box center [31, 199] width 21 height 21
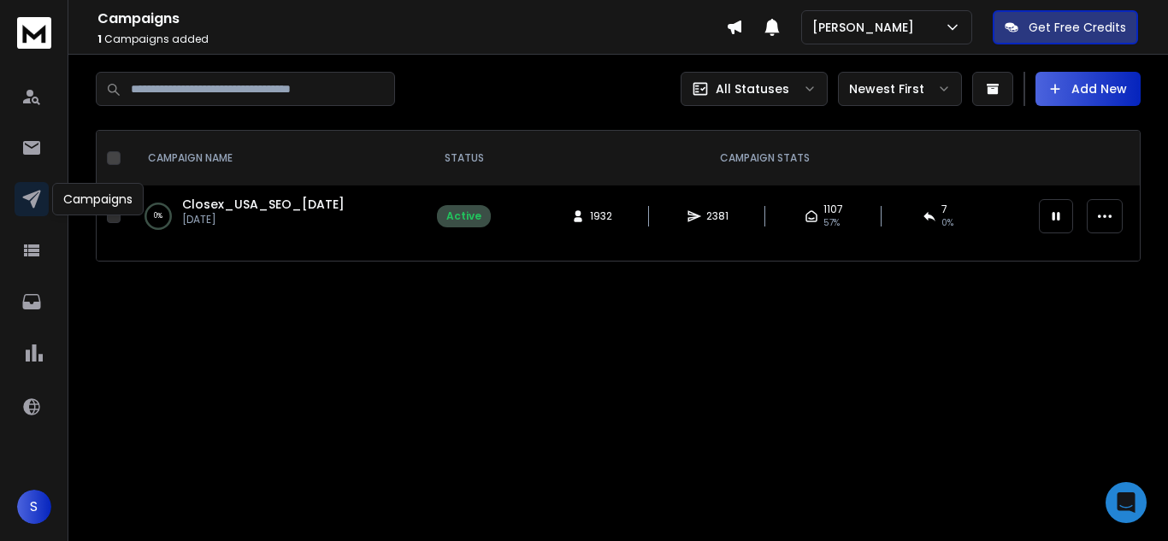
click at [306, 209] on span "Closex_USA_SEO_[DATE]" at bounding box center [263, 204] width 162 height 17
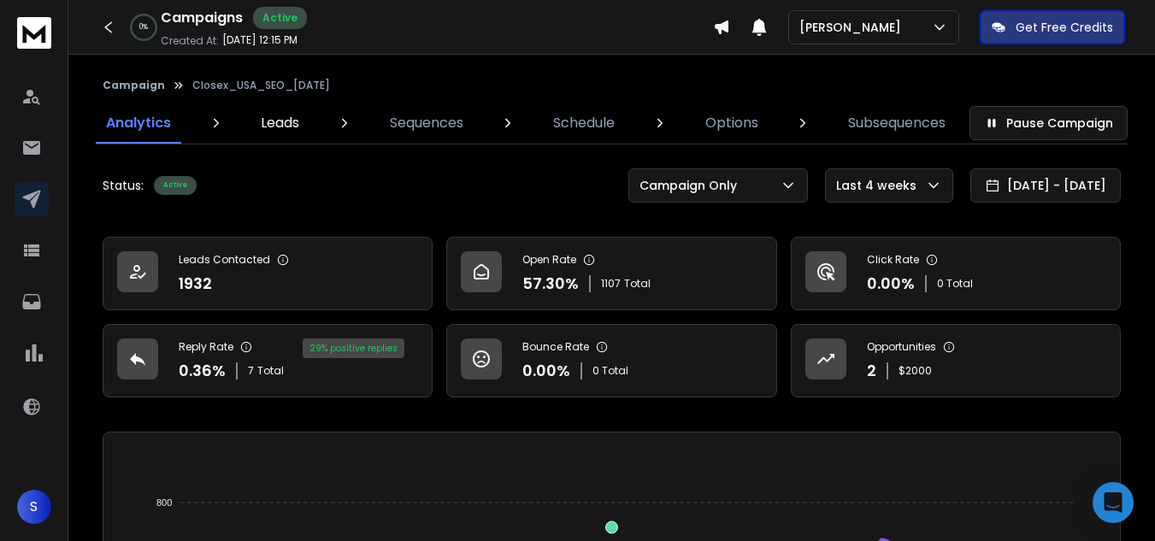
click at [303, 127] on link "Leads" at bounding box center [279, 123] width 59 height 41
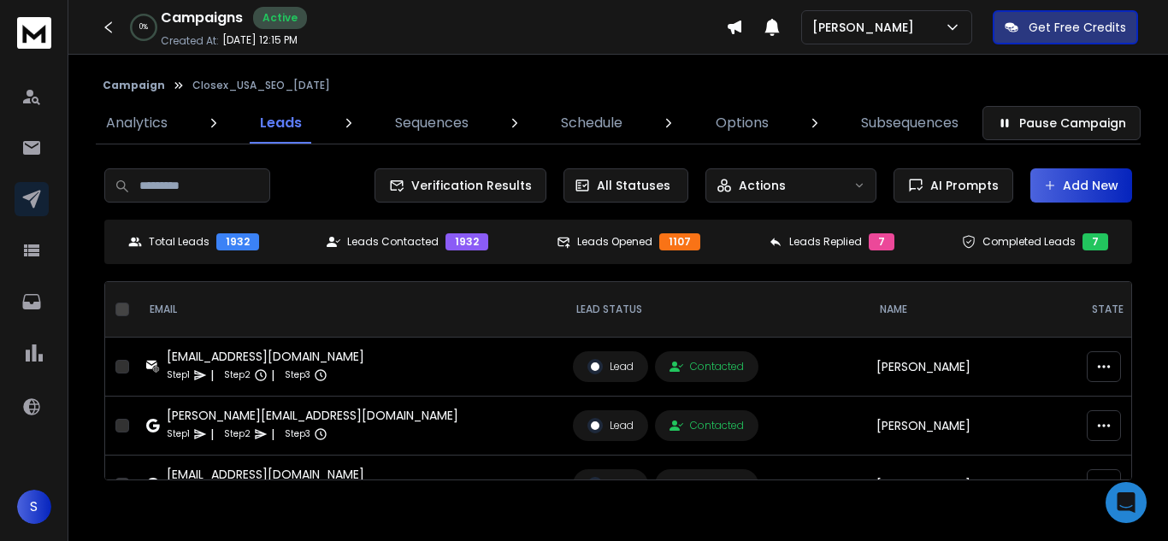
click at [220, 191] on input at bounding box center [187, 185] width 166 height 34
paste input "*****"
type input "*****"
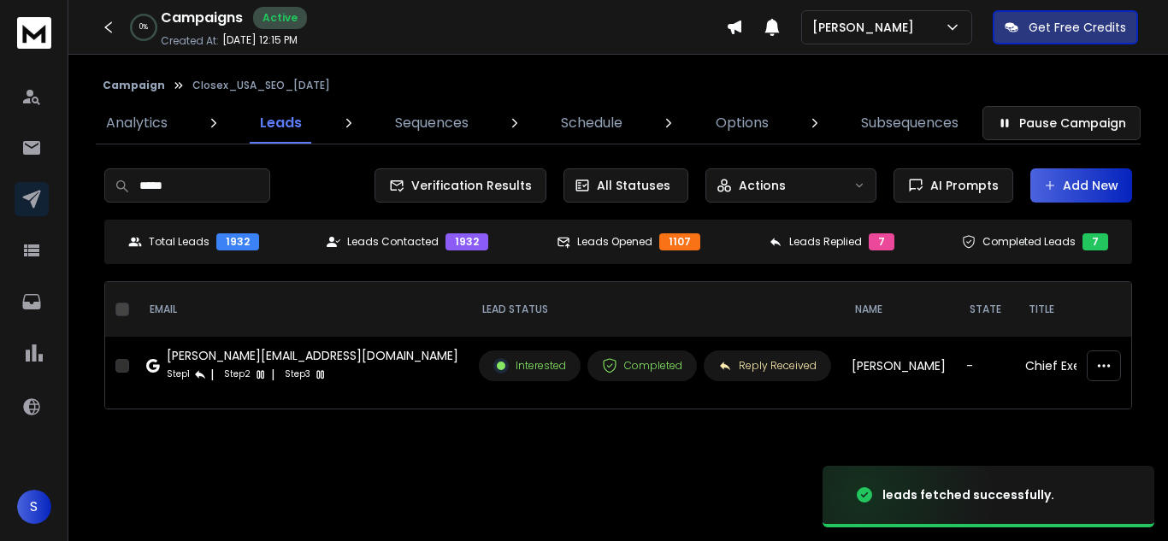
click at [1015, 371] on td "Chief Executive Officer" at bounding box center [1090, 366] width 150 height 58
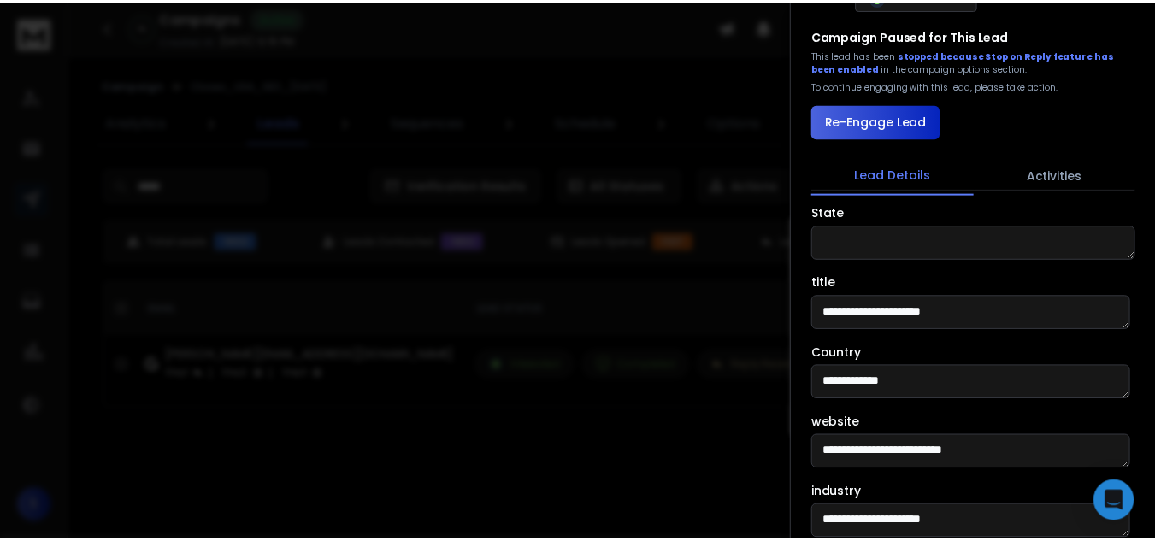
scroll to position [171, 0]
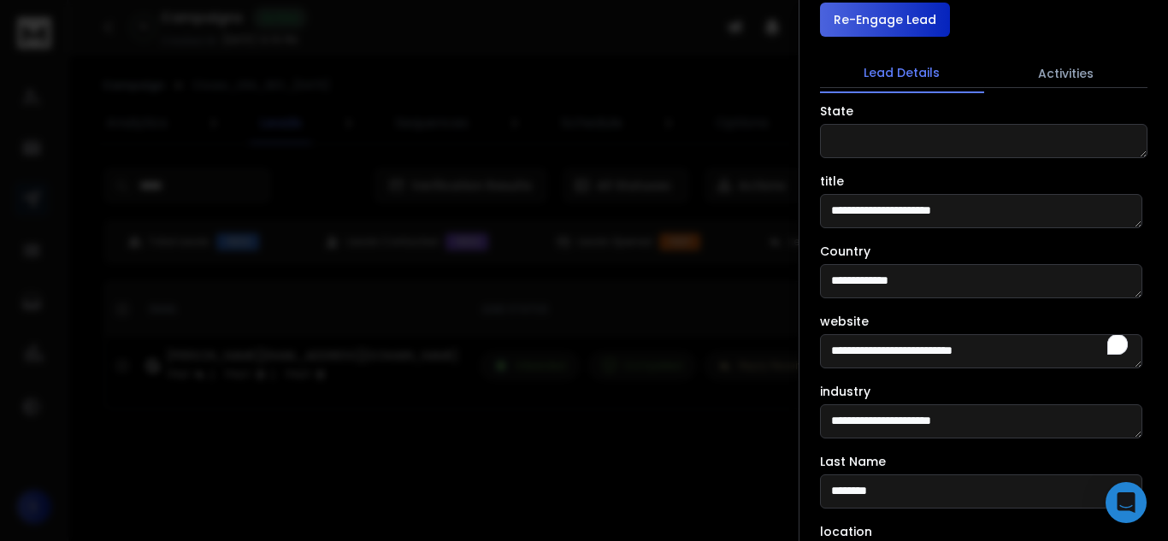
drag, startPoint x: 1039, startPoint y: 349, endPoint x: 820, endPoint y: 350, distance: 219.7
click at [820, 350] on textarea "**********" at bounding box center [981, 351] width 322 height 34
click at [677, 294] on div at bounding box center [584, 270] width 1168 height 541
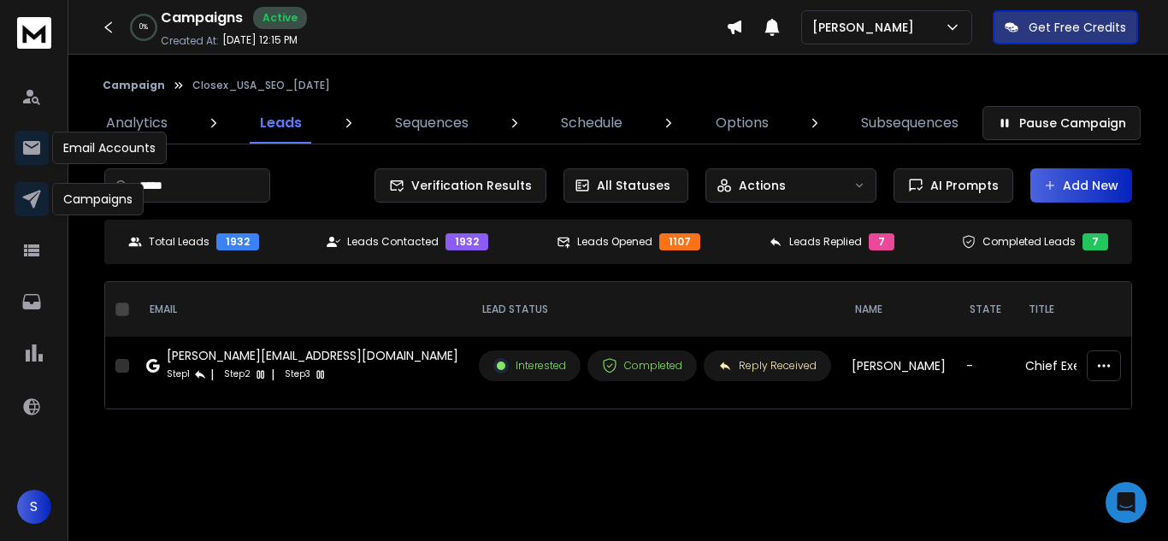
click at [36, 157] on icon at bounding box center [31, 148] width 21 height 21
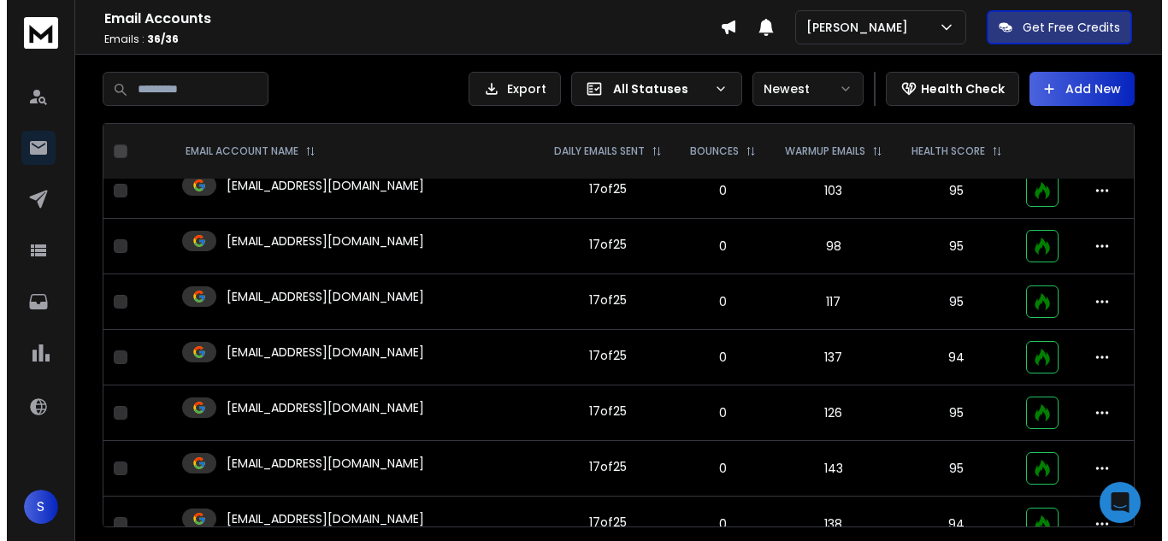
scroll to position [1153, 0]
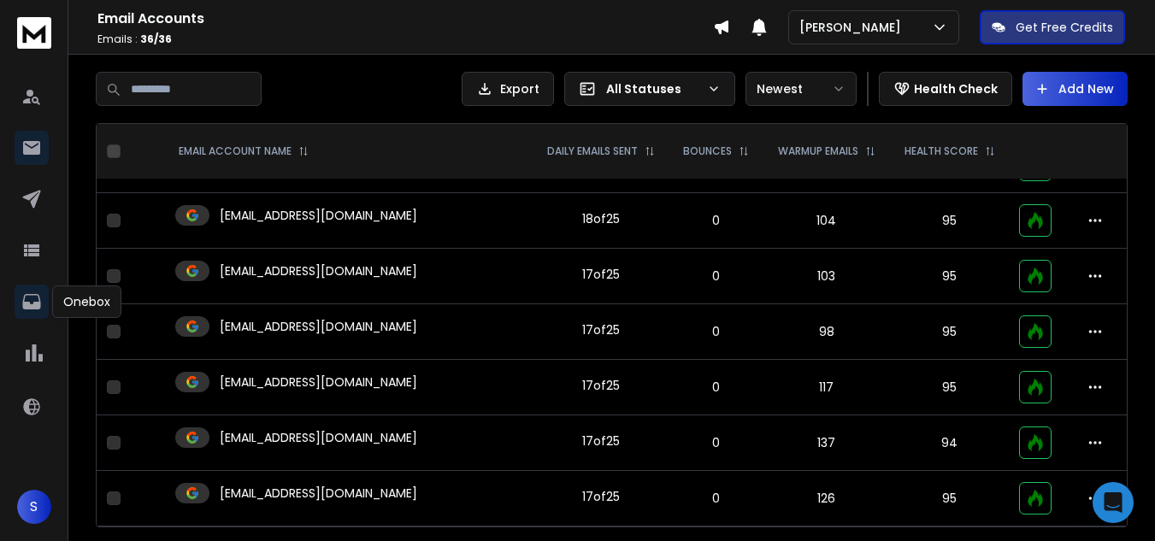
click at [27, 300] on icon at bounding box center [31, 301] width 21 height 21
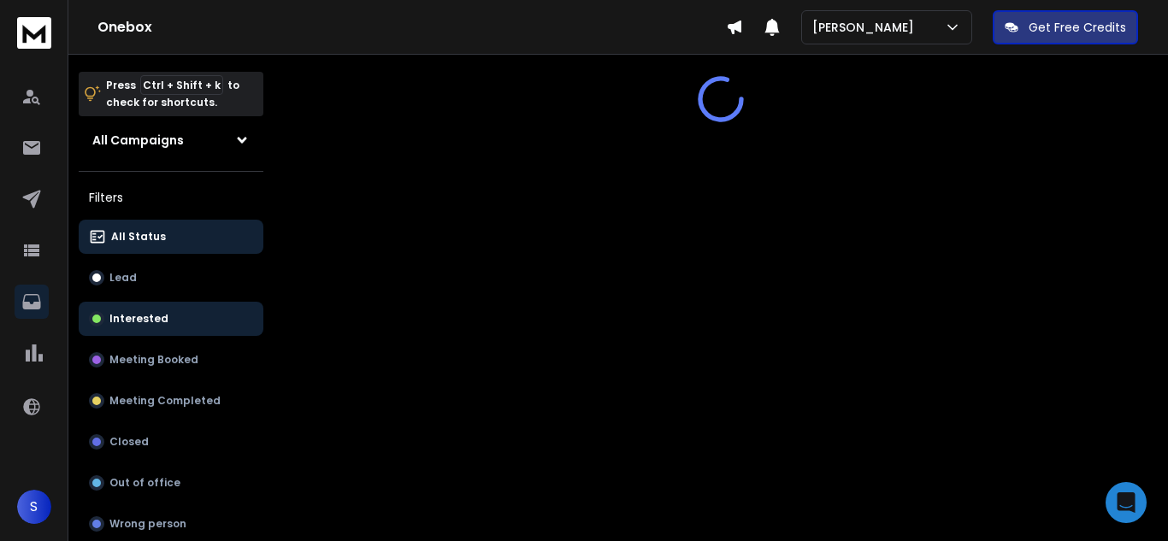
click at [174, 315] on button "Interested" at bounding box center [171, 319] width 185 height 34
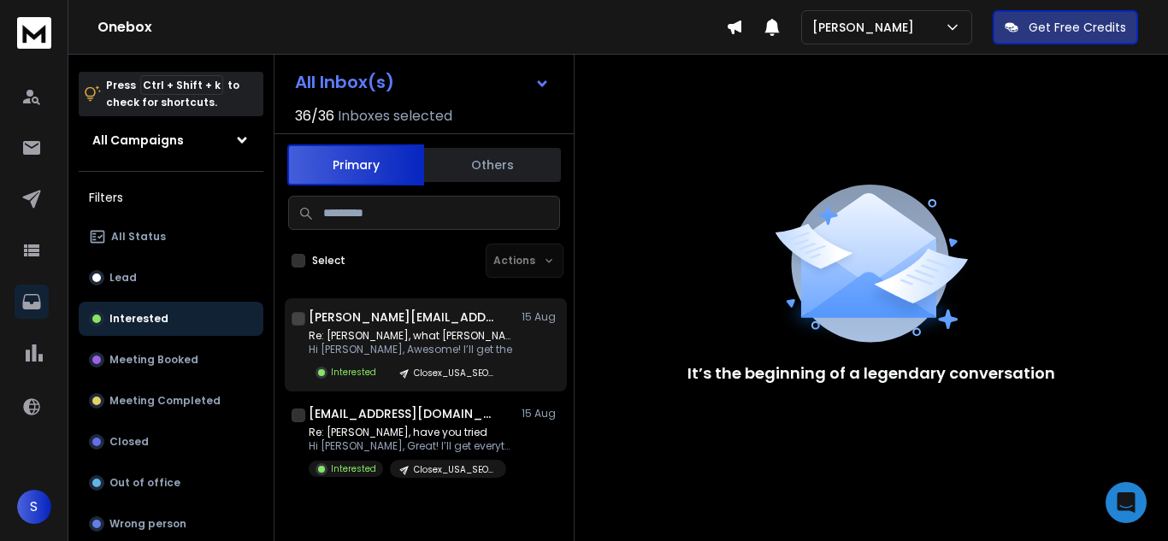
click at [374, 338] on p "Re: [PERSON_NAME], what [PERSON_NAME] might" at bounding box center [411, 336] width 205 height 14
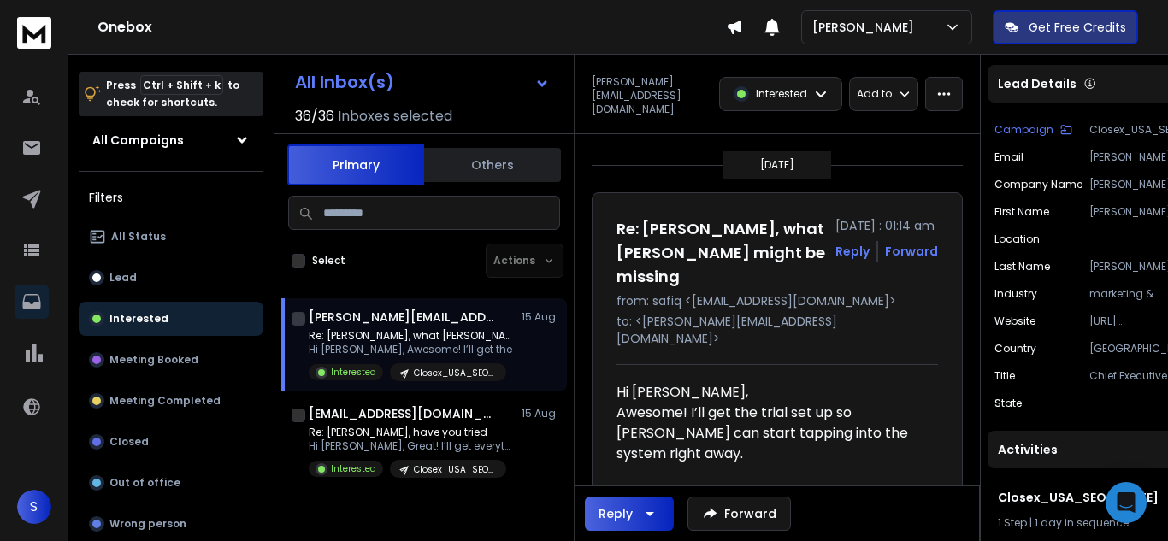
click at [652, 382] on div "Hi [PERSON_NAME]," at bounding box center [770, 392] width 308 height 21
copy div "[PERSON_NAME]"
click at [33, 191] on icon at bounding box center [31, 199] width 21 height 21
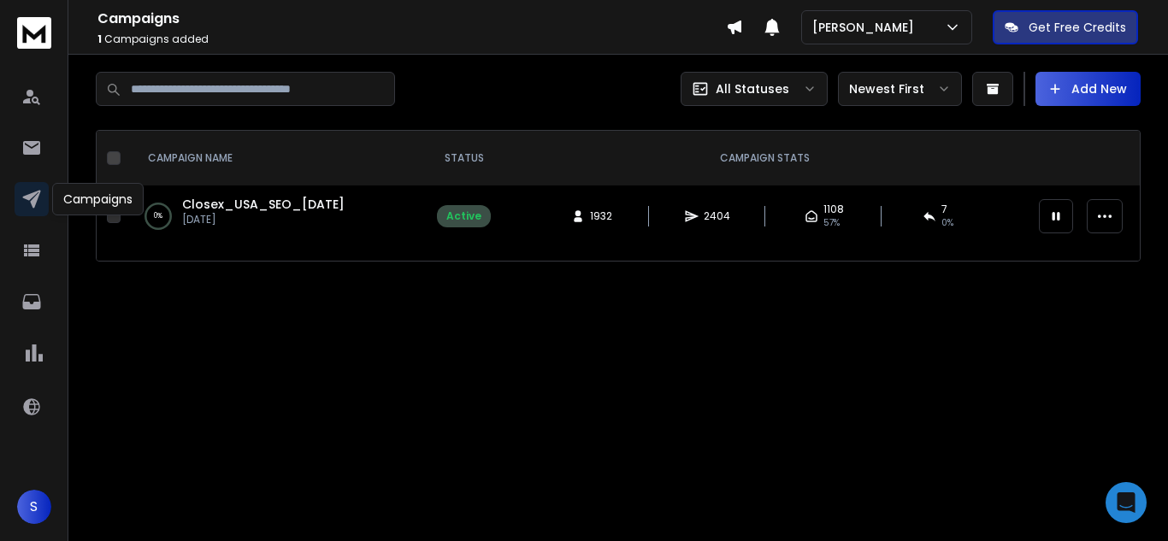
click at [334, 226] on p "[DATE]" at bounding box center [263, 220] width 162 height 14
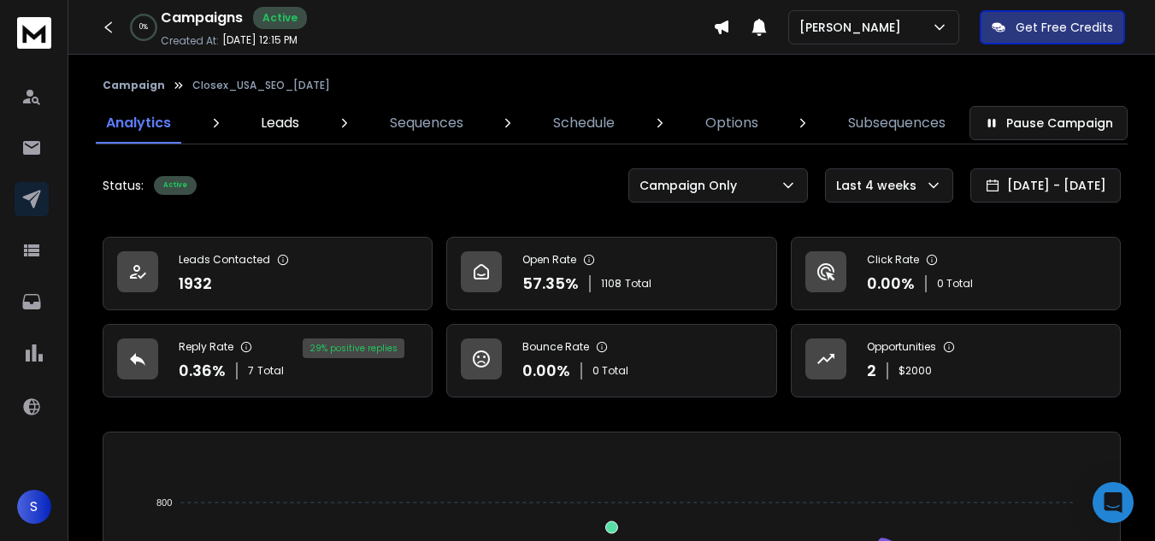
click at [285, 127] on p "Leads" at bounding box center [280, 123] width 38 height 21
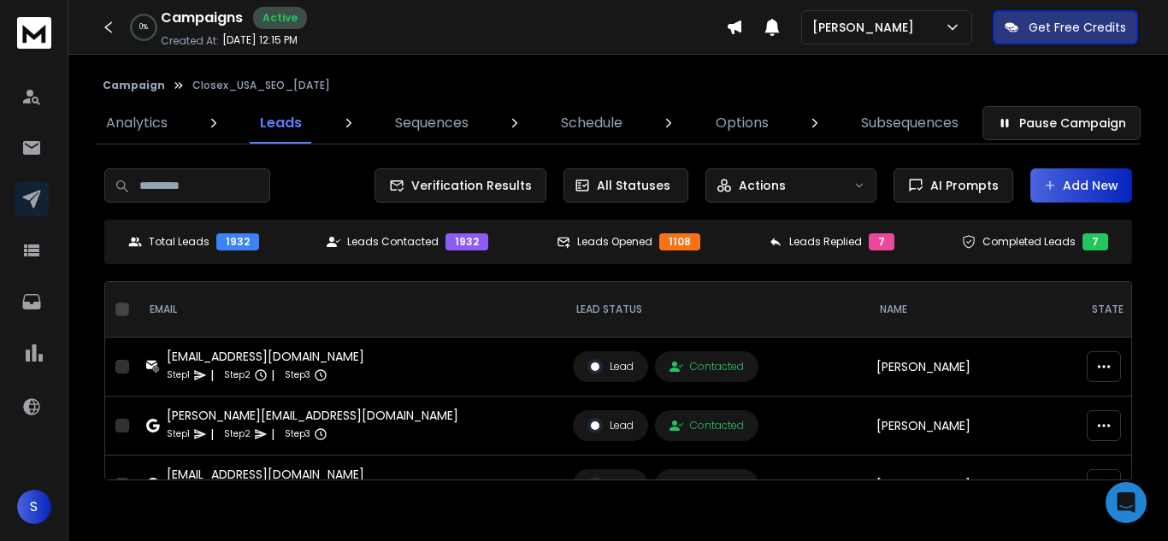
click at [182, 184] on input at bounding box center [187, 185] width 166 height 34
paste input "*****"
type input "*****"
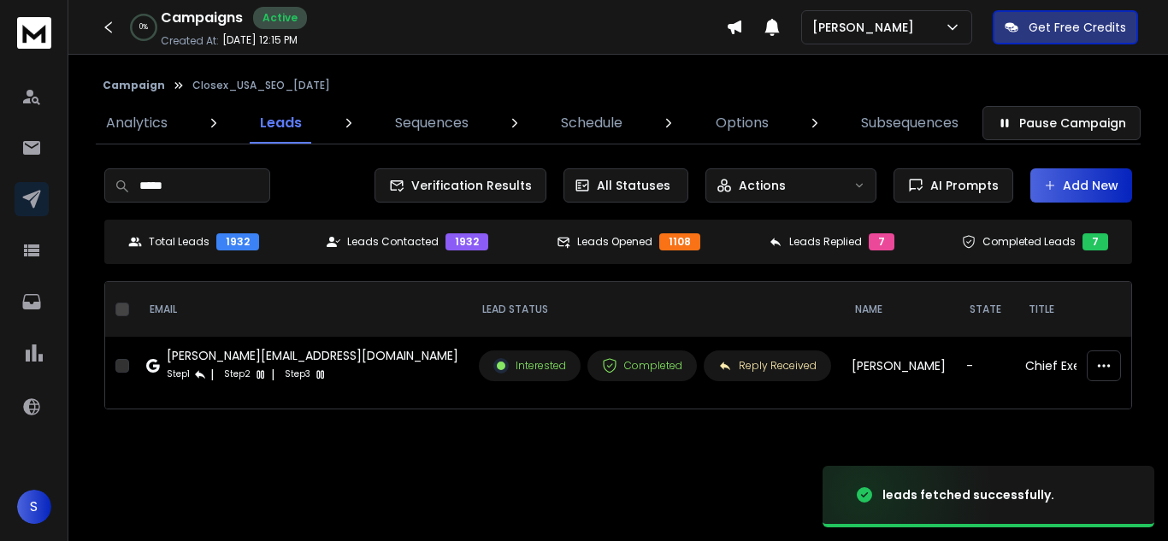
click at [285, 359] on div "[PERSON_NAME][EMAIL_ADDRESS][DOMAIN_NAME]" at bounding box center [312, 355] width 291 height 17
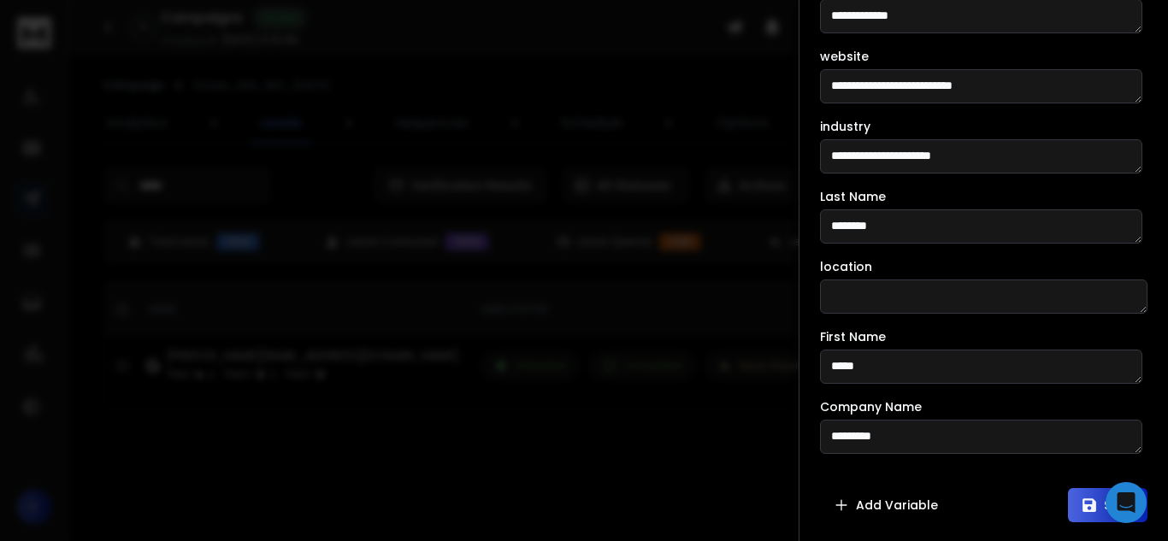
scroll to position [438, 0]
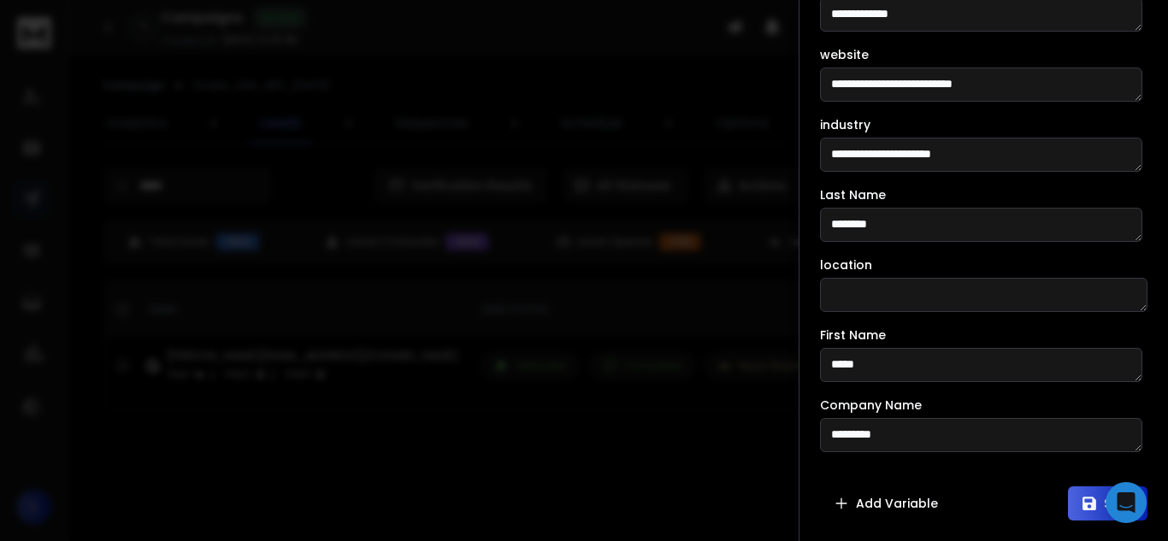
click at [603, 492] on div at bounding box center [584, 270] width 1168 height 541
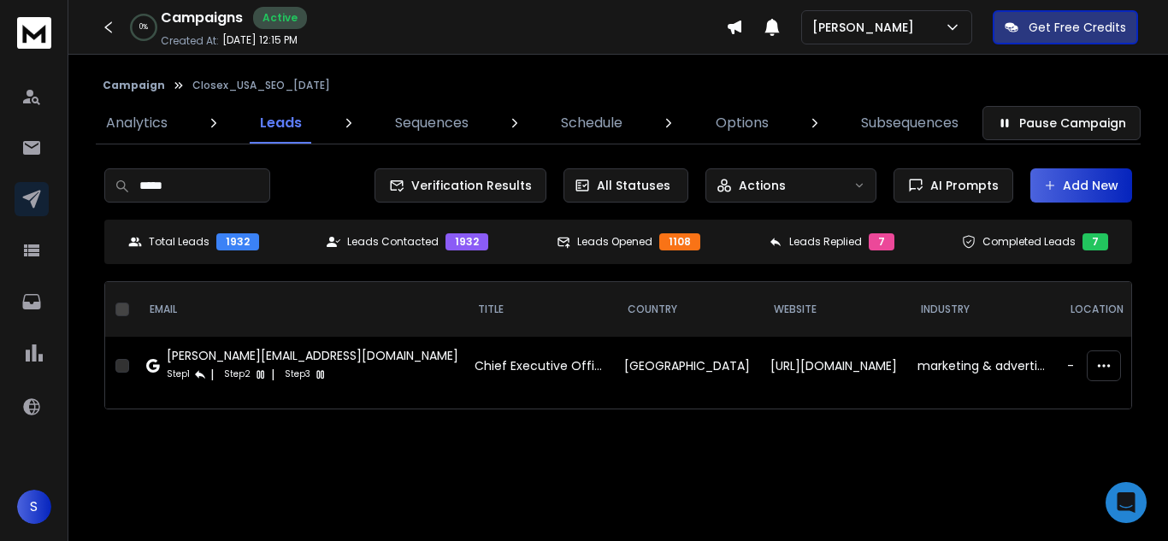
scroll to position [0, 552]
click at [1096, 364] on icon "button" at bounding box center [1103, 365] width 15 height 15
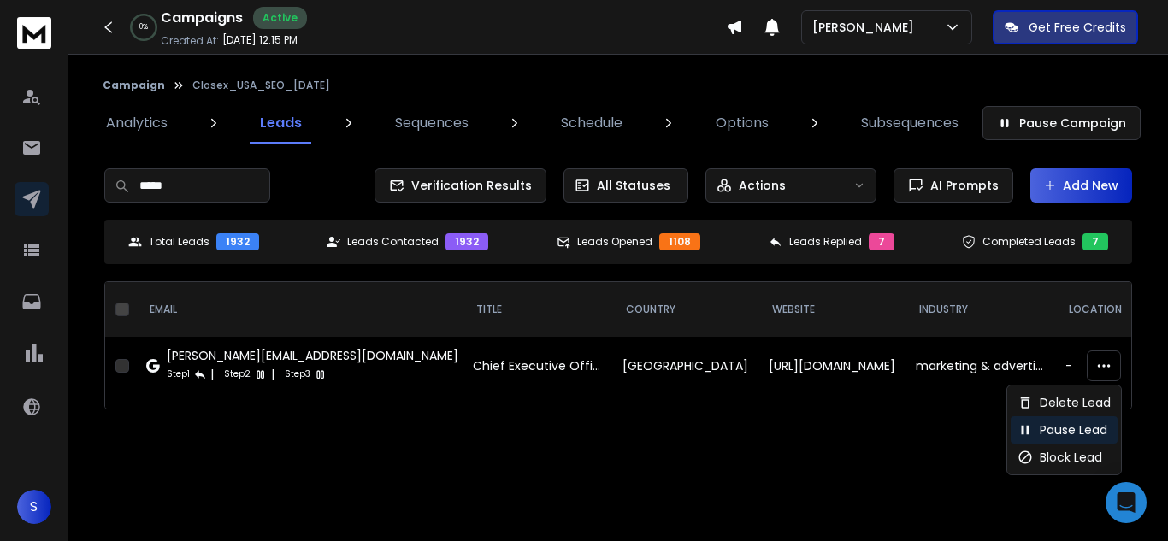
drag, startPoint x: 856, startPoint y: 447, endPoint x: 901, endPoint y: 427, distance: 49.4
click at [855, 447] on div "Your warmest leads are on your site – Turn visits into conversations Reach Out …" at bounding box center [584, 270] width 1168 height 541
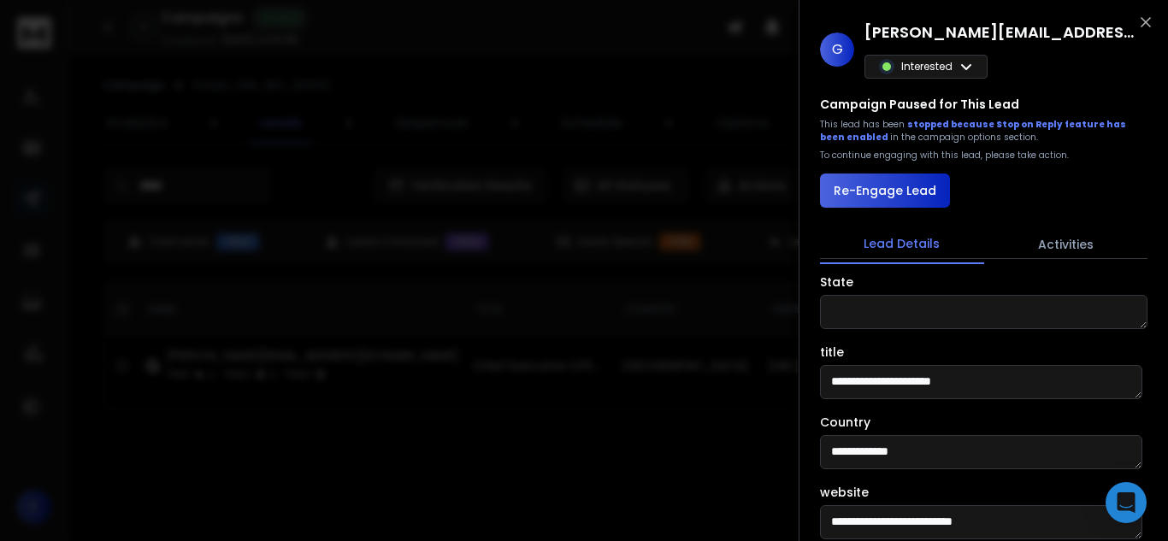
click at [681, 391] on div at bounding box center [584, 270] width 1168 height 541
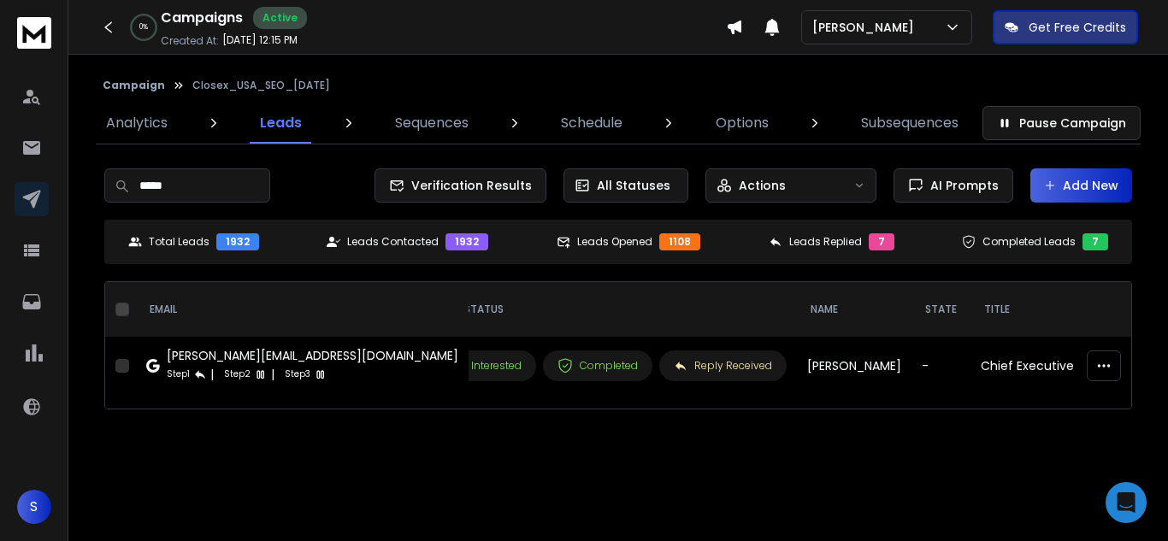
scroll to position [0, 0]
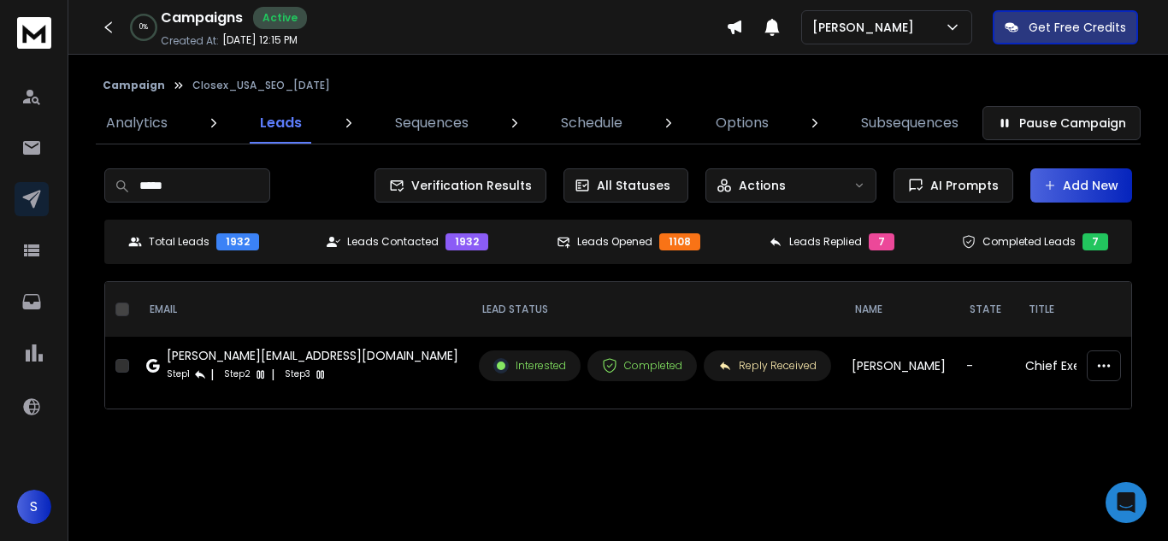
click at [956, 371] on td "-" at bounding box center [985, 366] width 59 height 58
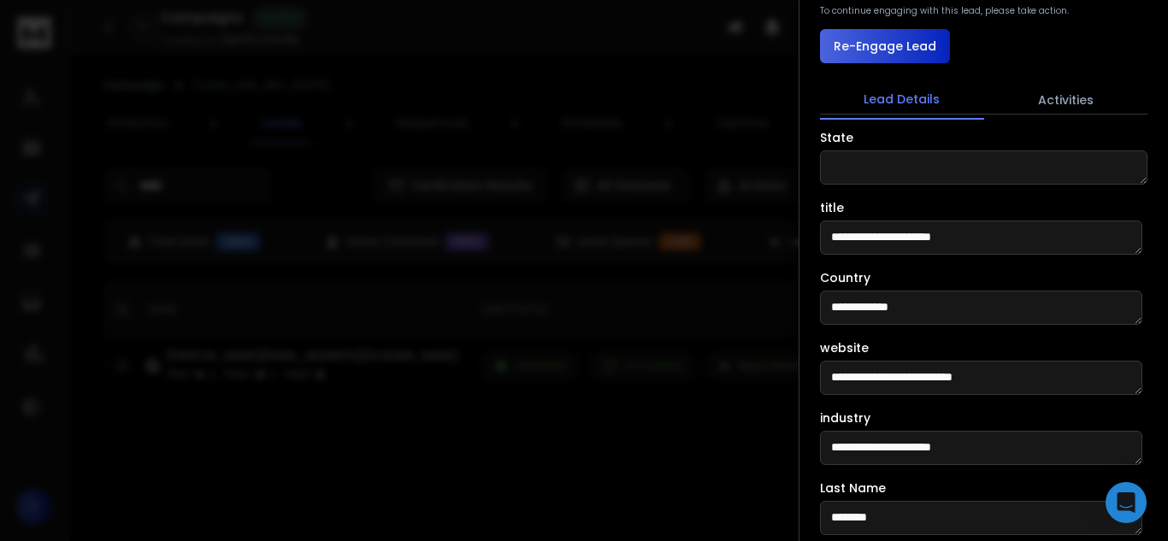
scroll to position [171, 0]
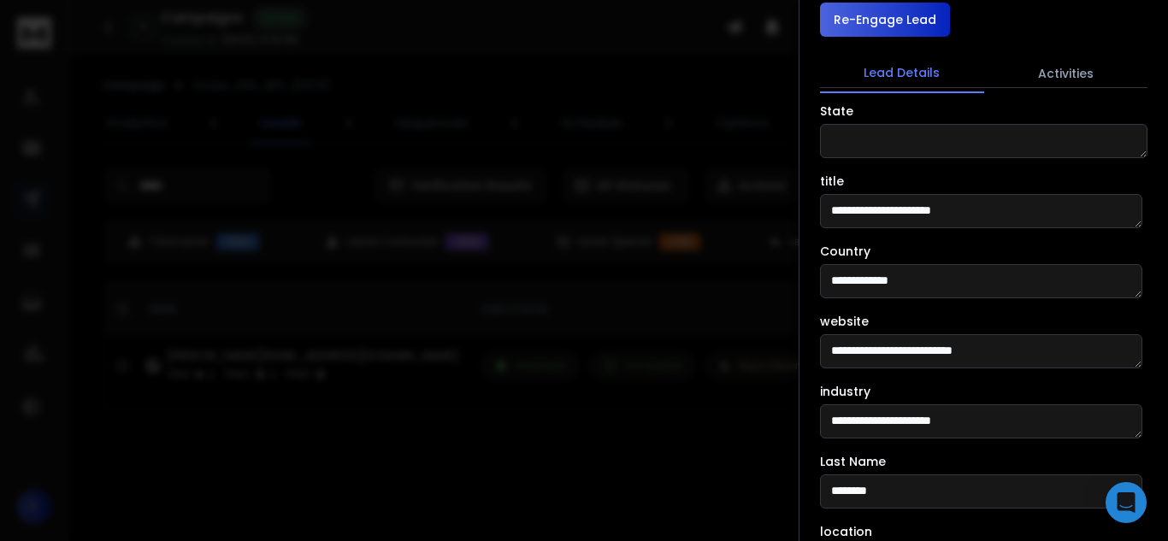
click at [692, 457] on div at bounding box center [584, 270] width 1168 height 541
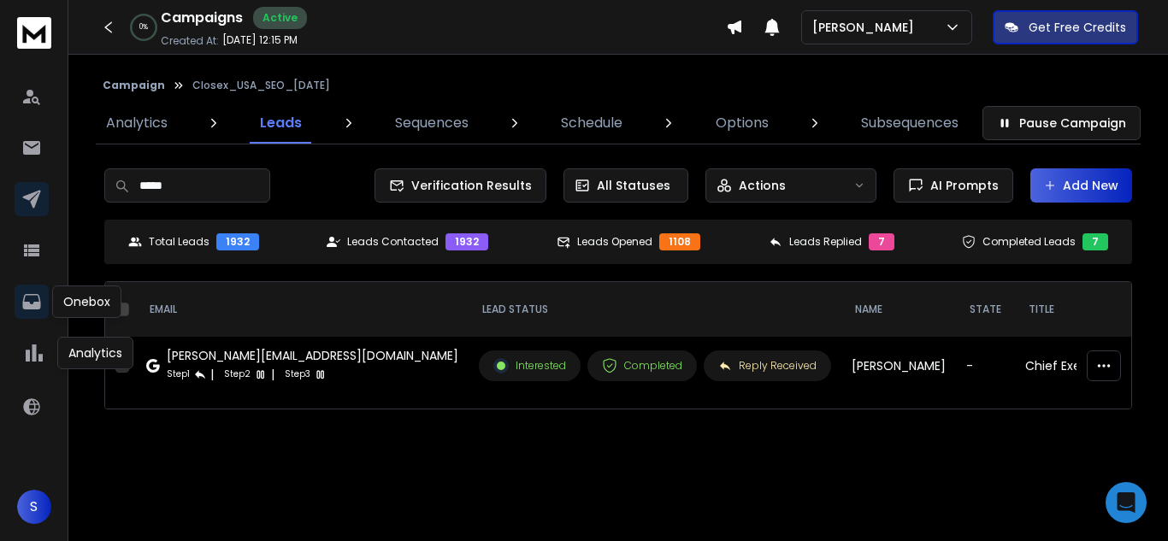
click at [25, 307] on icon at bounding box center [31, 301] width 18 height 15
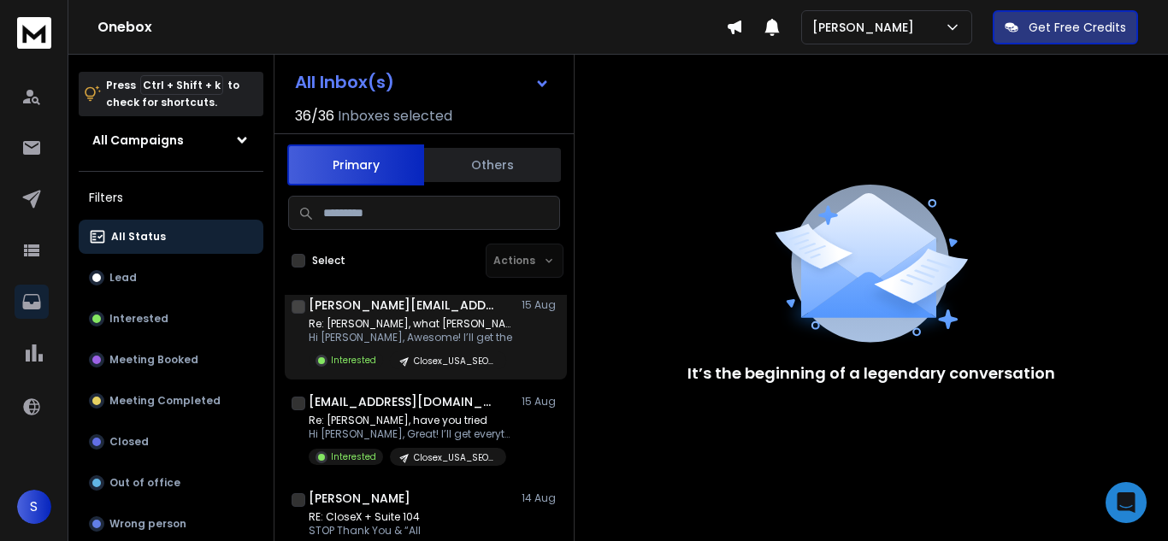
scroll to position [85, 0]
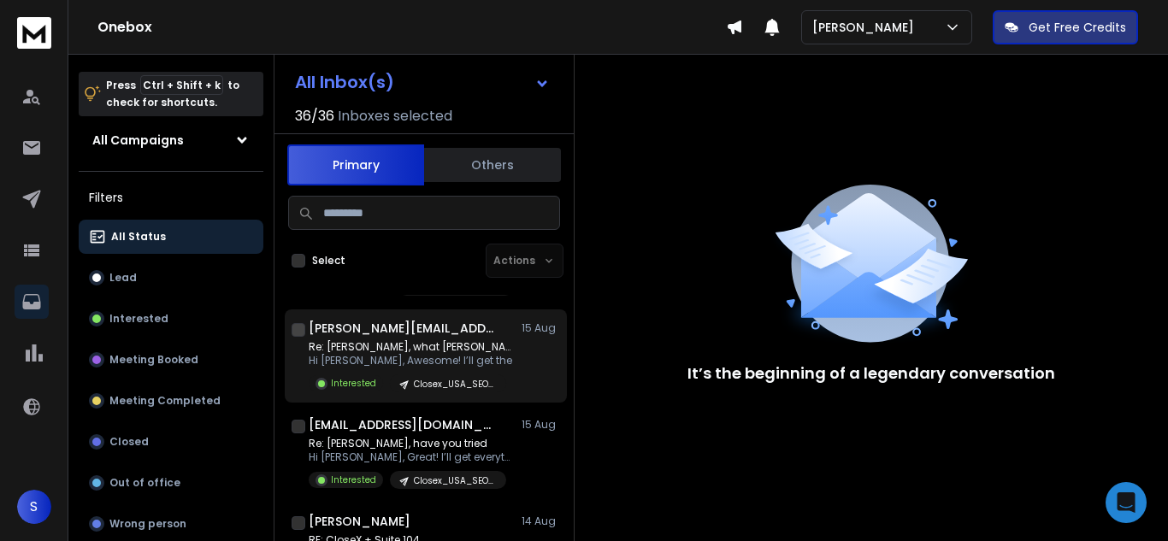
click at [438, 338] on div "[PERSON_NAME][EMAIL_ADDRESS][DOMAIN_NAME] [DATE] Re: [PERSON_NAME], what [PERSO…" at bounding box center [434, 356] width 251 height 73
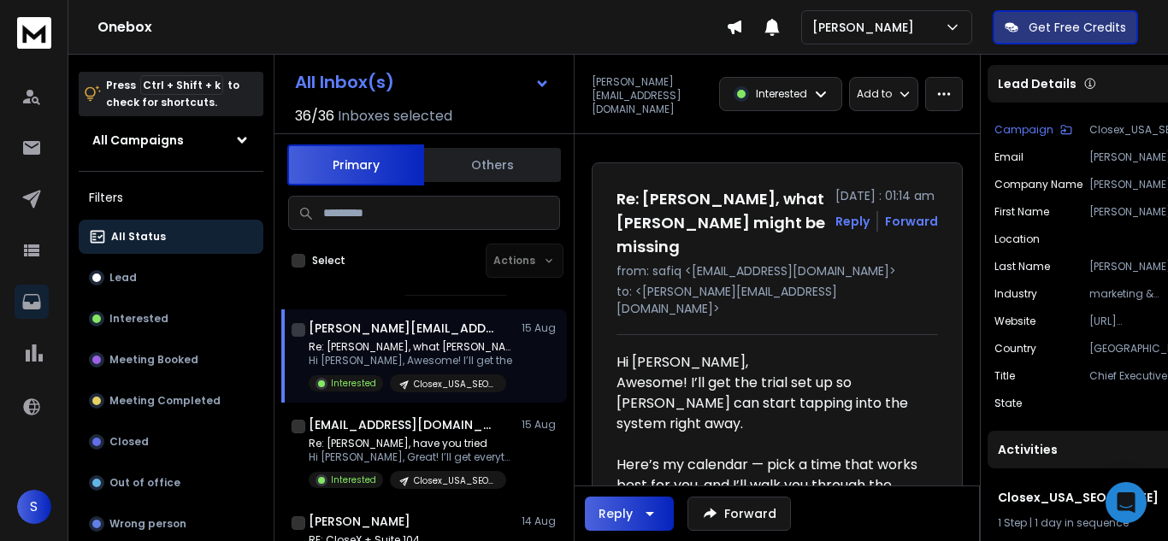
scroll to position [0, 0]
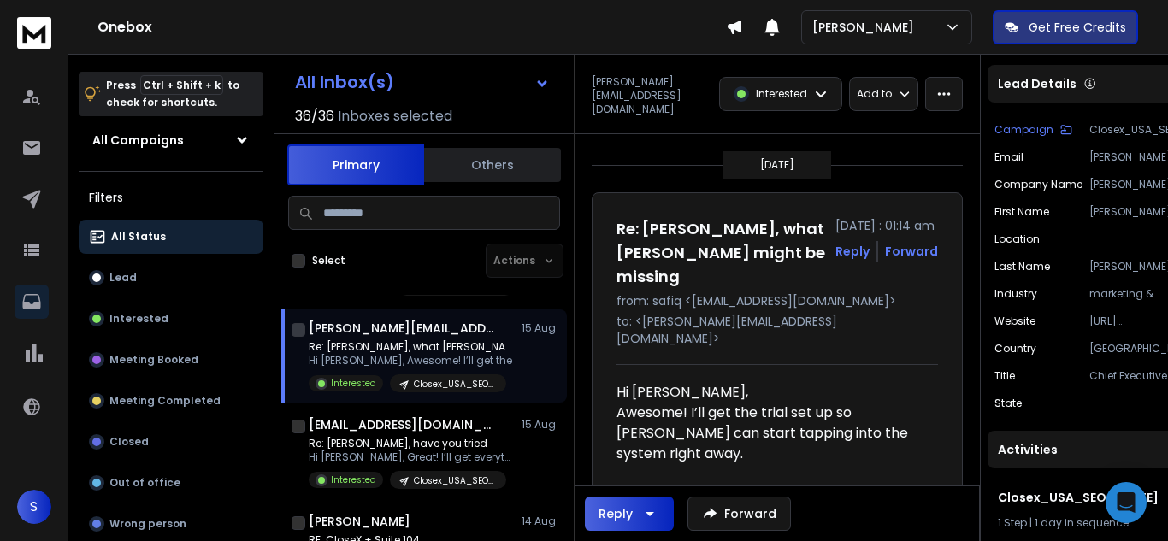
click at [660, 218] on h1 "Re: [PERSON_NAME], what [PERSON_NAME] might be missing" at bounding box center [720, 253] width 209 height 72
copy h1 "[PERSON_NAME]"
drag, startPoint x: 810, startPoint y: 318, endPoint x: 980, endPoint y: 321, distance: 170.1
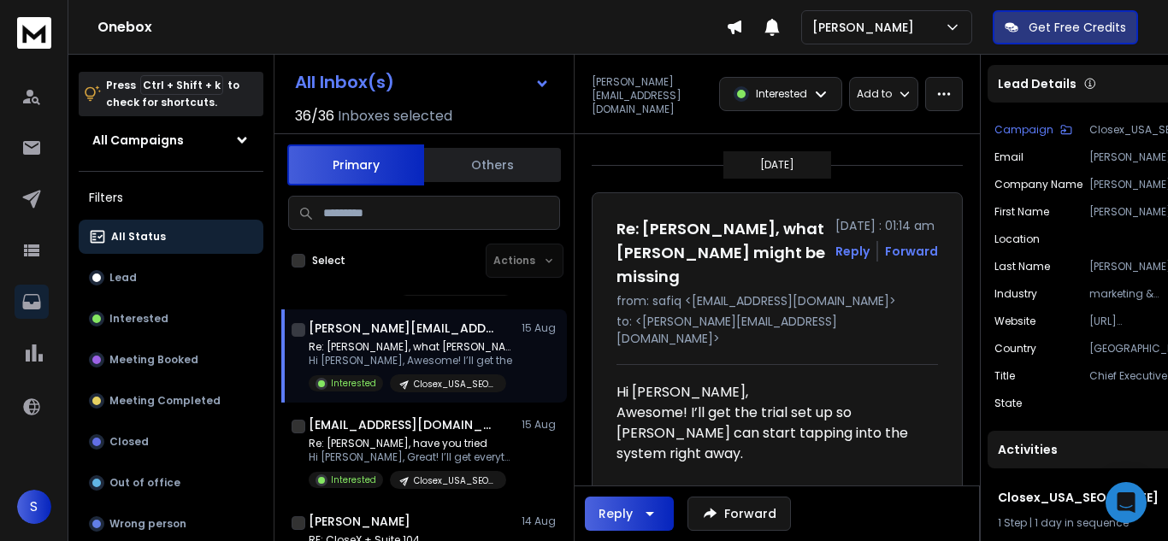
click at [945, 514] on div "Reply Forward" at bounding box center [776, 514] width 405 height 56
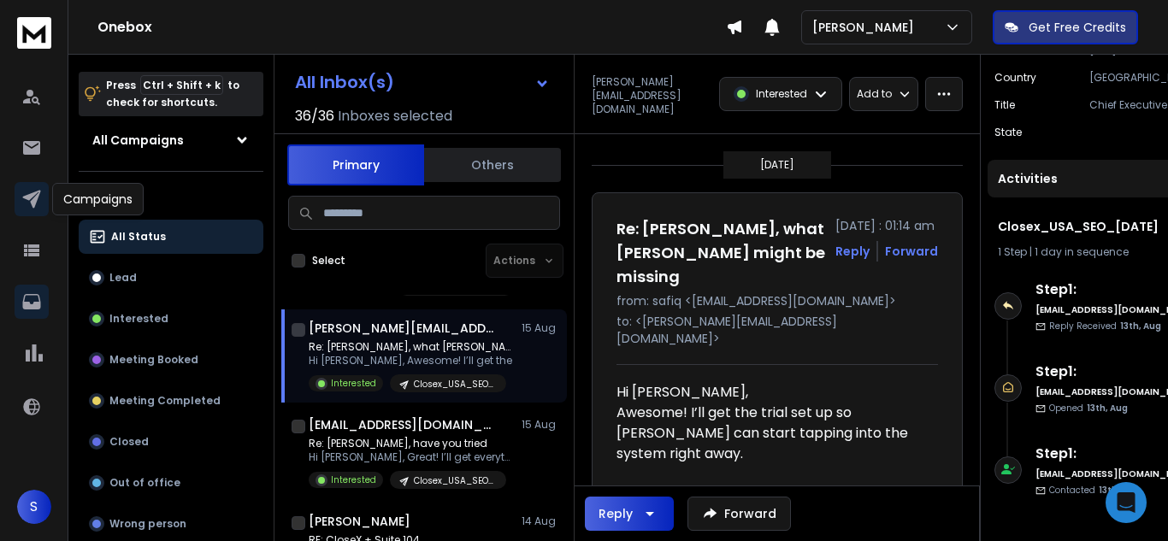
click at [42, 192] on link at bounding box center [32, 199] width 34 height 34
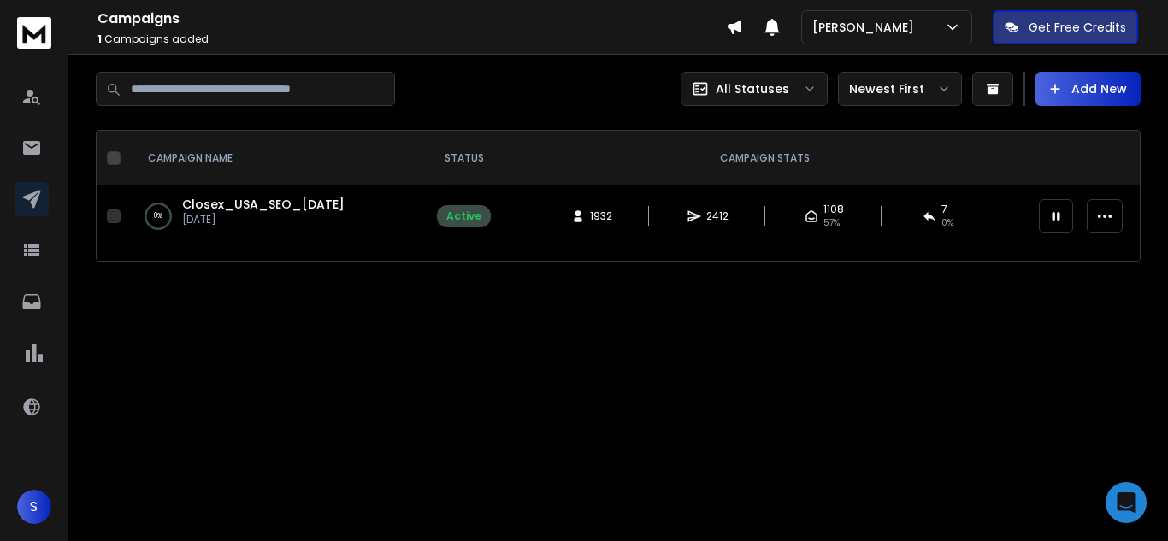
click at [244, 89] on input at bounding box center [245, 89] width 299 height 34
click at [291, 229] on div "Closex_USA_SEO_[DATE] [DATE]" at bounding box center [263, 216] width 162 height 41
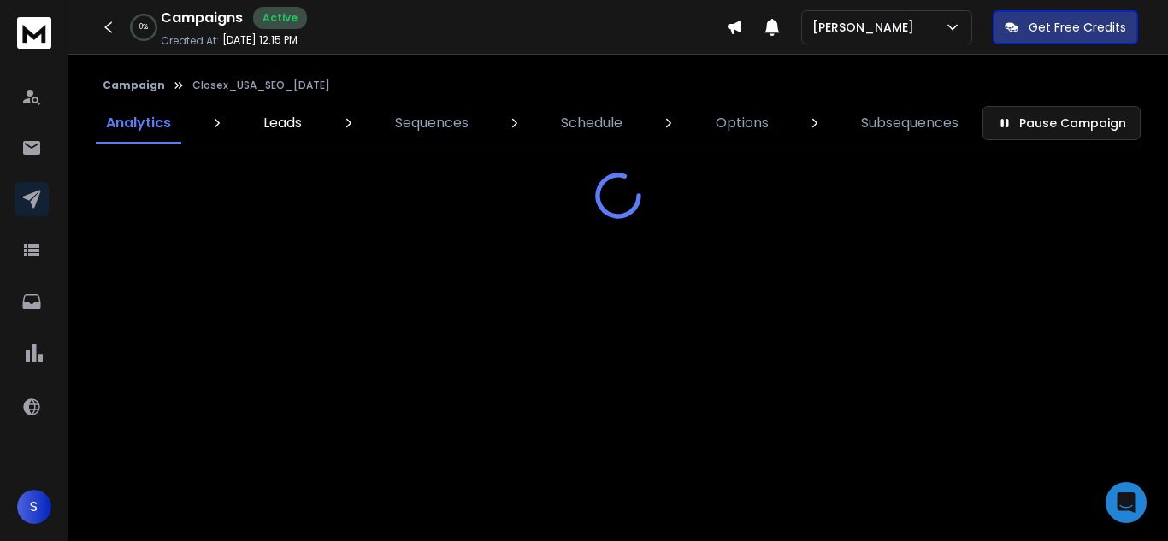
click at [280, 122] on p "Leads" at bounding box center [282, 123] width 38 height 21
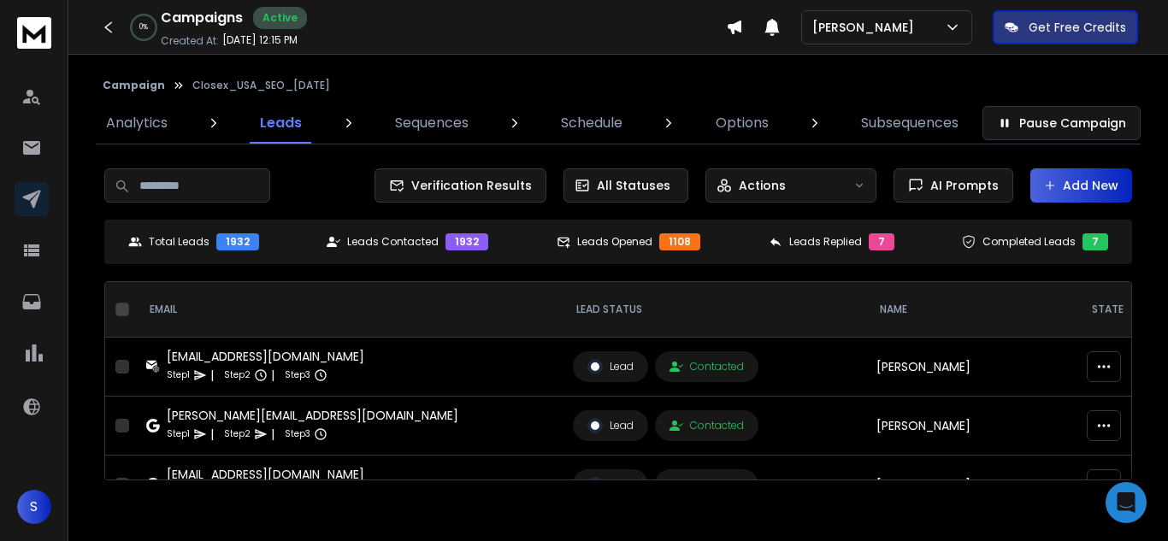
click at [182, 185] on input at bounding box center [187, 185] width 166 height 34
paste input "*****"
type input "*****"
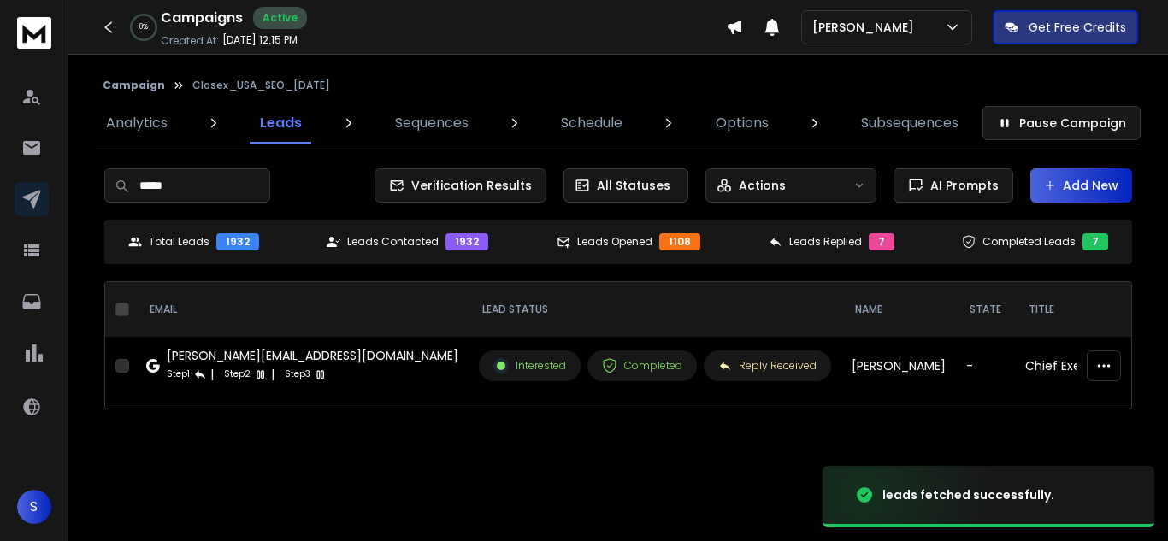
click at [956, 374] on td "-" at bounding box center [985, 366] width 59 height 58
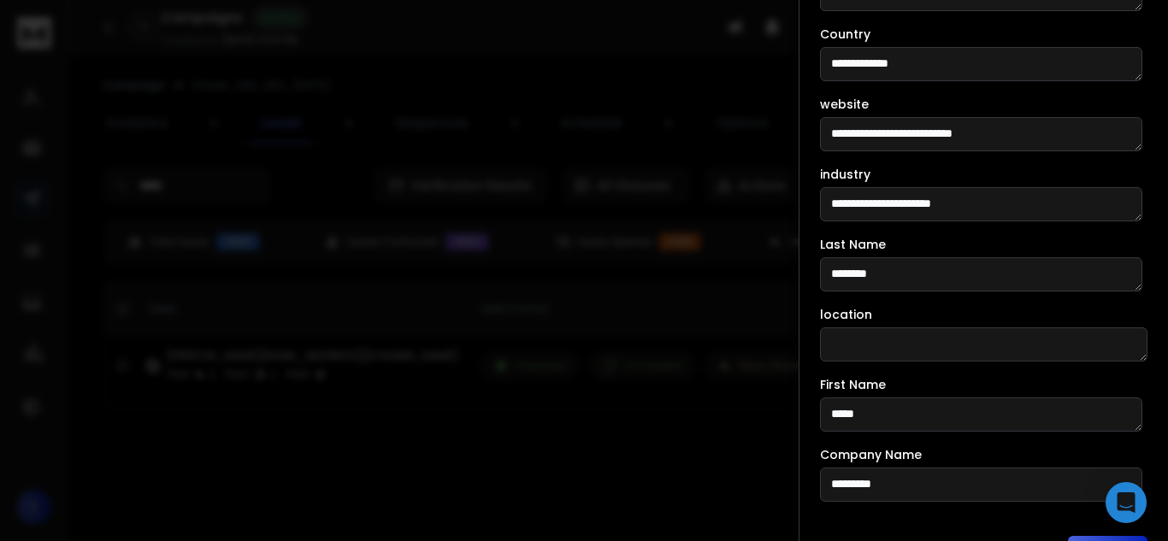
scroll to position [427, 0]
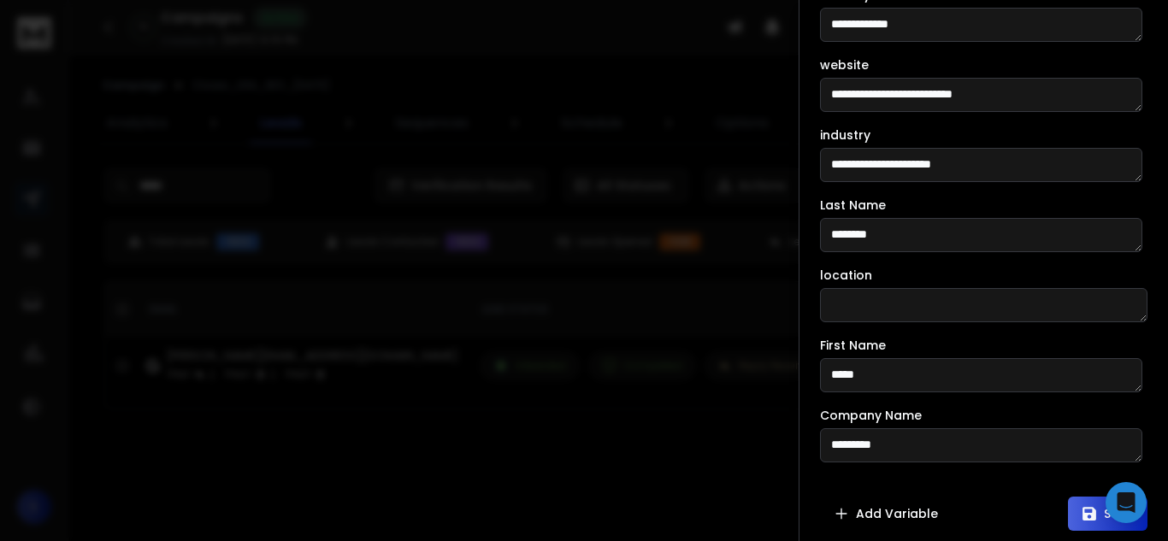
click at [865, 307] on textarea at bounding box center [983, 305] width 327 height 34
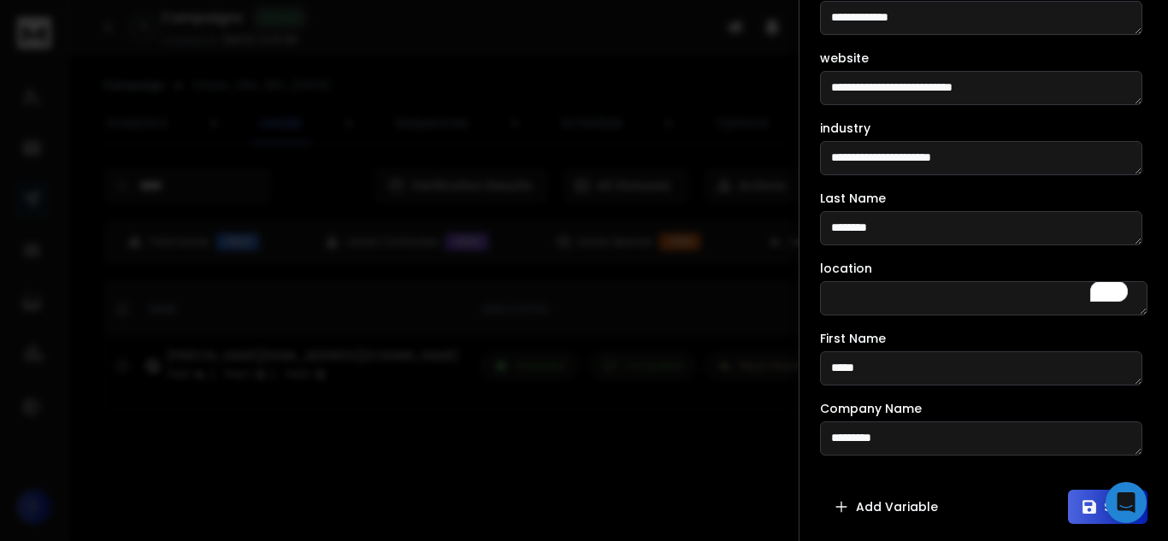
scroll to position [438, 0]
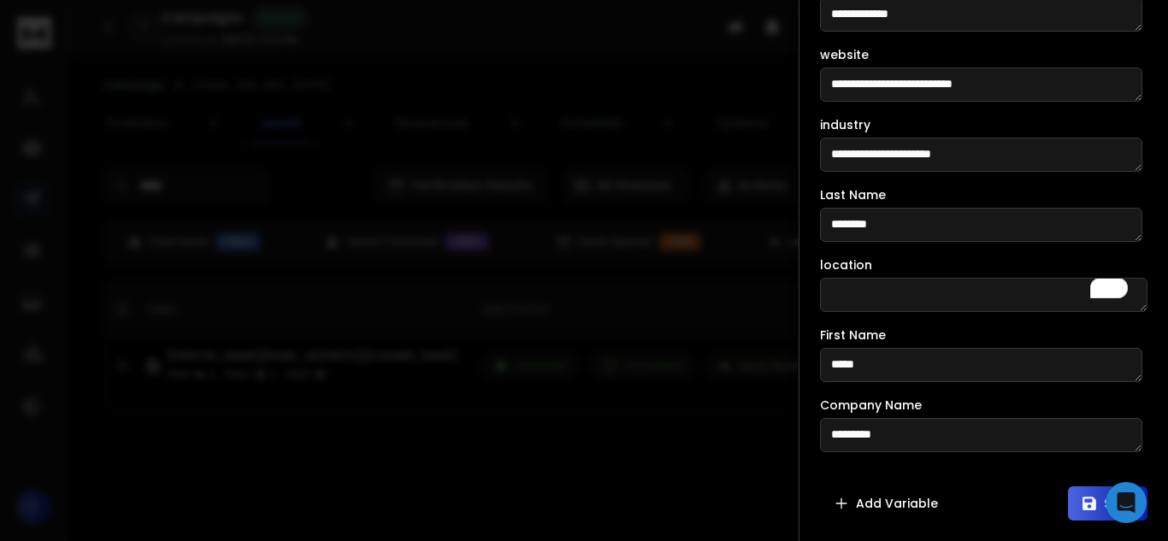
click at [633, 462] on div at bounding box center [584, 270] width 1168 height 541
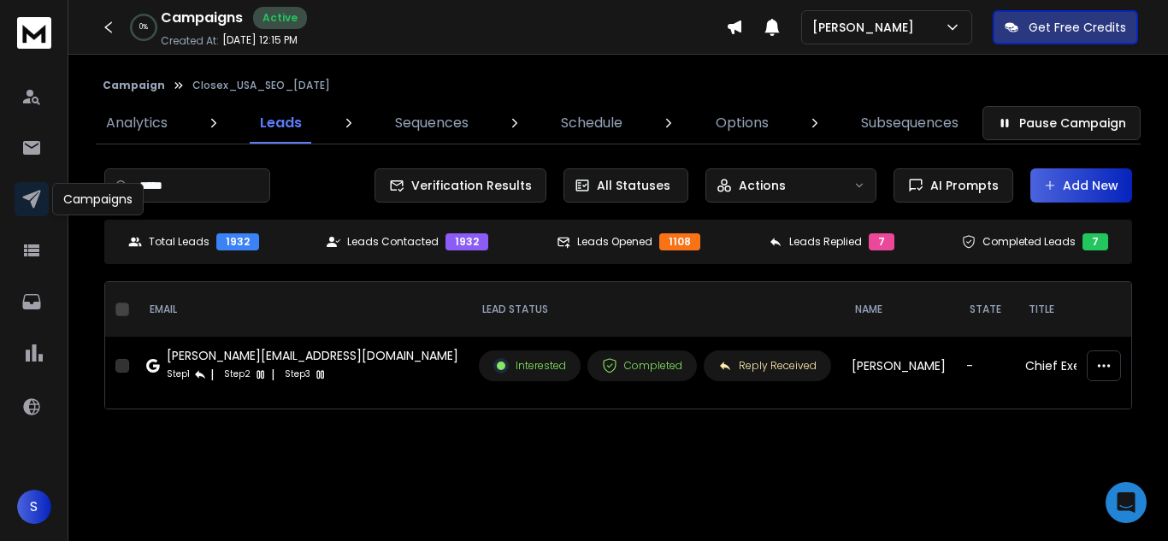
click at [35, 190] on icon at bounding box center [31, 199] width 21 height 21
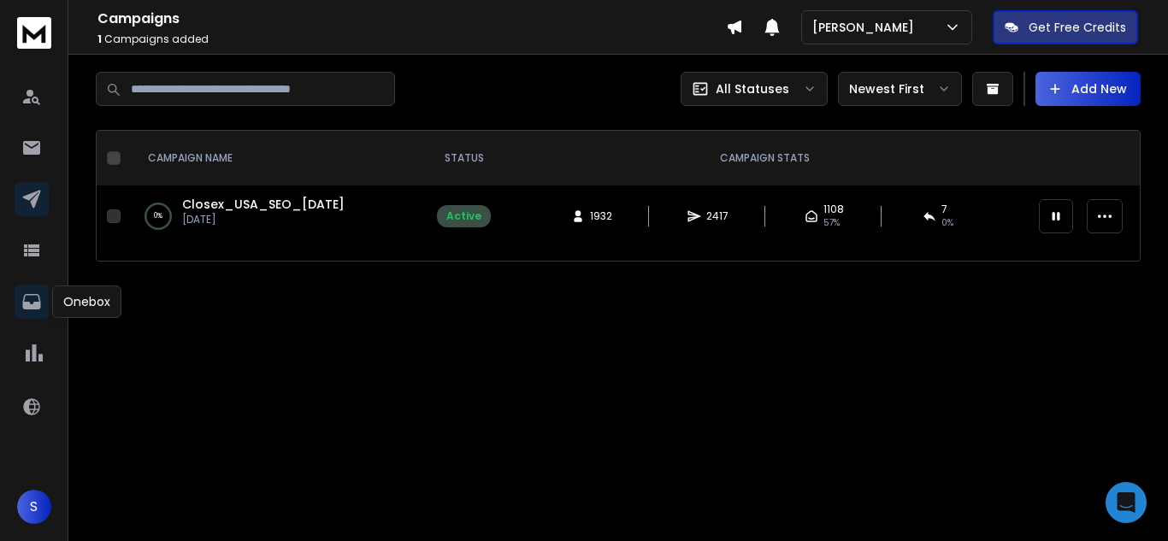
click at [26, 312] on link at bounding box center [32, 302] width 34 height 34
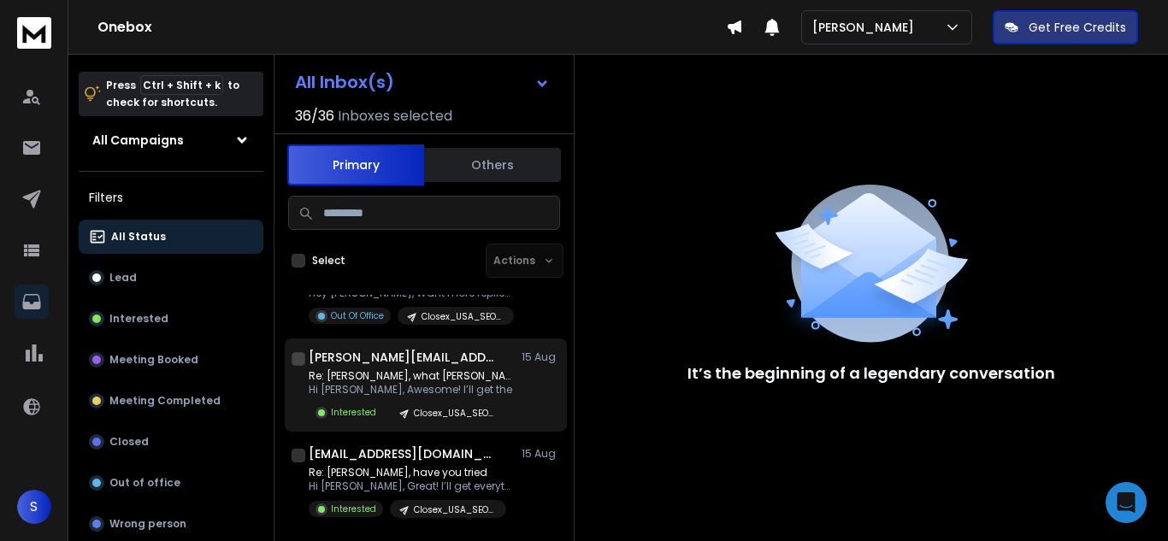
scroll to position [85, 0]
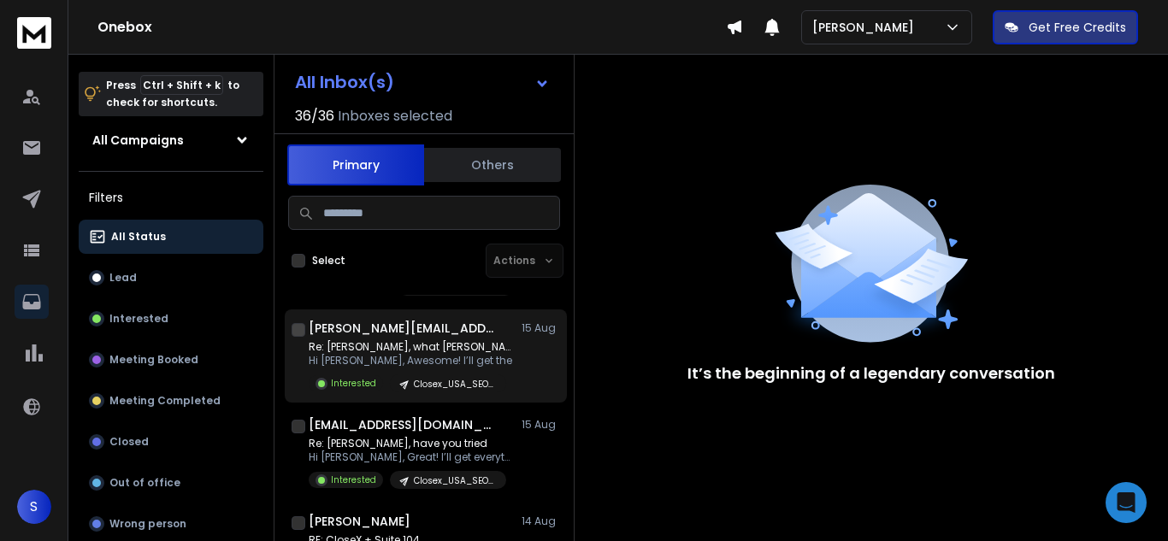
click at [391, 342] on p "Re: [PERSON_NAME], what [PERSON_NAME] might" at bounding box center [411, 347] width 205 height 14
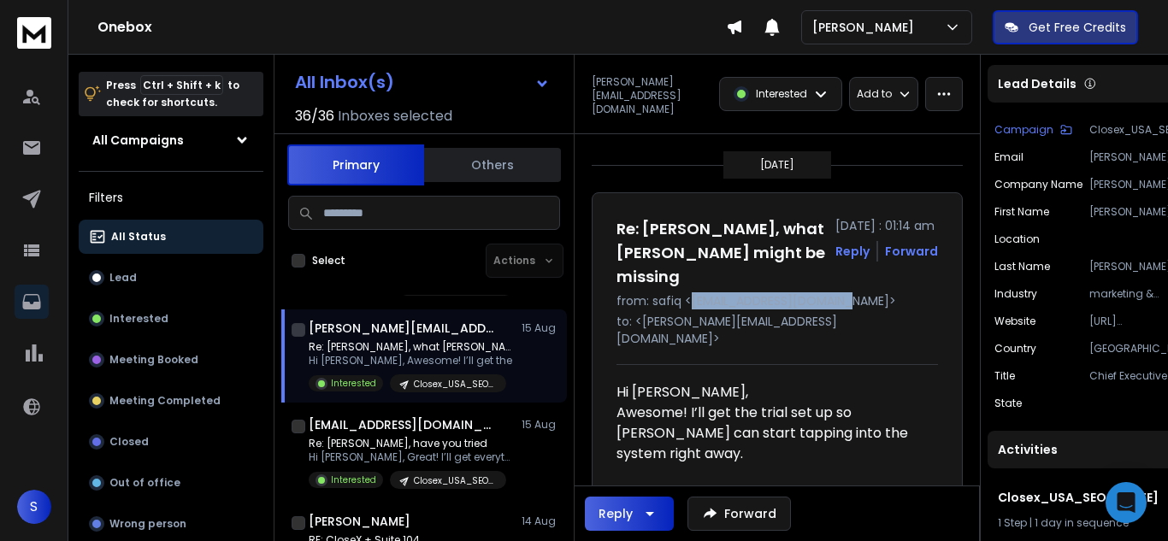
drag, startPoint x: 846, startPoint y: 264, endPoint x: 688, endPoint y: 272, distance: 158.3
click at [688, 292] on p "from: [PERSON_NAME] <[PERSON_NAME][EMAIL_ADDRESS][DOMAIN_NAME]>" at bounding box center [776, 300] width 321 height 17
copy p "[EMAIL_ADDRESS][DOMAIN_NAME]"
click at [909, 292] on p "from: [PERSON_NAME] <[PERSON_NAME][EMAIL_ADDRESS][DOMAIN_NAME]>" at bounding box center [776, 300] width 321 height 17
drag, startPoint x: 848, startPoint y: 265, endPoint x: 691, endPoint y: 272, distance: 157.4
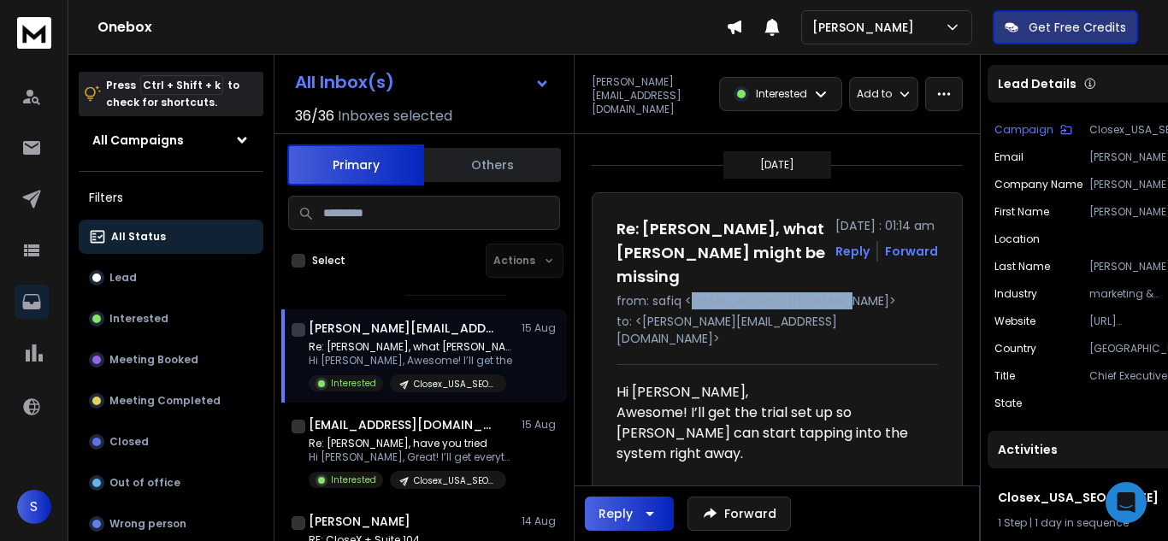
click at [691, 292] on p "from: [PERSON_NAME] <[PERSON_NAME][EMAIL_ADDRESS][DOMAIN_NAME]>" at bounding box center [776, 300] width 321 height 17
copy p "[EMAIL_ADDRESS][DOMAIN_NAME]"
